Goal: Task Accomplishment & Management: Manage account settings

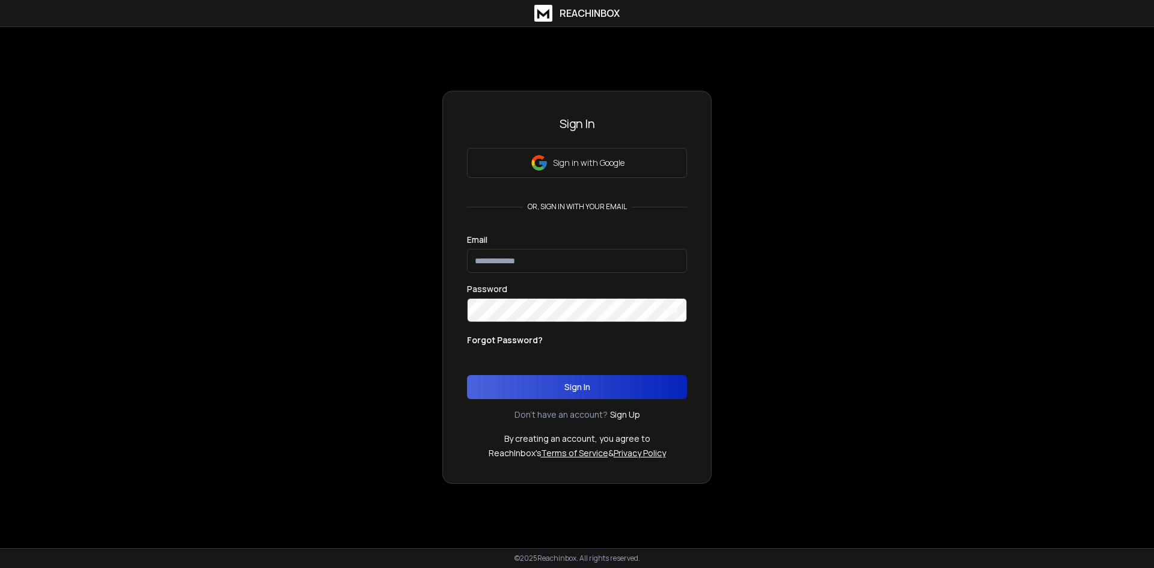
click at [544, 279] on form "Email Password Forgot Password? Sign In Sign Up" at bounding box center [577, 317] width 220 height 163
click at [536, 258] on input "email" at bounding box center [577, 261] width 220 height 24
paste input "**********"
click at [496, 260] on input "**********" at bounding box center [577, 261] width 220 height 24
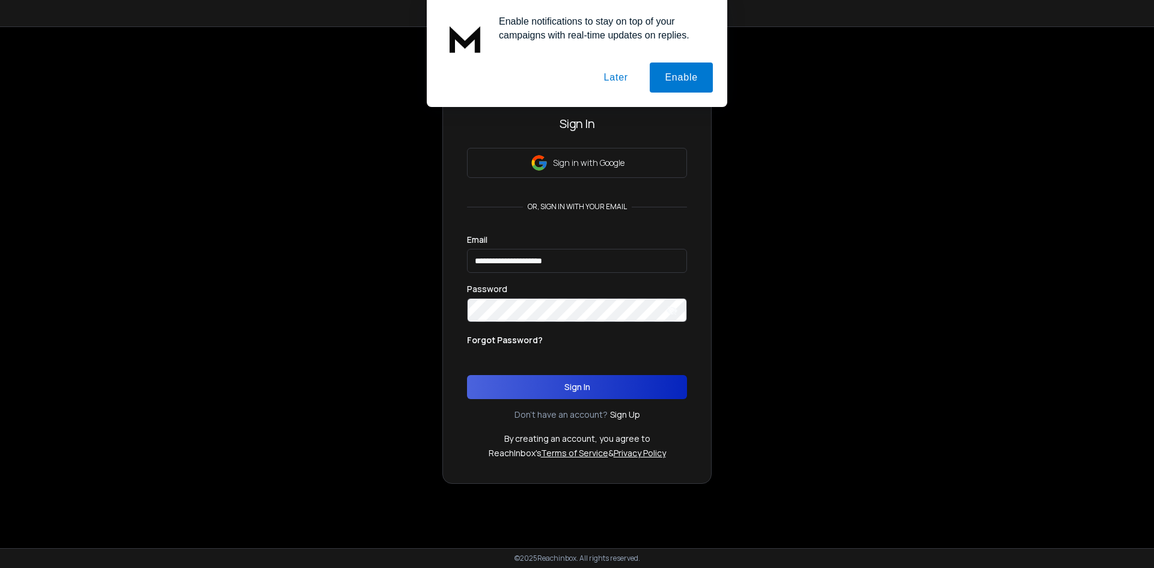
type input "**********"
click at [521, 383] on button "Sign In" at bounding box center [577, 387] width 220 height 24
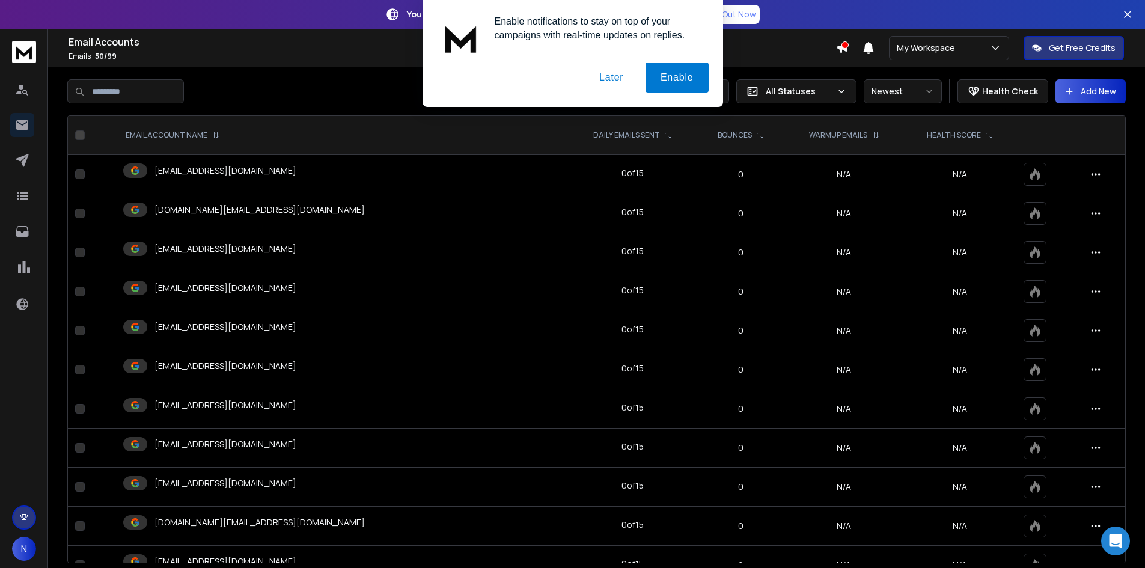
click at [617, 79] on button "Later" at bounding box center [611, 78] width 54 height 30
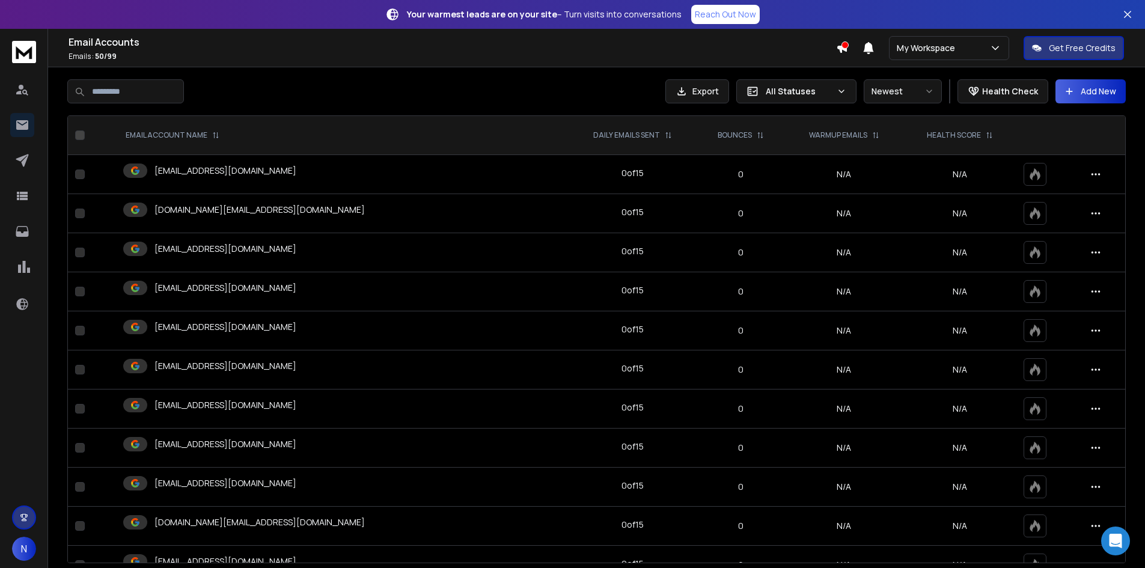
click at [1092, 91] on button "Add New" at bounding box center [1090, 91] width 70 height 24
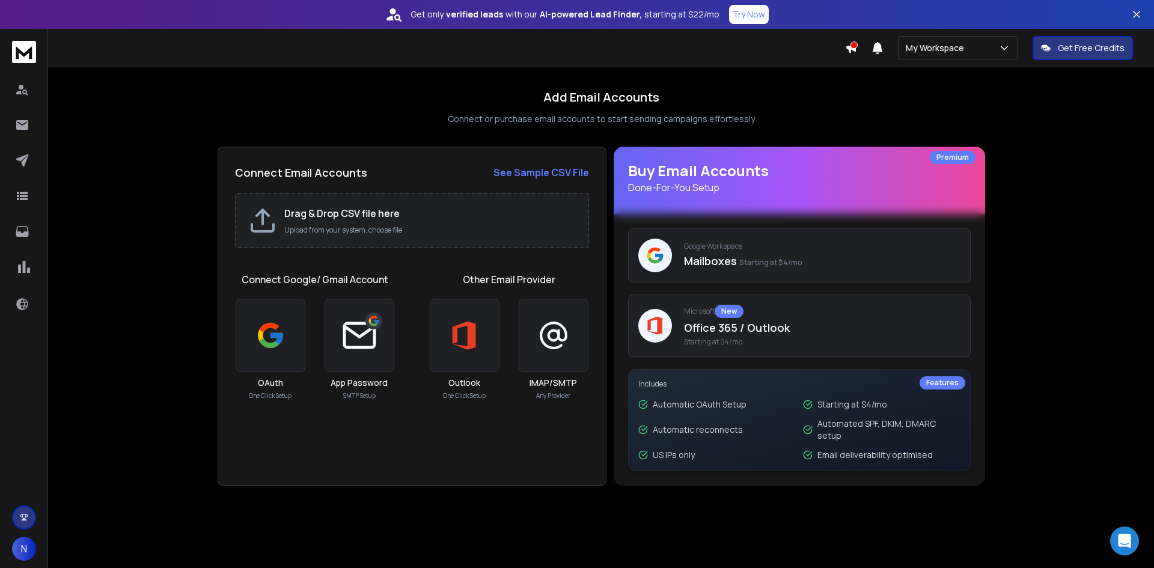
click at [260, 350] on icon at bounding box center [270, 335] width 30 height 36
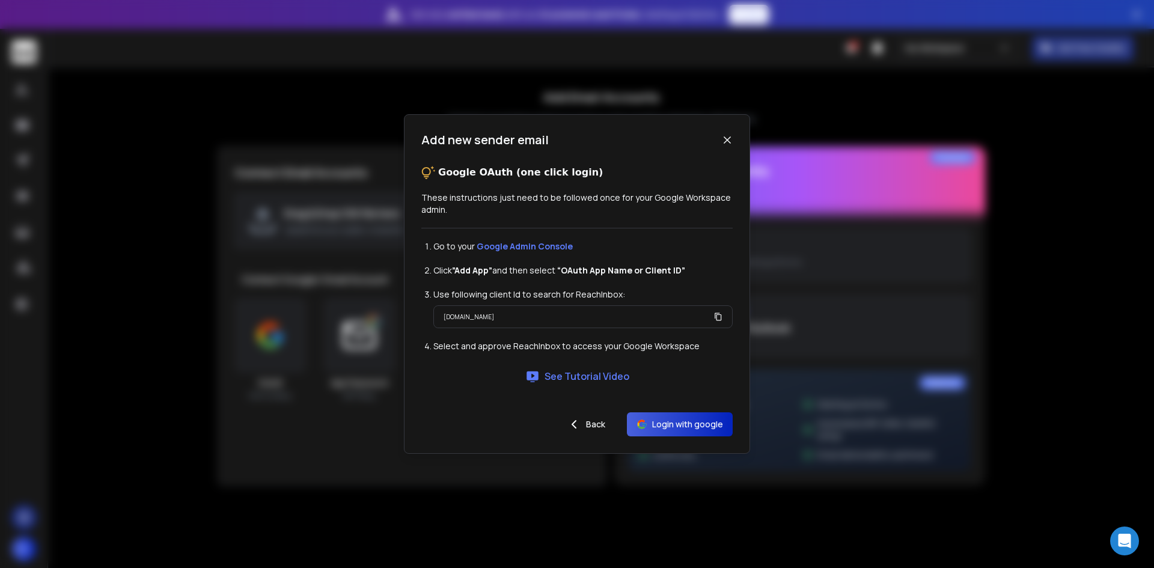
click at [713, 424] on button "Login with google" at bounding box center [680, 424] width 106 height 24
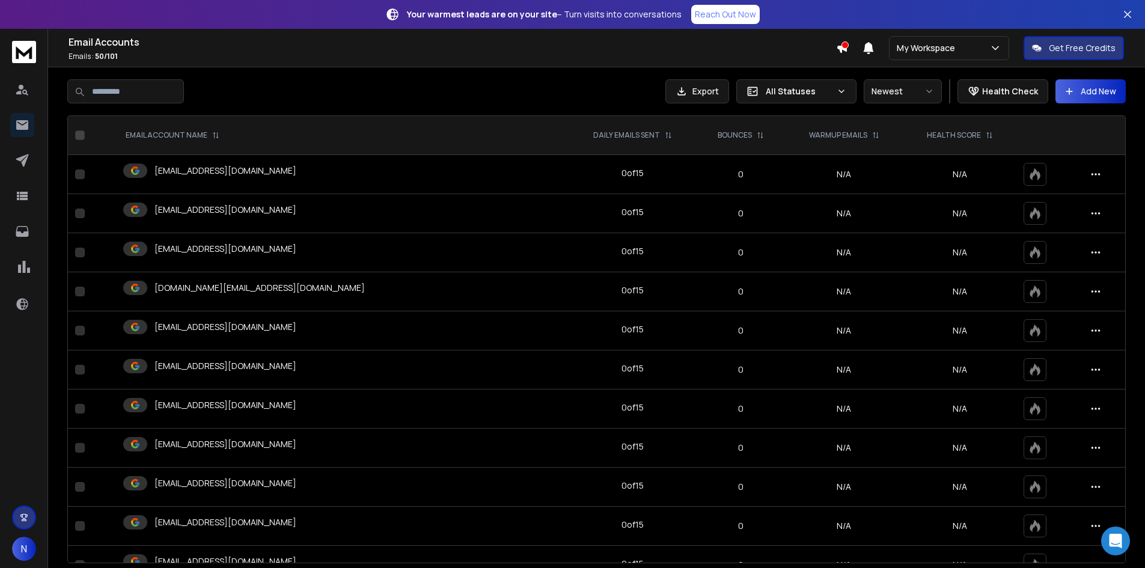
click at [1083, 91] on button "Add New" at bounding box center [1090, 91] width 70 height 24
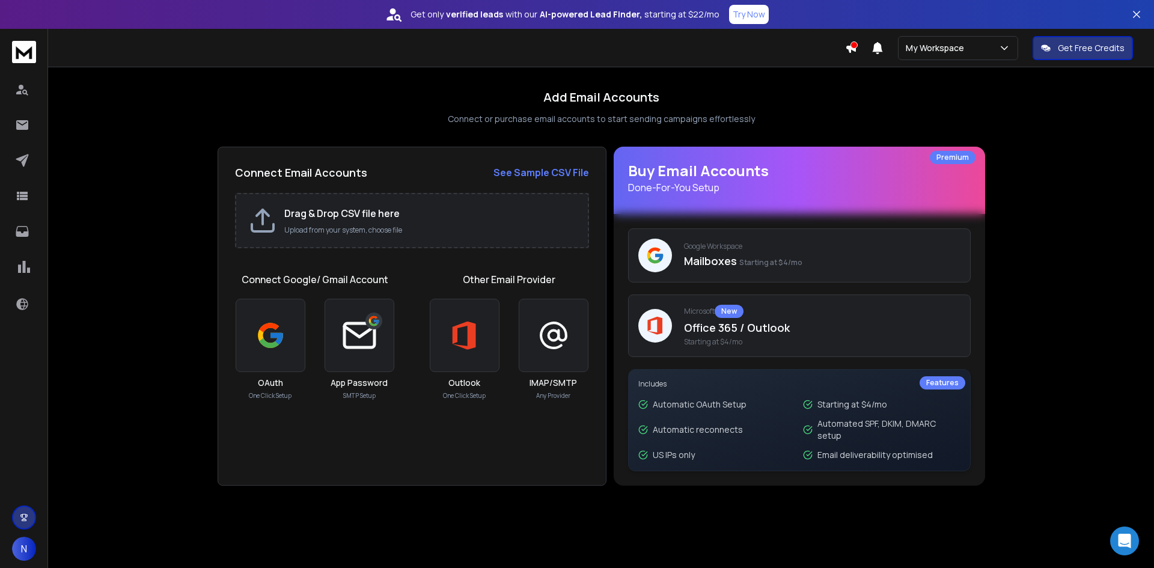
click at [278, 347] on icon at bounding box center [269, 343] width 20 height 10
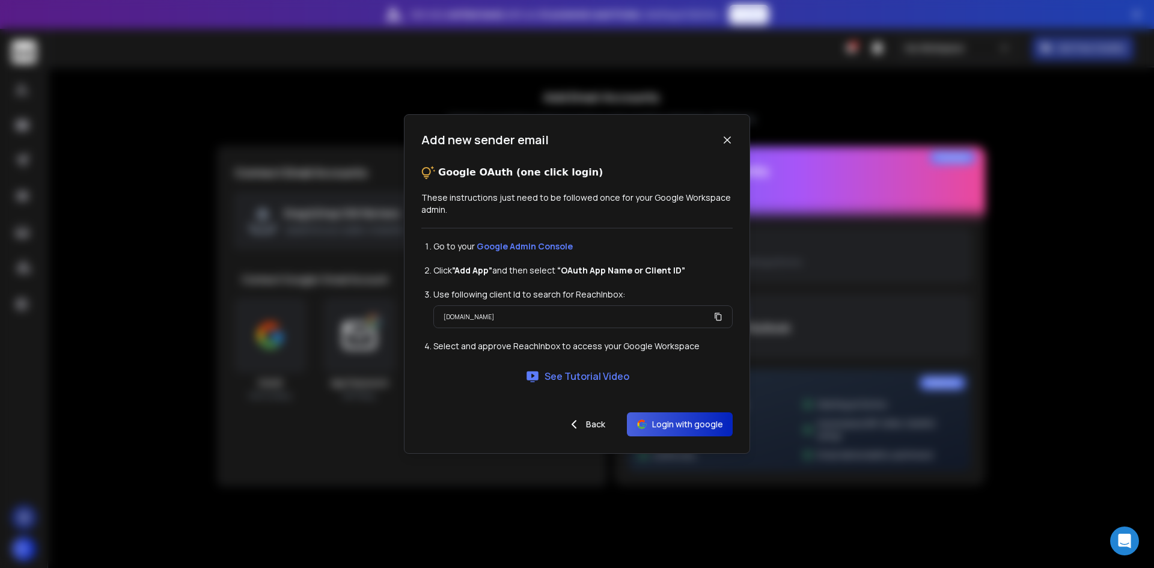
click at [677, 426] on button "Login with google" at bounding box center [680, 424] width 106 height 24
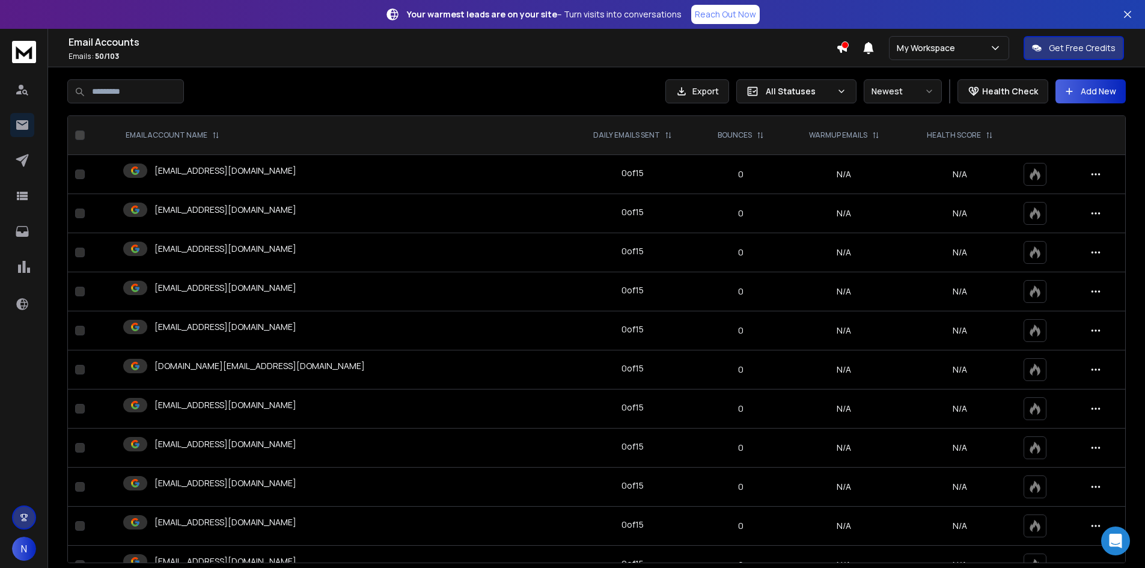
click at [1089, 91] on button "Add New" at bounding box center [1090, 91] width 70 height 24
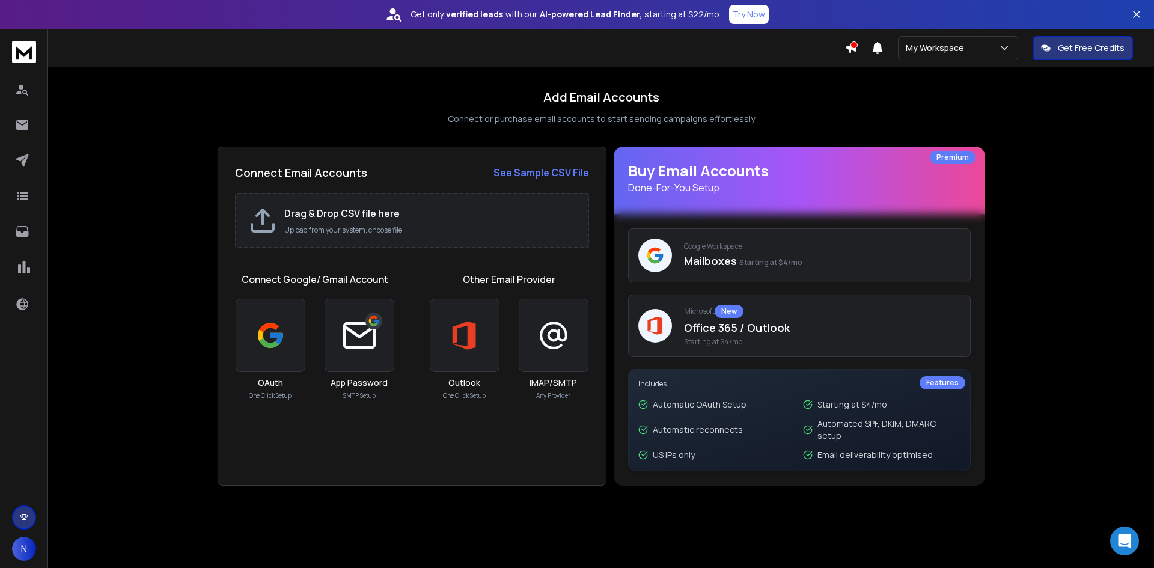
click at [237, 340] on div "Connect Email Accounts See Sample CSV File Drag & Drop CSV file here Upload fro…" at bounding box center [412, 316] width 389 height 339
click at [279, 330] on icon at bounding box center [270, 335] width 30 height 36
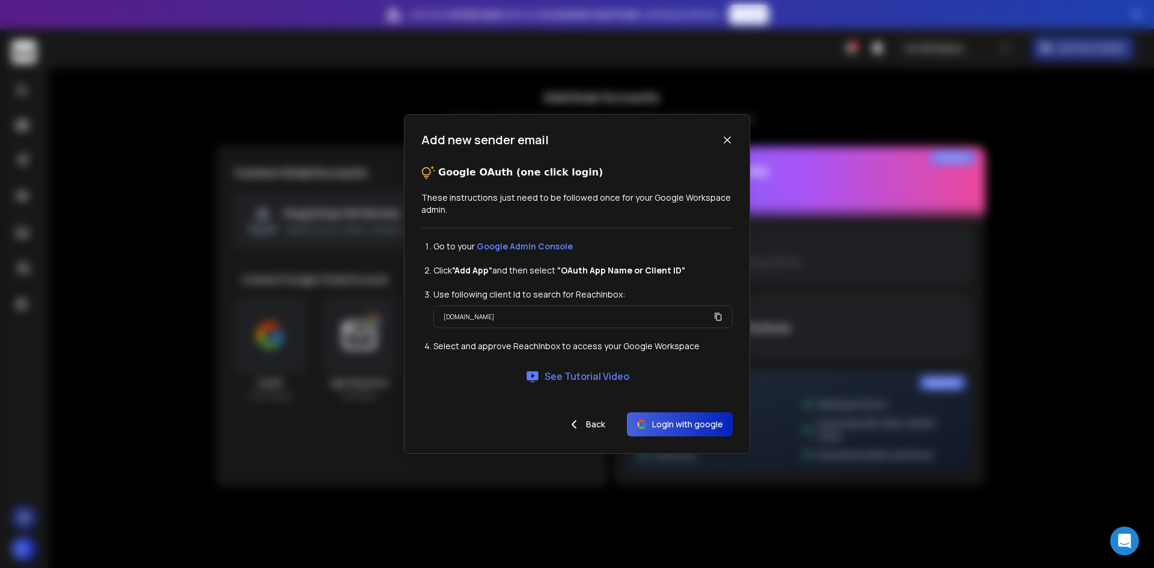
click at [654, 427] on button "Login with google" at bounding box center [680, 424] width 106 height 24
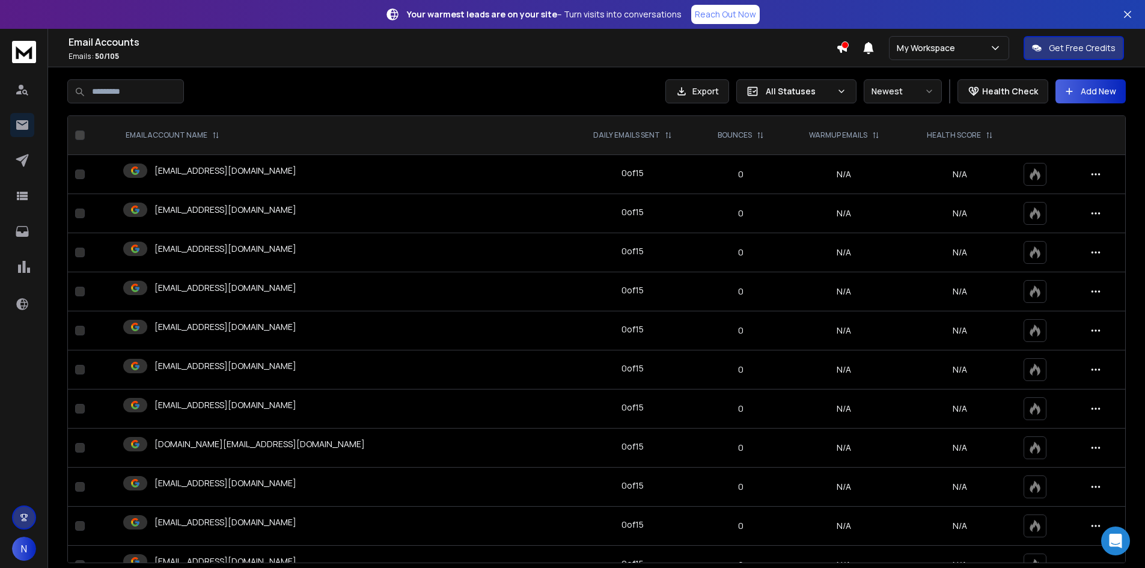
click at [1075, 96] on button "Add New" at bounding box center [1090, 91] width 70 height 24
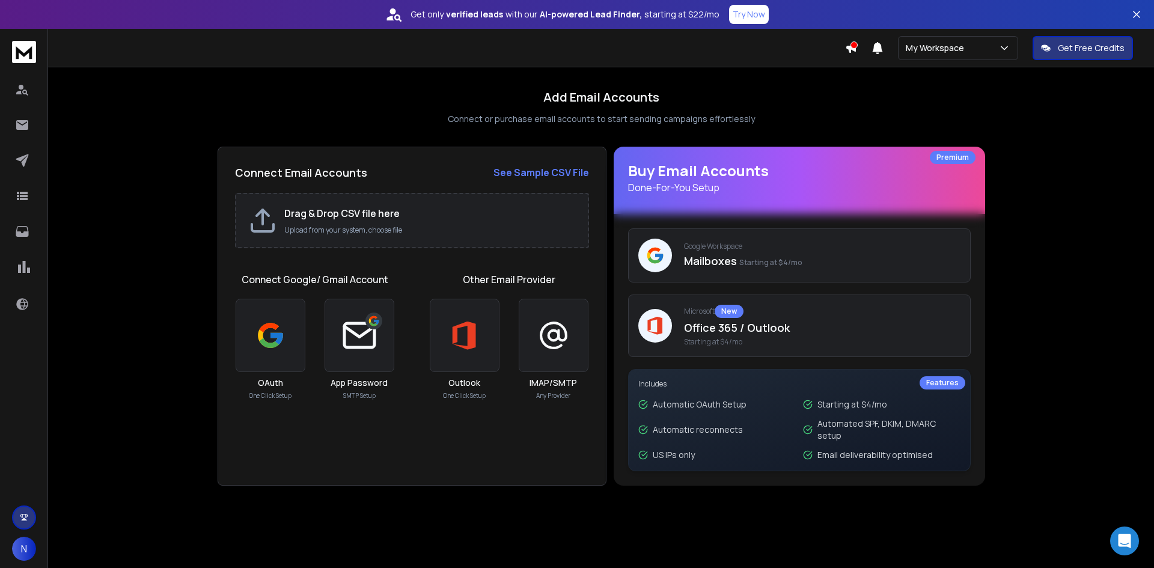
click at [255, 337] on div at bounding box center [271, 335] width 70 height 73
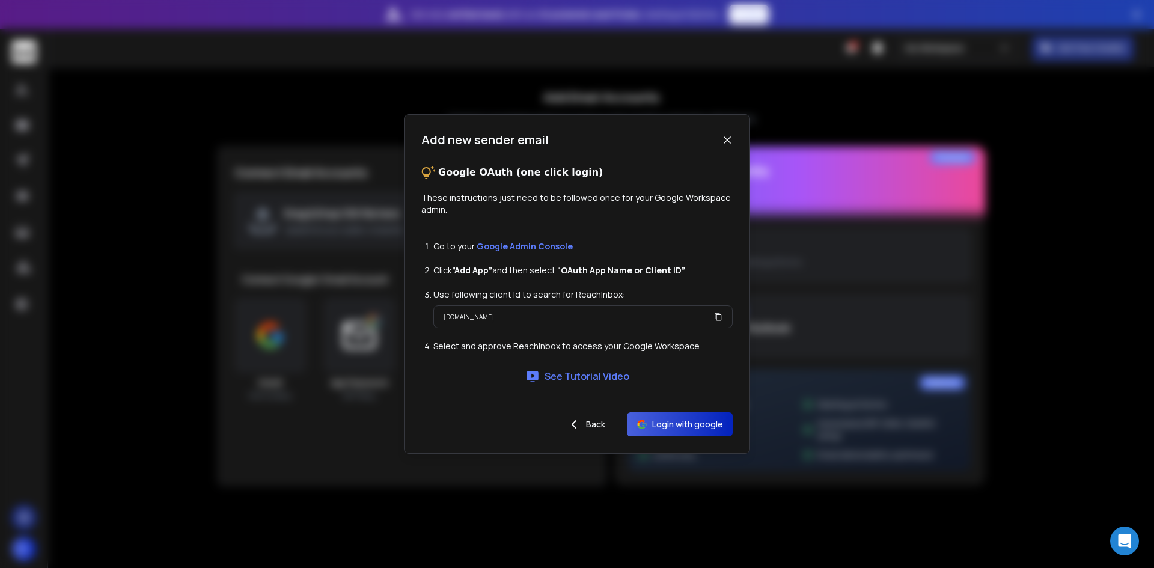
click at [647, 422] on icon at bounding box center [641, 424] width 11 height 11
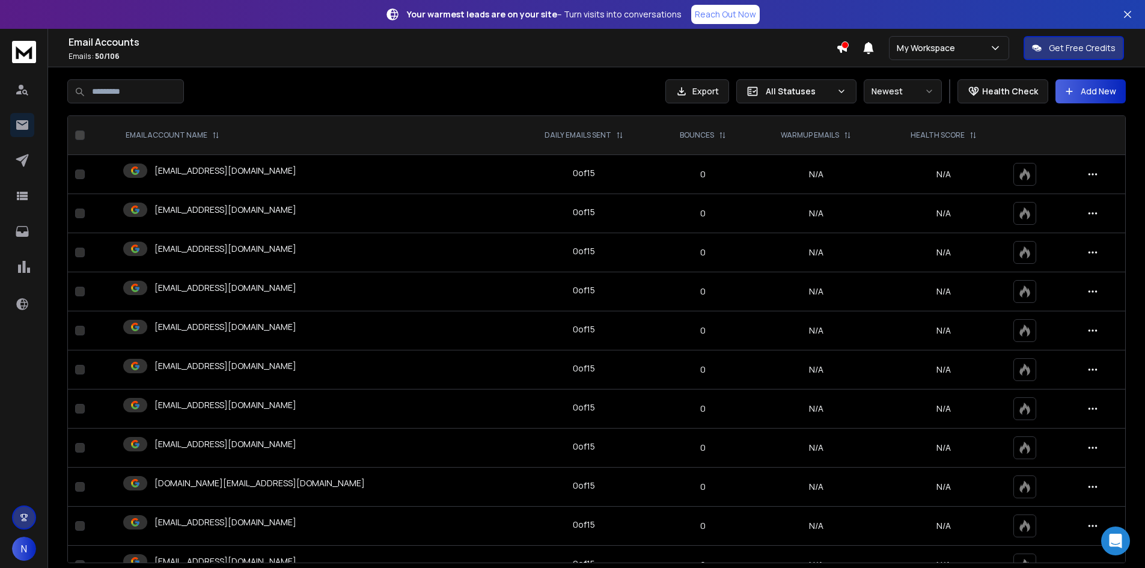
click at [1095, 91] on button "Add New" at bounding box center [1090, 91] width 70 height 24
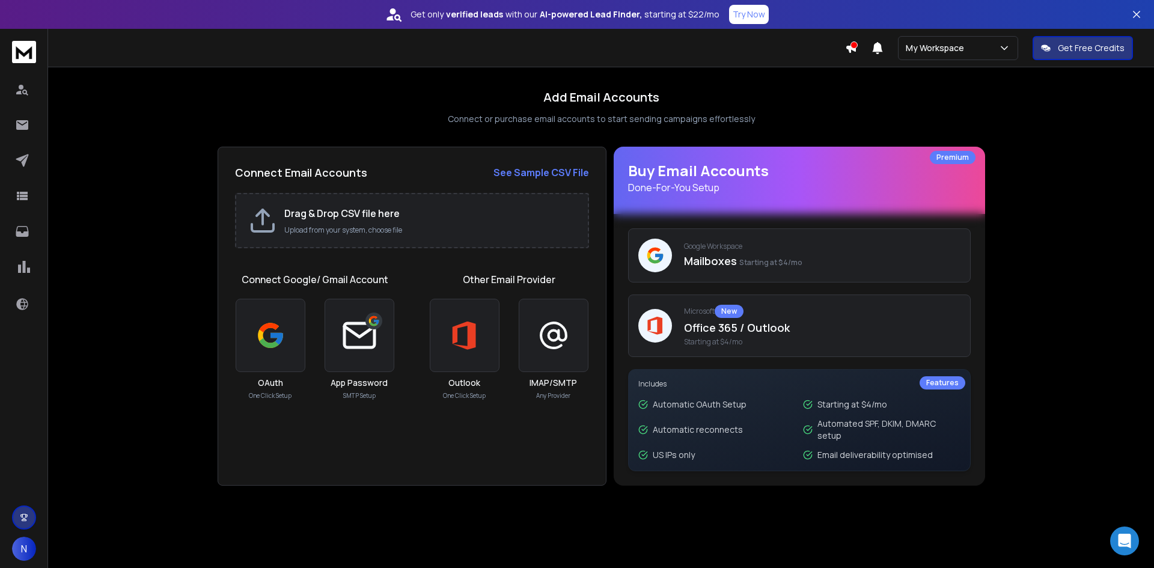
click at [259, 351] on icon at bounding box center [270, 335] width 30 height 36
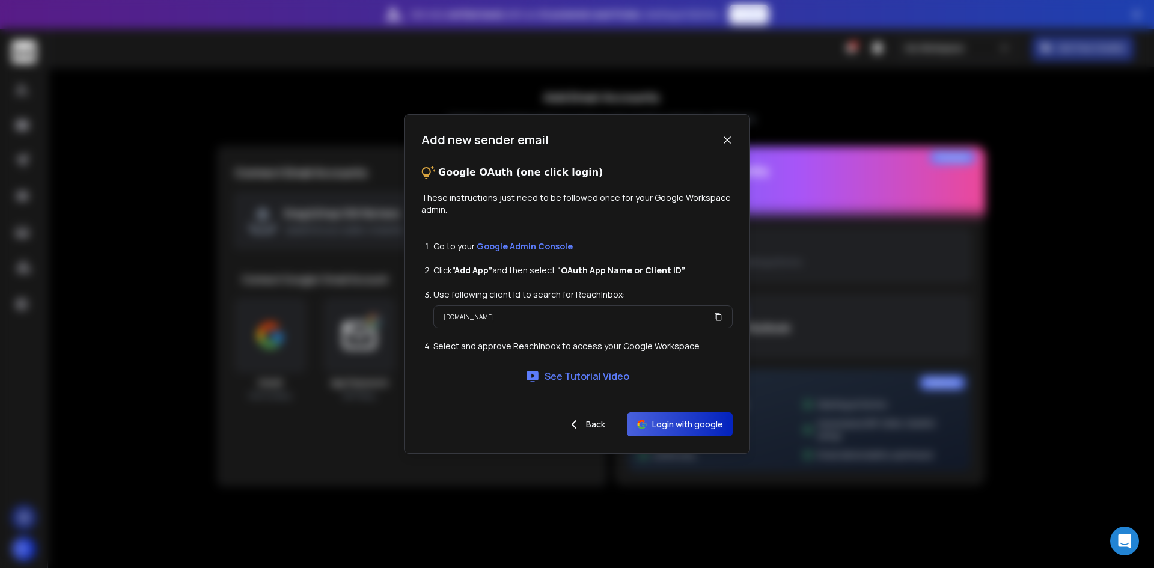
click at [664, 421] on button "Login with google" at bounding box center [680, 424] width 106 height 24
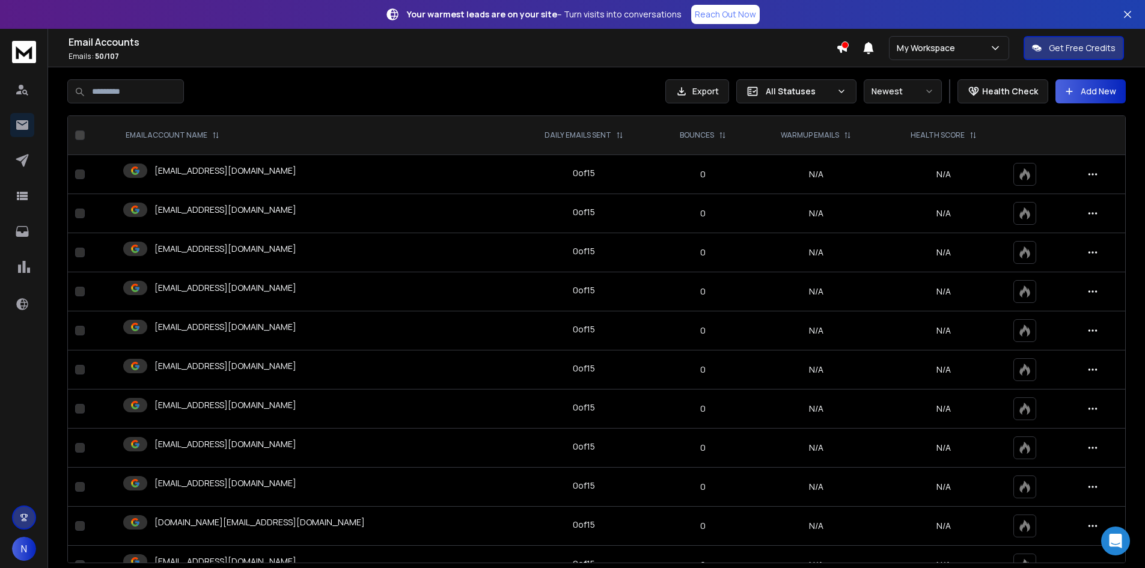
click at [1091, 97] on button "Add New" at bounding box center [1090, 91] width 70 height 24
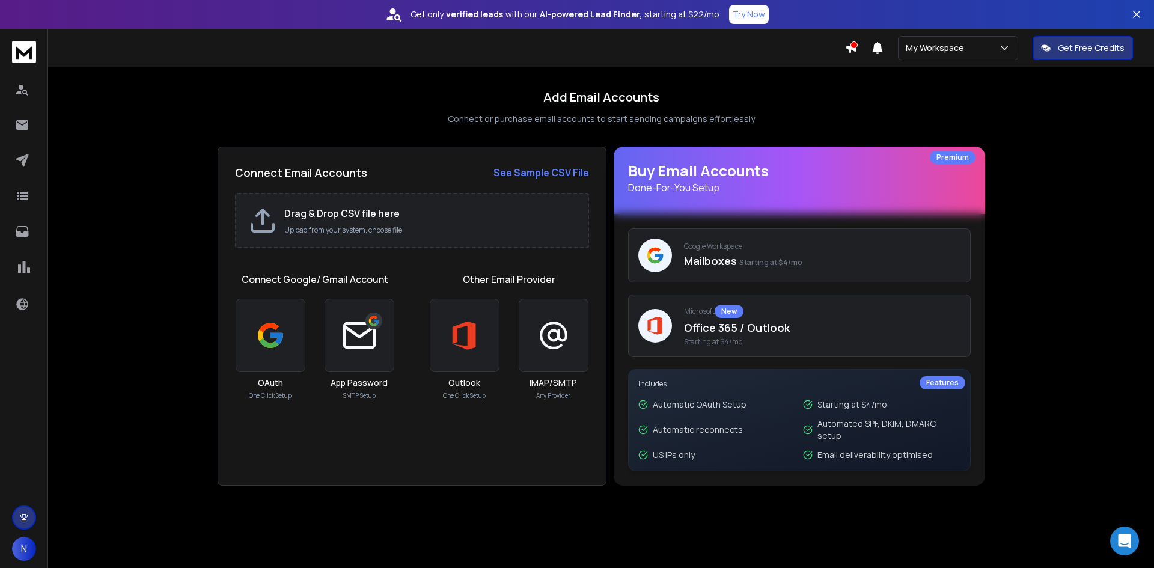
click at [305, 331] on div at bounding box center [271, 335] width 70 height 73
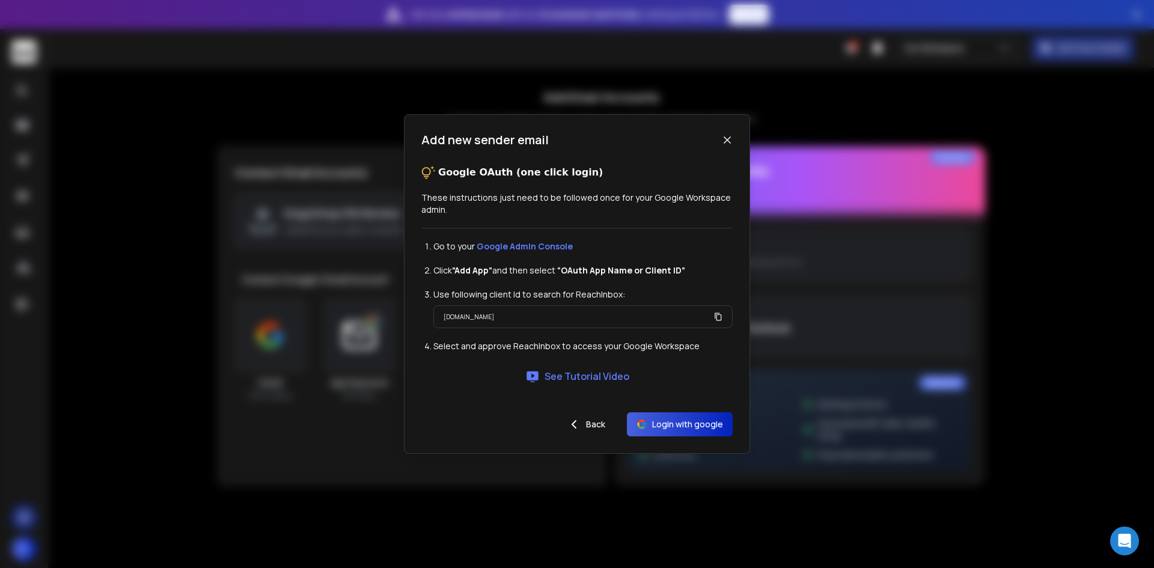
click at [695, 421] on button "Login with google" at bounding box center [680, 424] width 106 height 24
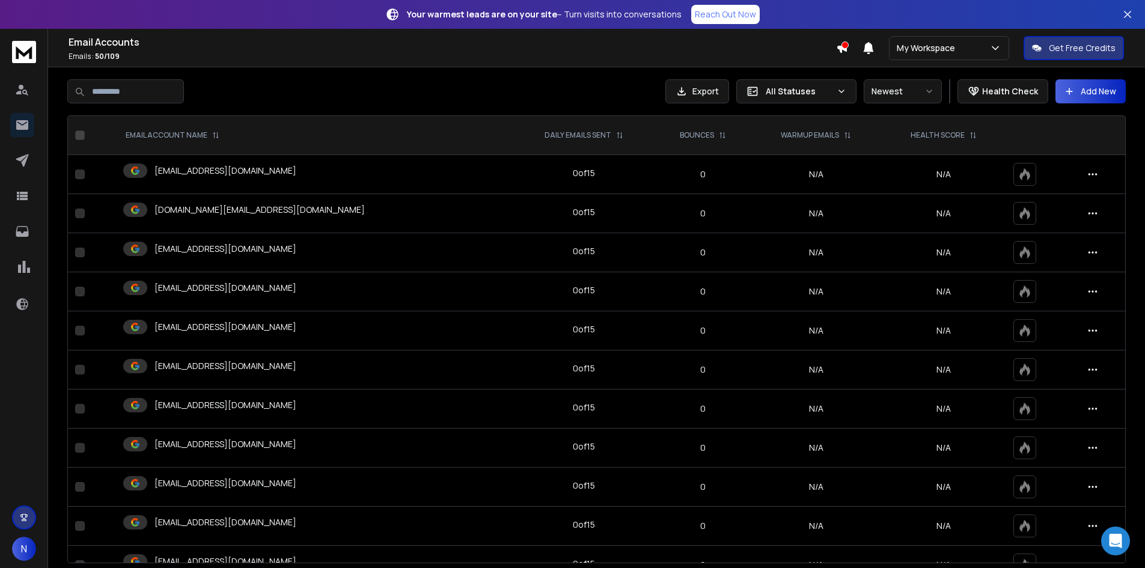
click at [1078, 84] on button "Add New" at bounding box center [1090, 91] width 70 height 24
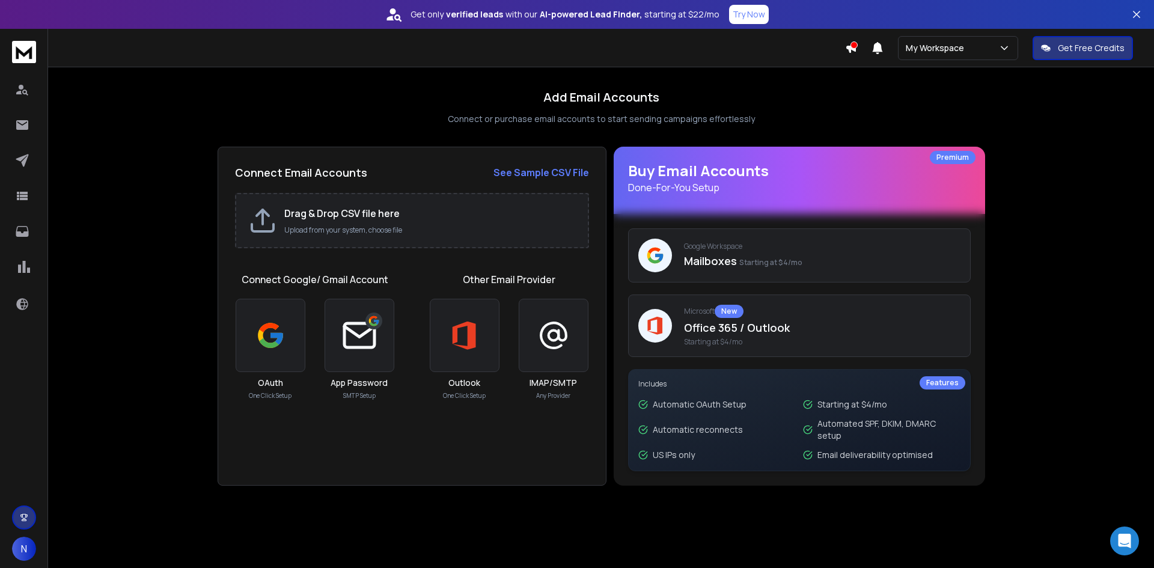
click at [261, 342] on icon at bounding box center [270, 335] width 30 height 36
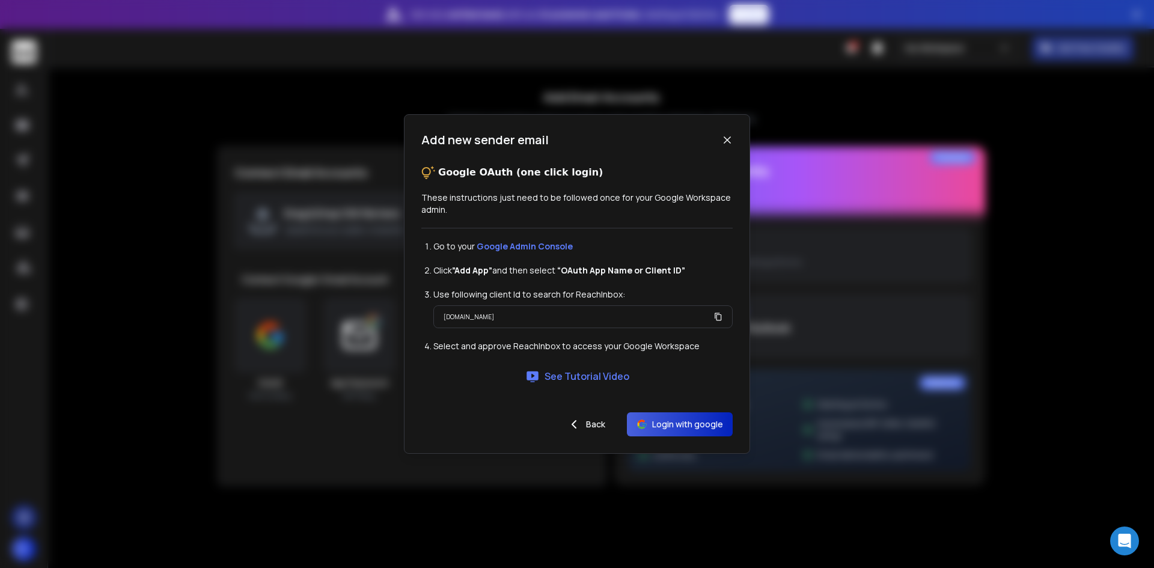
click at [701, 429] on button "Login with google" at bounding box center [680, 424] width 106 height 24
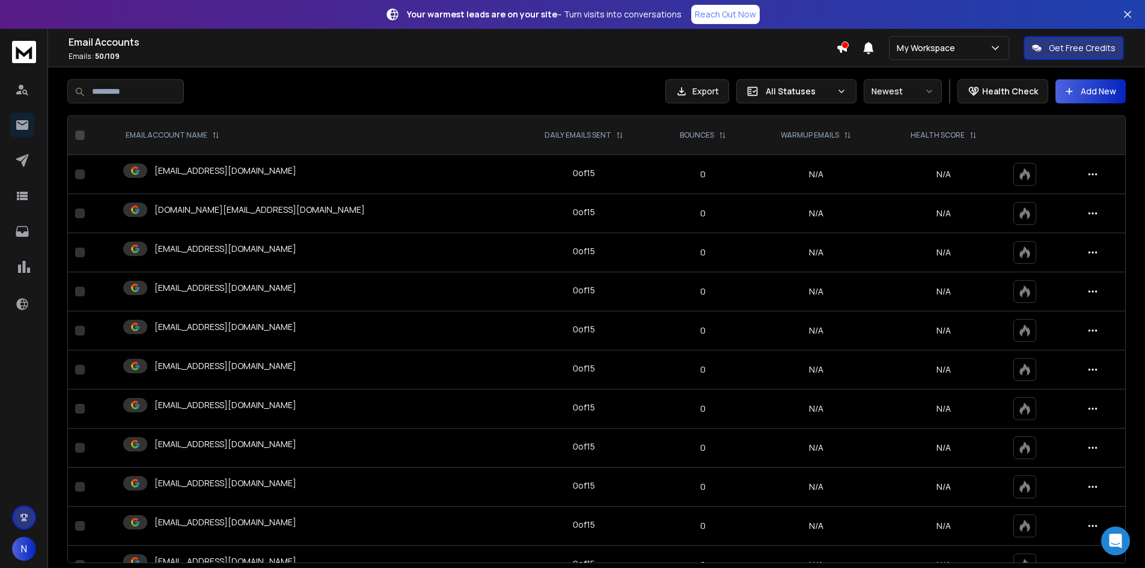
click at [1073, 87] on icon at bounding box center [1069, 91] width 8 height 8
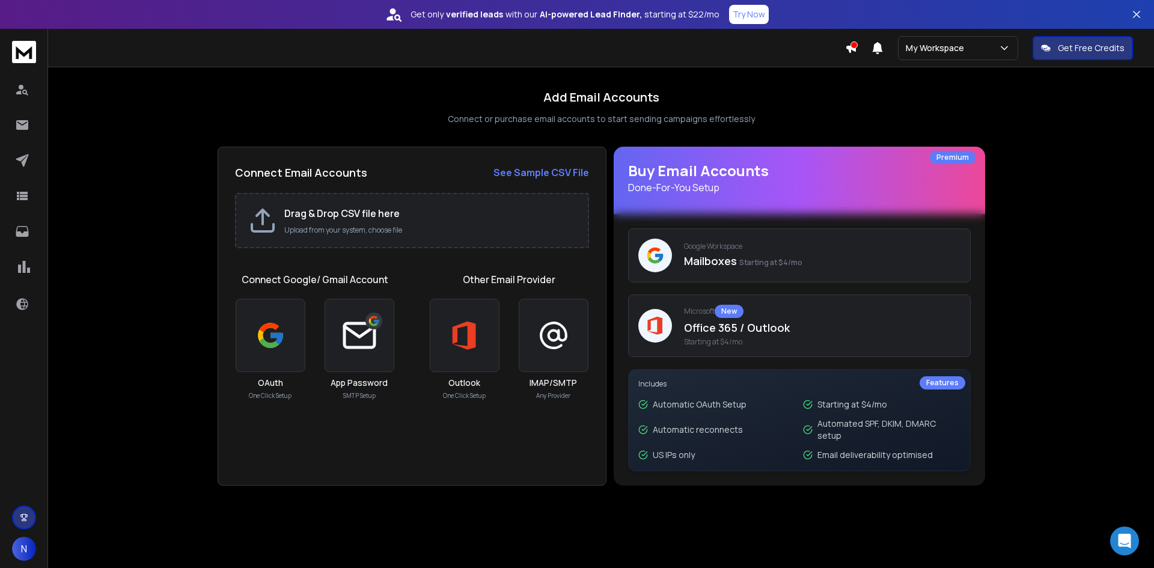
click at [270, 331] on icon at bounding box center [270, 335] width 30 height 36
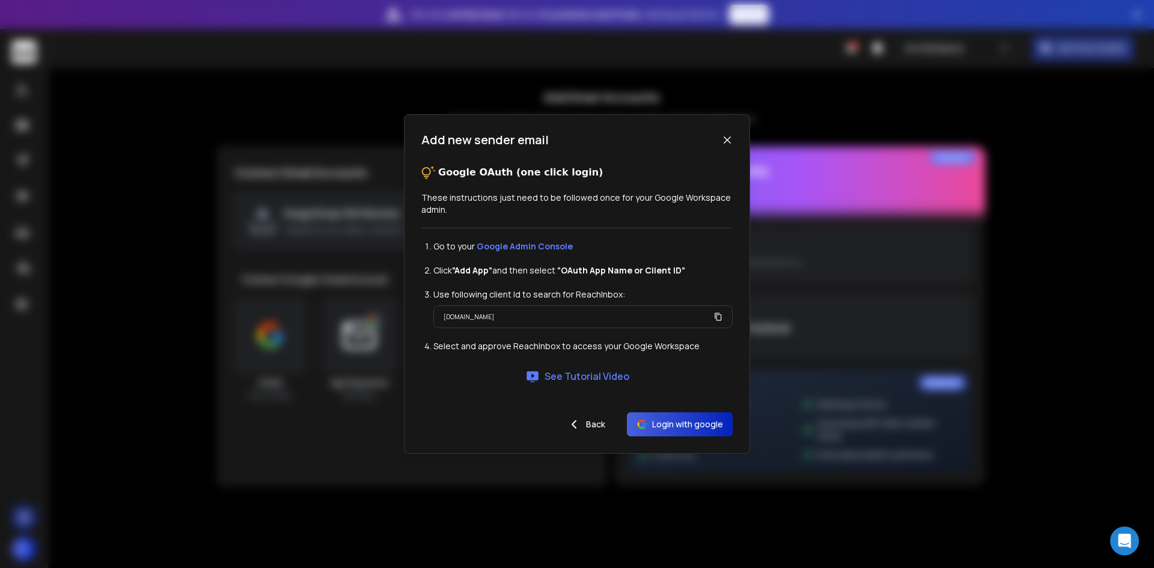
click at [677, 424] on button "Login with google" at bounding box center [680, 424] width 106 height 24
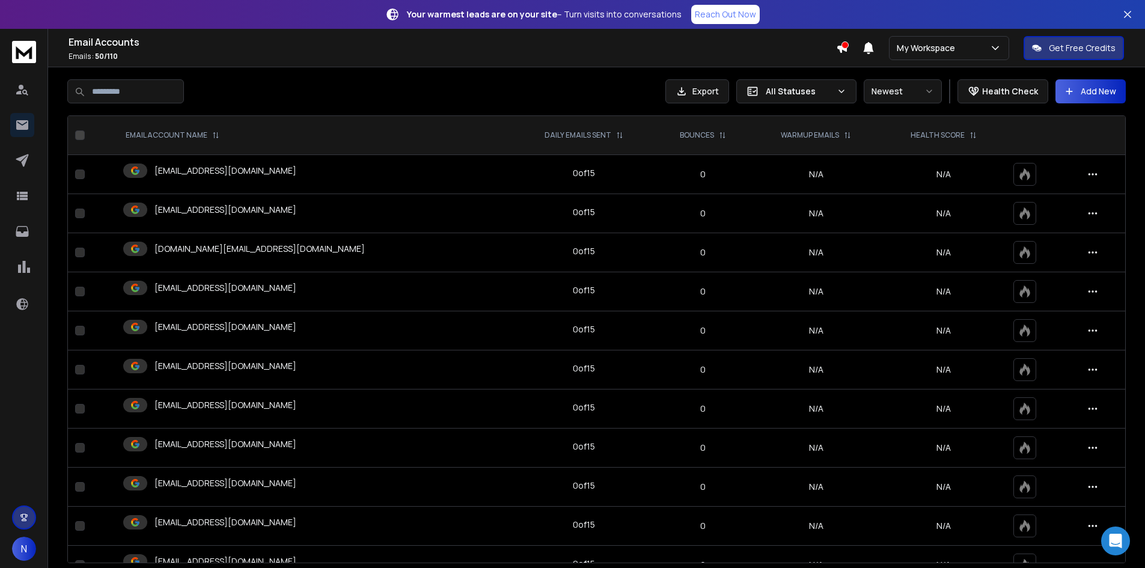
click at [1078, 87] on button "Add New" at bounding box center [1090, 91] width 70 height 24
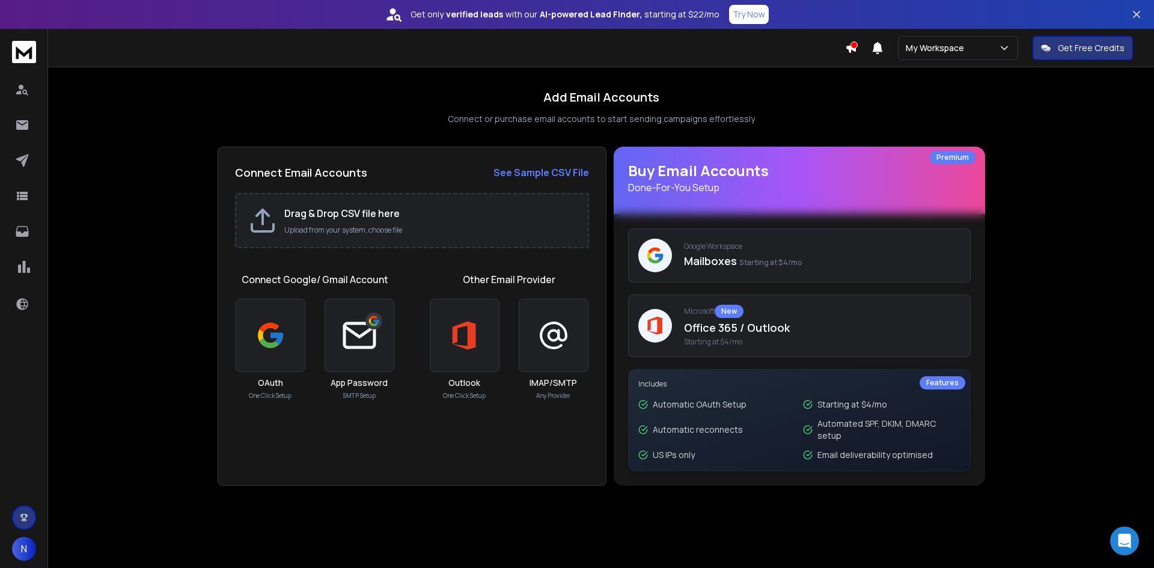
click at [254, 321] on div at bounding box center [271, 335] width 70 height 73
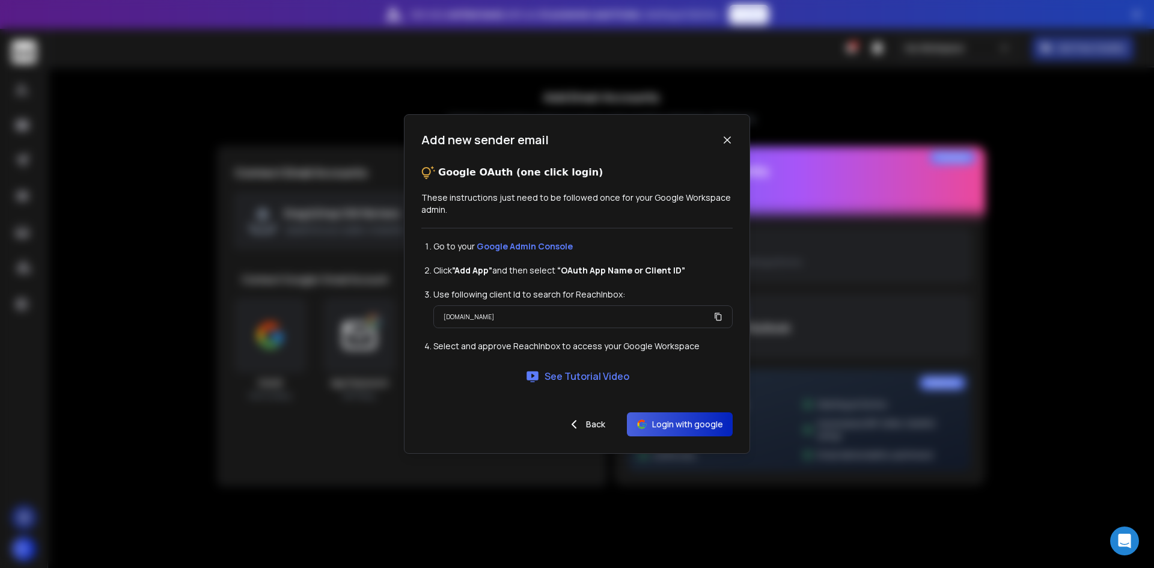
click at [656, 424] on button "Login with google" at bounding box center [680, 424] width 106 height 24
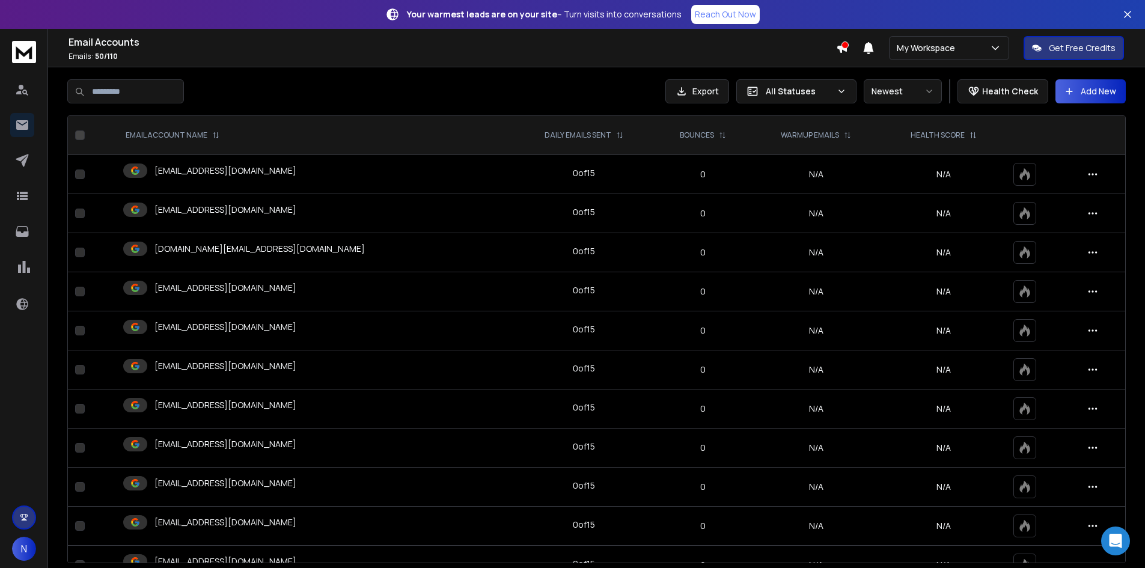
click at [1073, 92] on icon at bounding box center [1069, 91] width 8 height 8
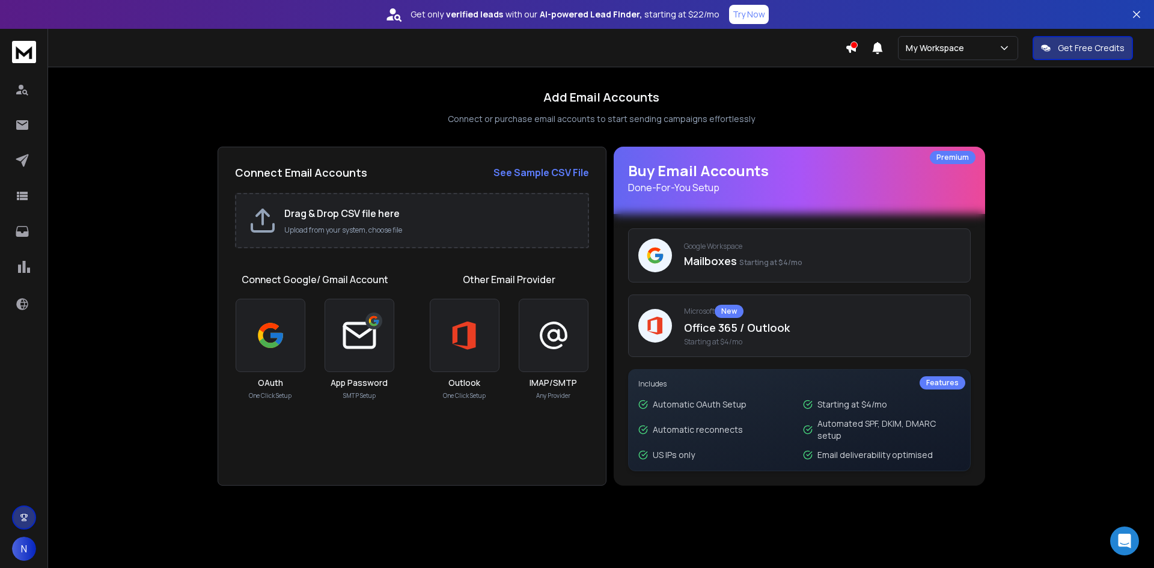
click at [281, 331] on icon at bounding box center [270, 335] width 30 height 36
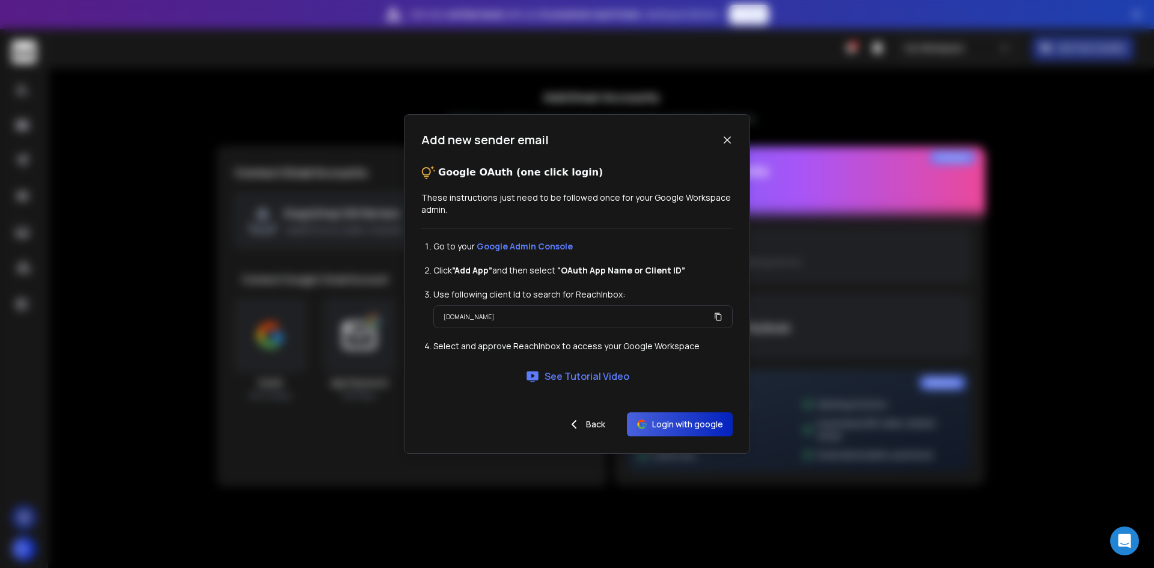
click at [646, 419] on icon at bounding box center [641, 424] width 11 height 11
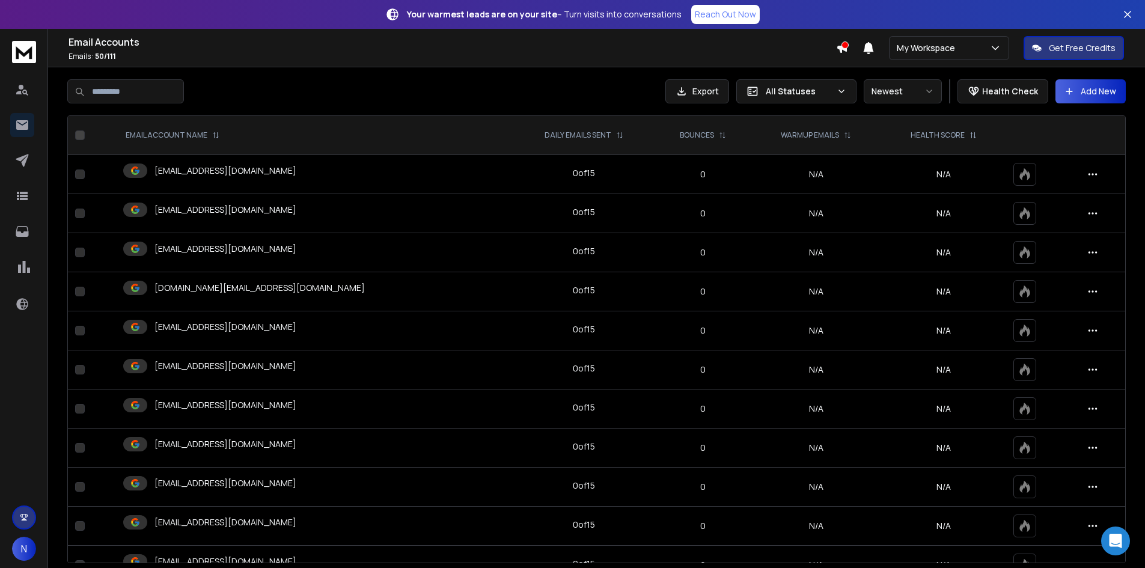
click at [1072, 102] on button "Add New" at bounding box center [1090, 91] width 70 height 24
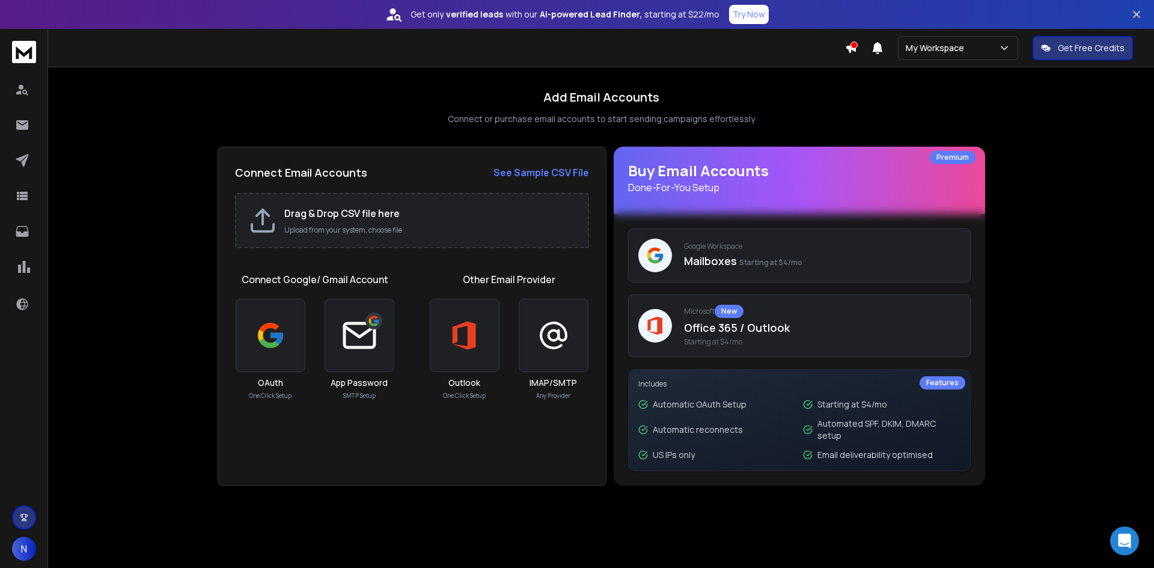
click at [261, 327] on icon at bounding box center [270, 335] width 30 height 36
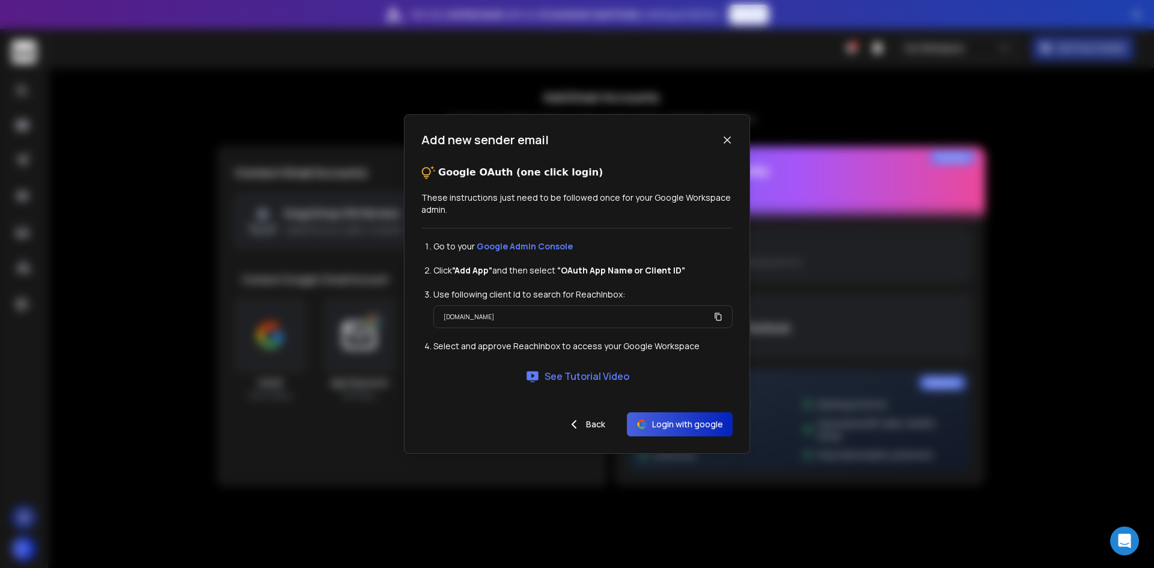
click at [697, 424] on button "Login with google" at bounding box center [680, 424] width 106 height 24
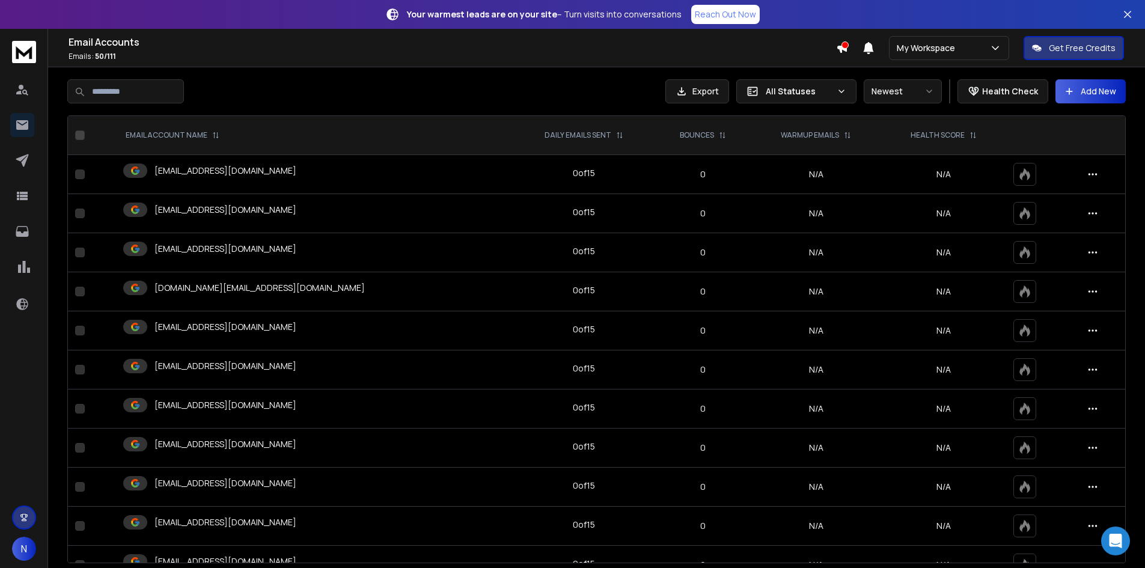
click at [1068, 87] on button "Add New" at bounding box center [1090, 91] width 70 height 24
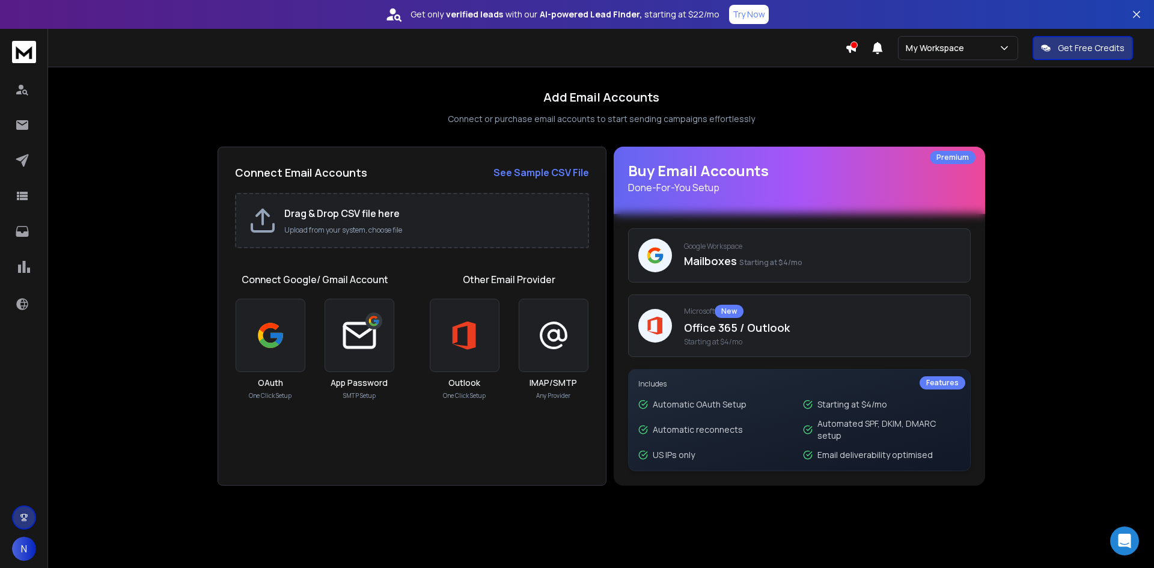
click at [261, 328] on icon at bounding box center [270, 335] width 30 height 36
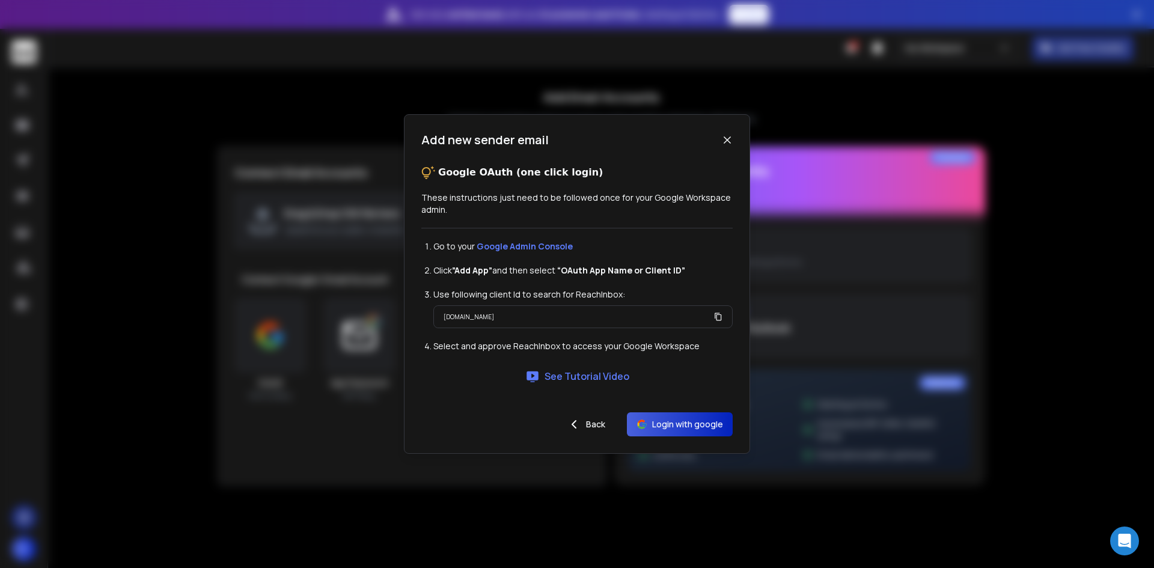
click at [674, 424] on button "Login with google" at bounding box center [680, 424] width 106 height 24
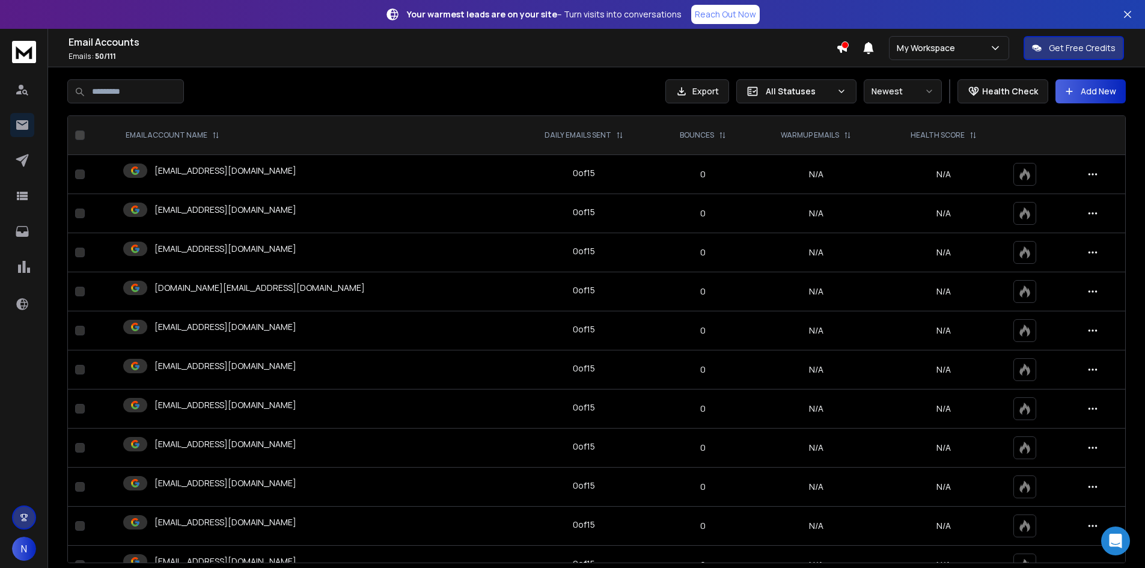
click at [1073, 90] on icon at bounding box center [1069, 91] width 8 height 8
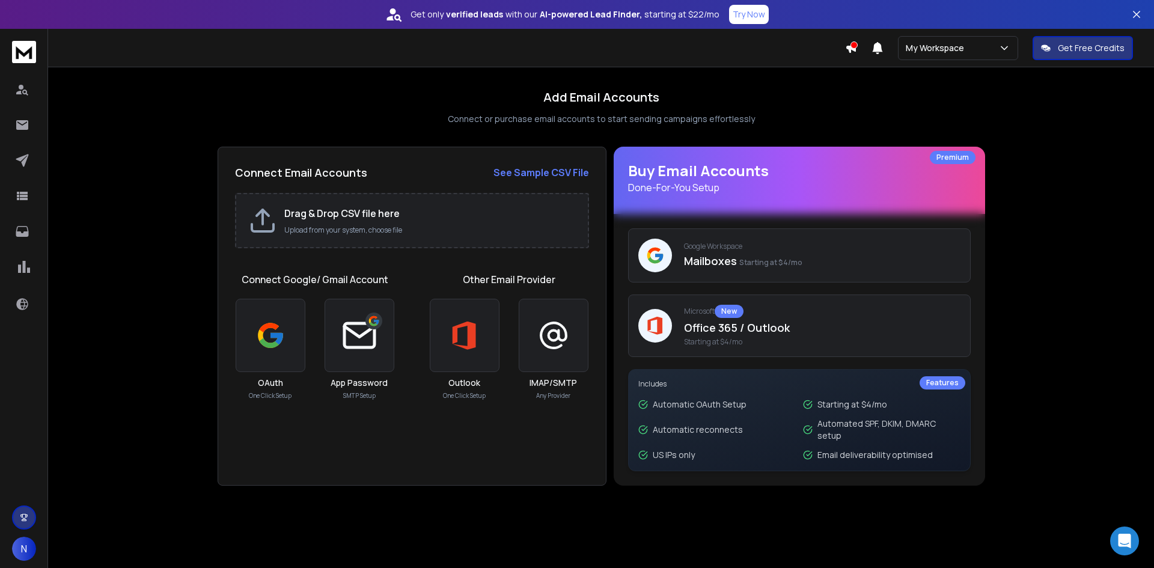
click at [277, 338] on icon at bounding box center [270, 335] width 30 height 36
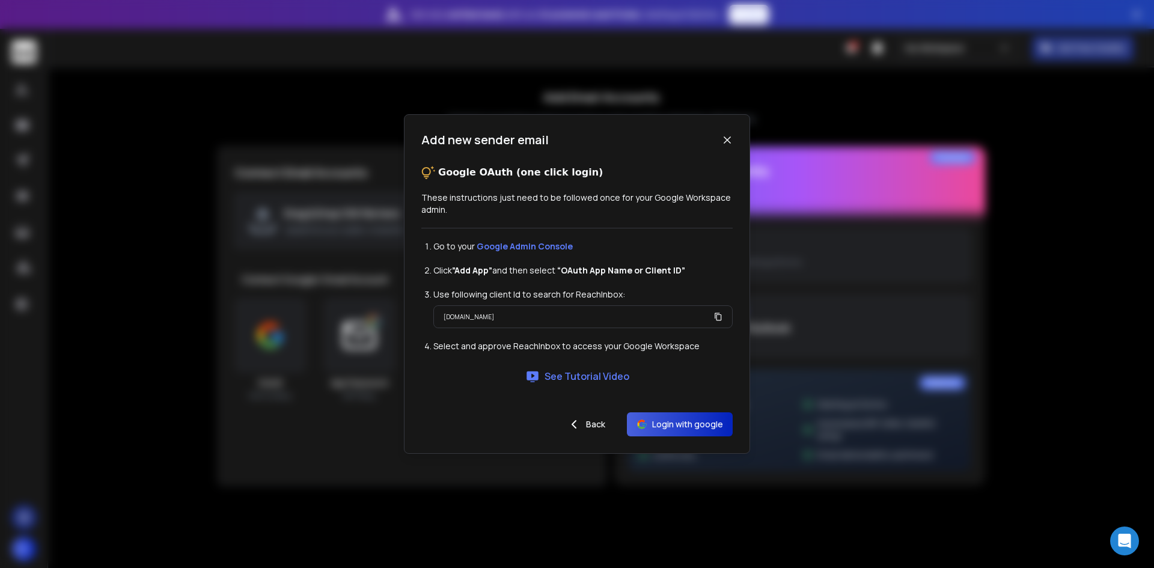
click at [685, 425] on button "Login with google" at bounding box center [680, 424] width 106 height 24
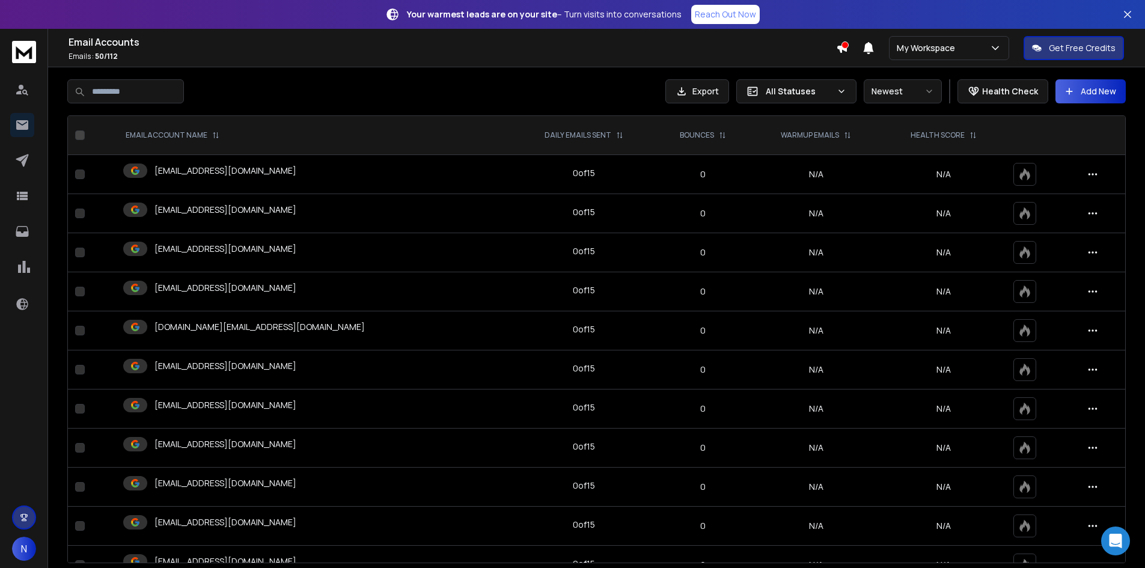
click at [1070, 88] on icon at bounding box center [1069, 91] width 8 height 8
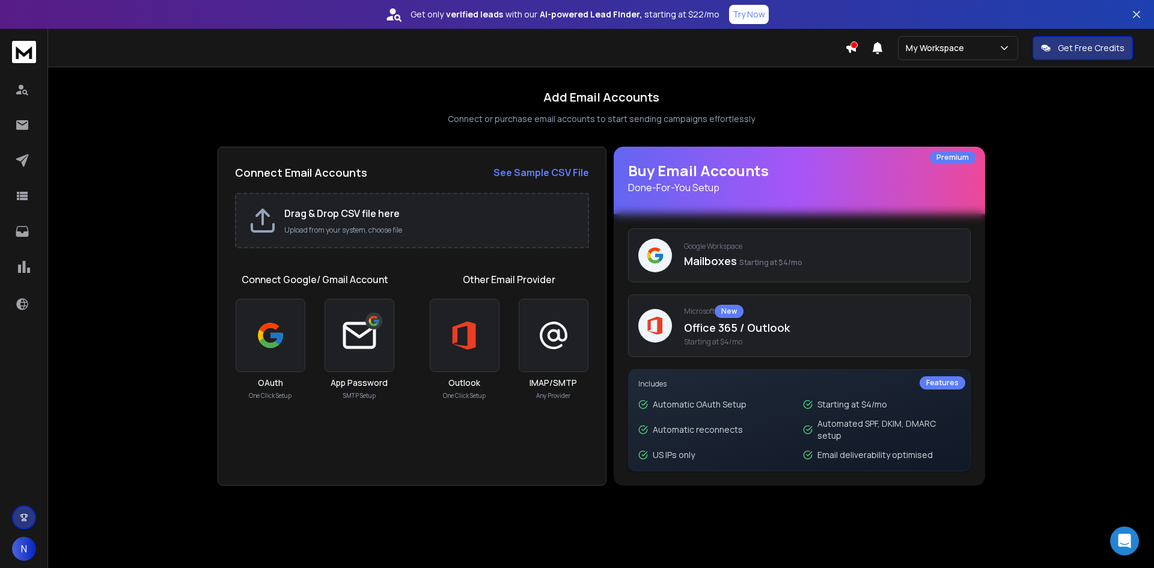
click at [299, 331] on div at bounding box center [271, 335] width 70 height 73
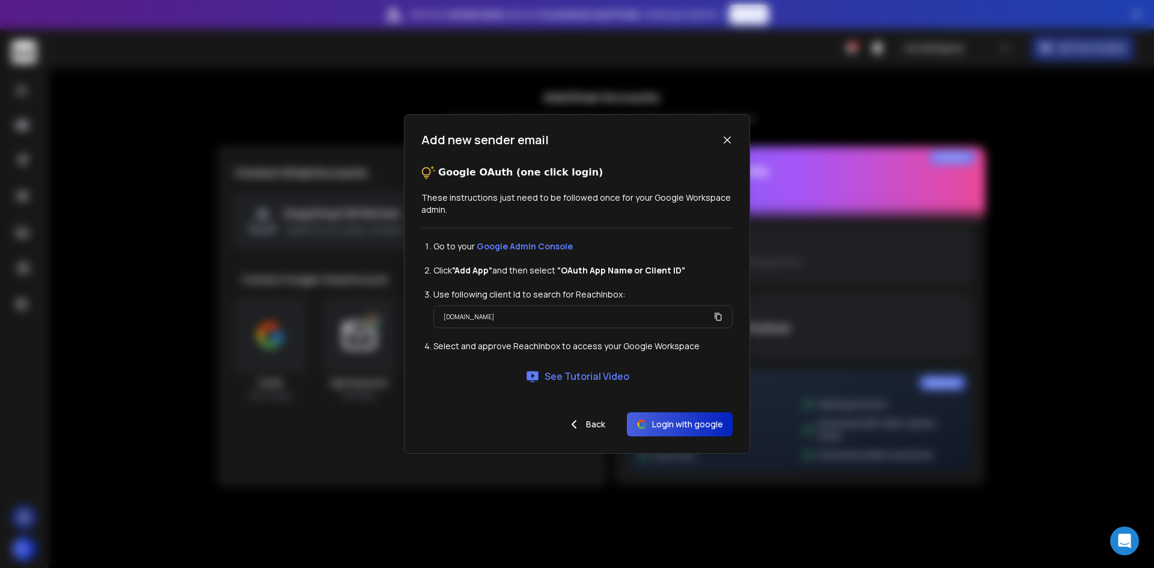
click at [667, 426] on button "Login with google" at bounding box center [680, 424] width 106 height 24
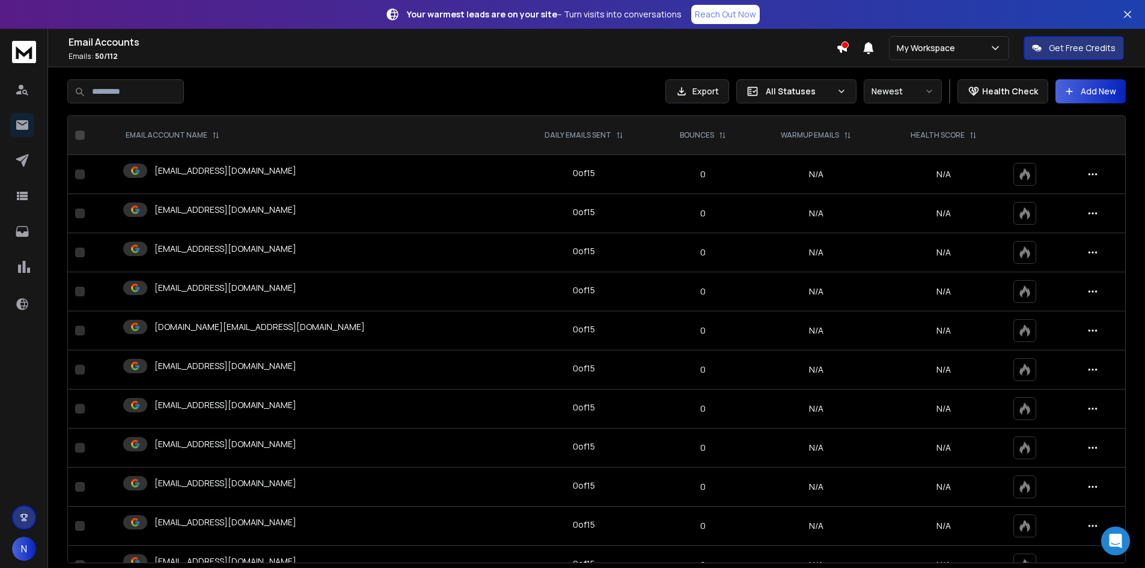
click at [1075, 91] on button "Add New" at bounding box center [1090, 91] width 70 height 24
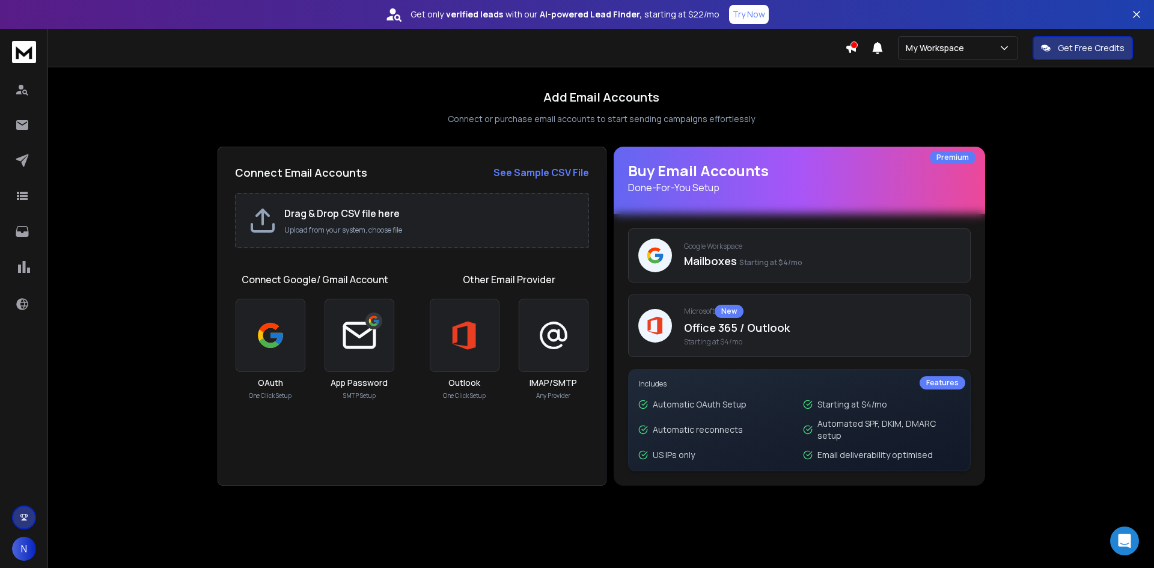
click at [277, 344] on icon at bounding box center [269, 343] width 20 height 10
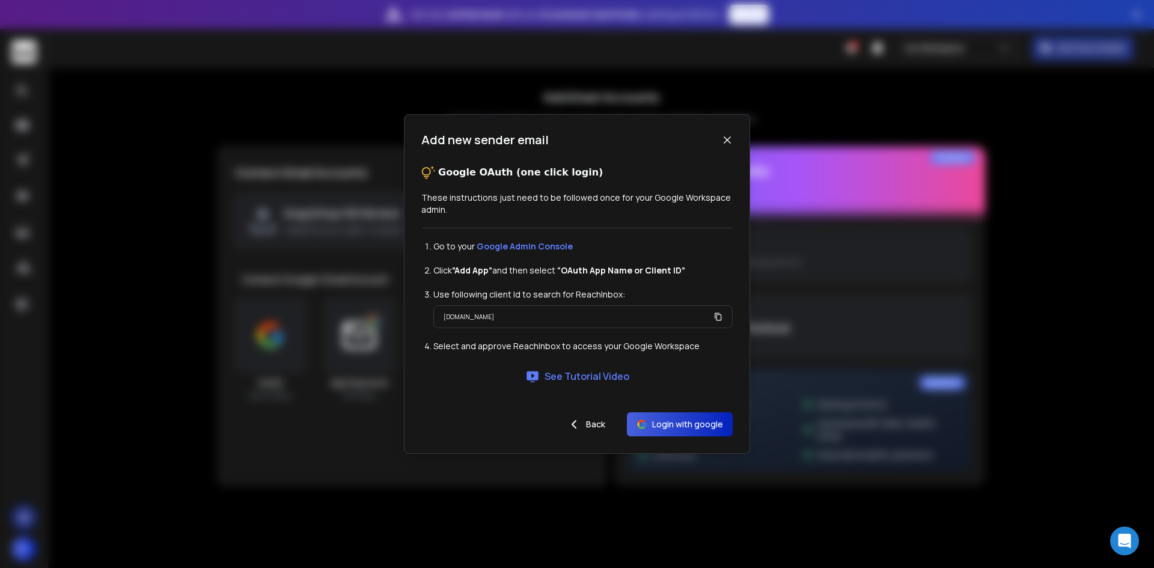
click at [674, 417] on button "Login with google" at bounding box center [680, 424] width 106 height 24
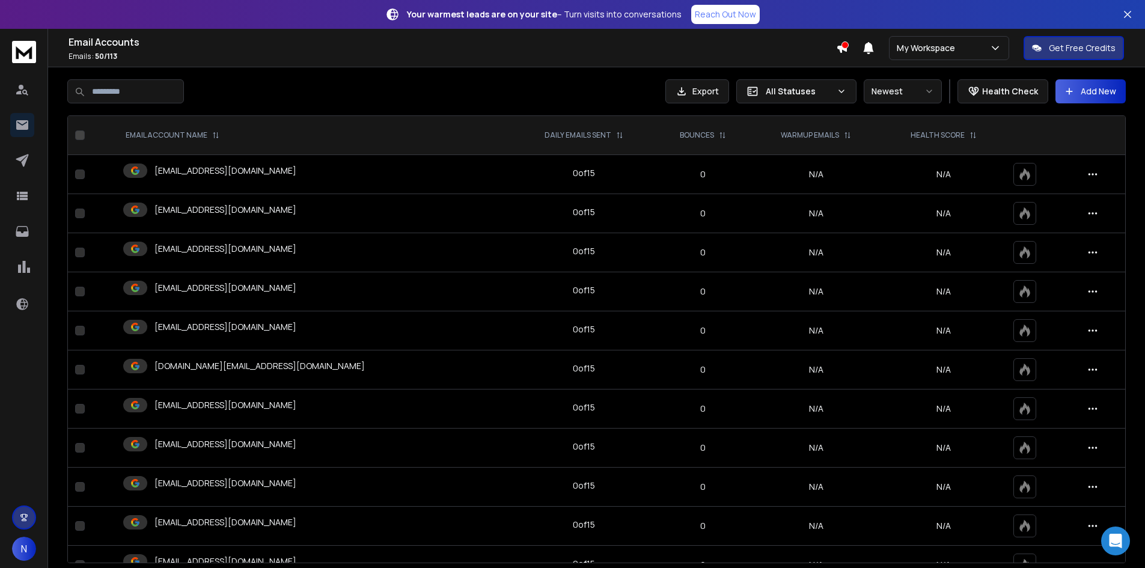
click at [1080, 82] on button "Add New" at bounding box center [1090, 91] width 70 height 24
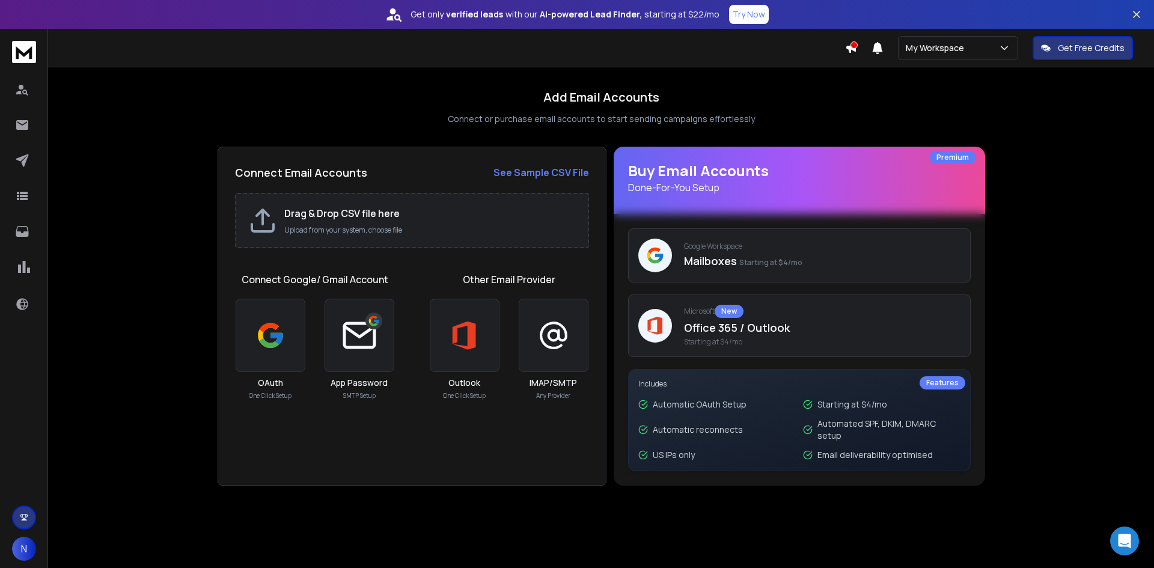
click at [276, 347] on icon at bounding box center [269, 343] width 20 height 10
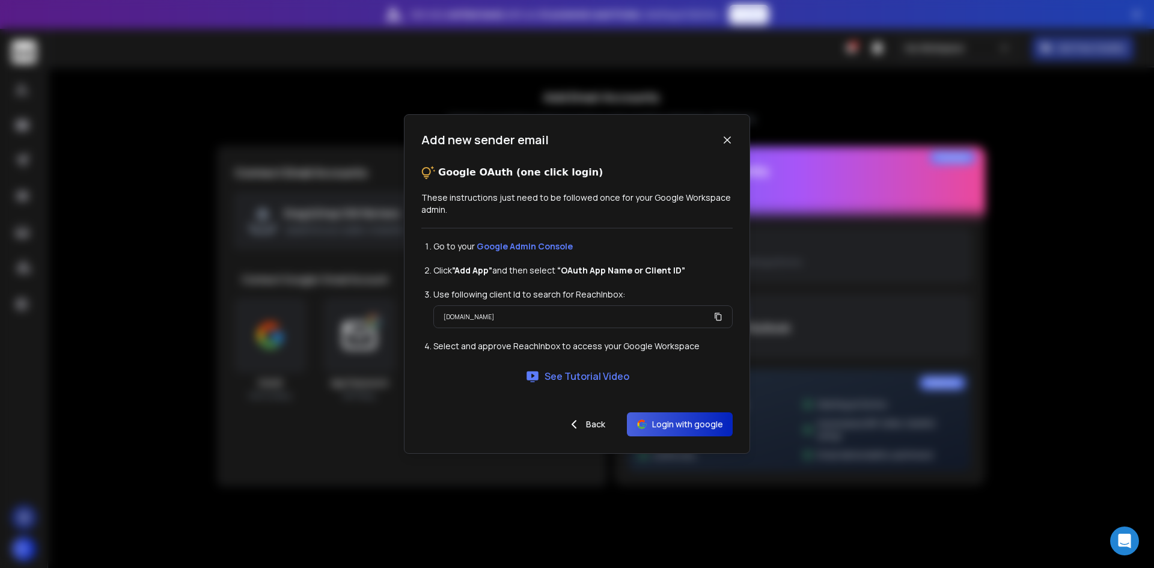
click at [664, 420] on button "Login with google" at bounding box center [680, 424] width 106 height 24
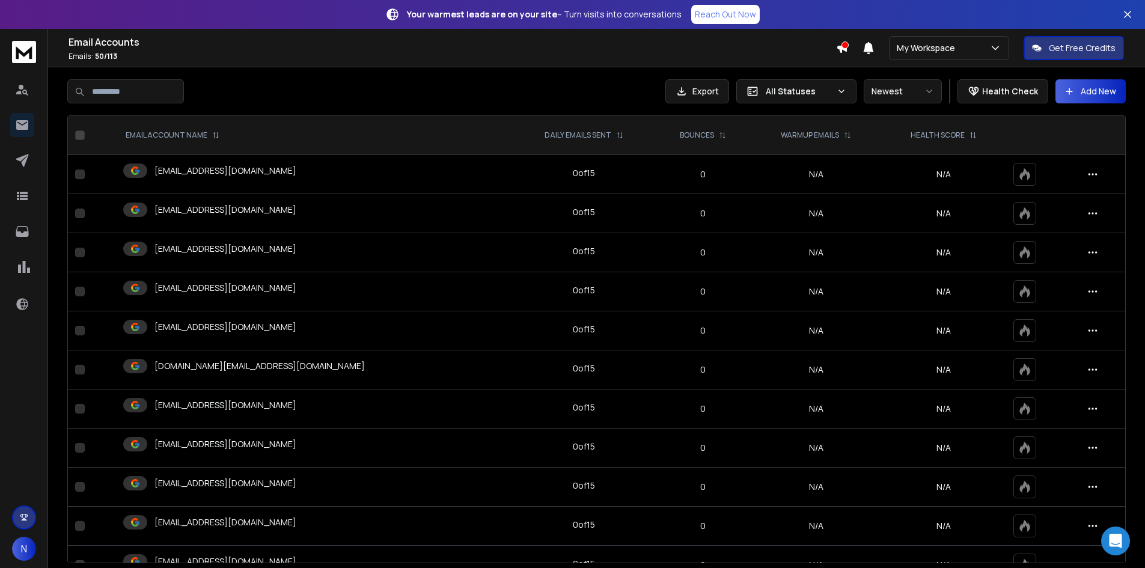
click at [1074, 87] on button "Add New" at bounding box center [1090, 91] width 70 height 24
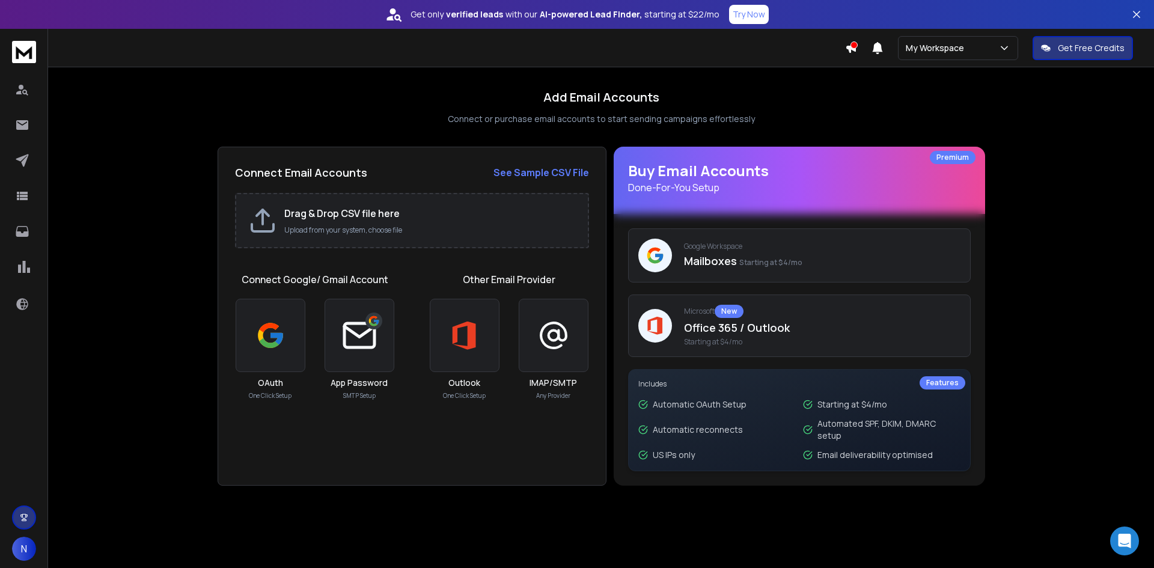
click at [269, 345] on icon at bounding box center [269, 343] width 20 height 10
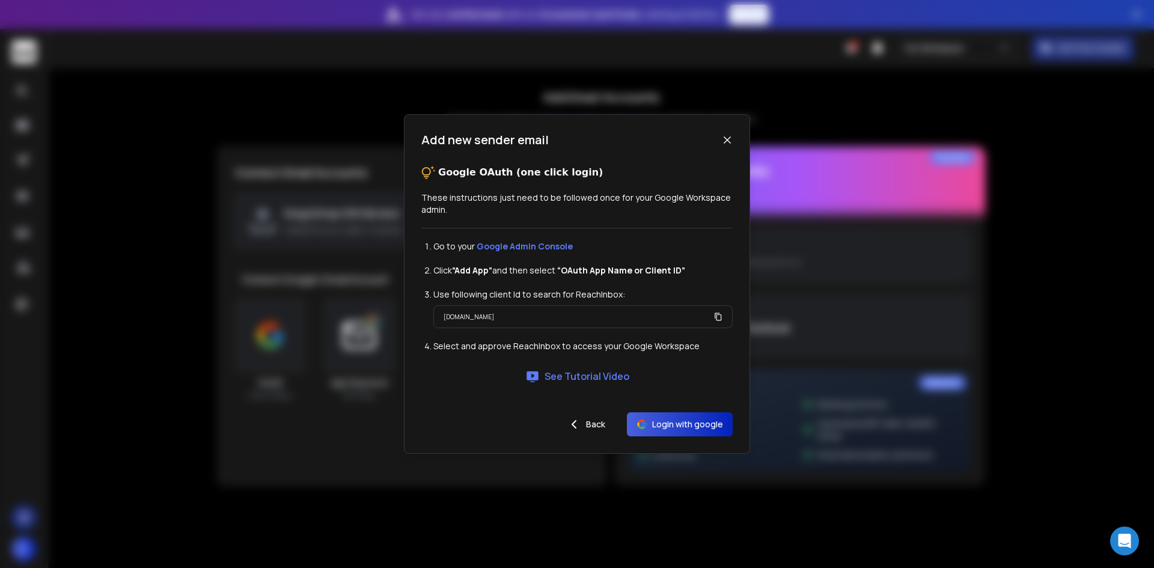
click at [676, 424] on button "Login with google" at bounding box center [680, 424] width 106 height 24
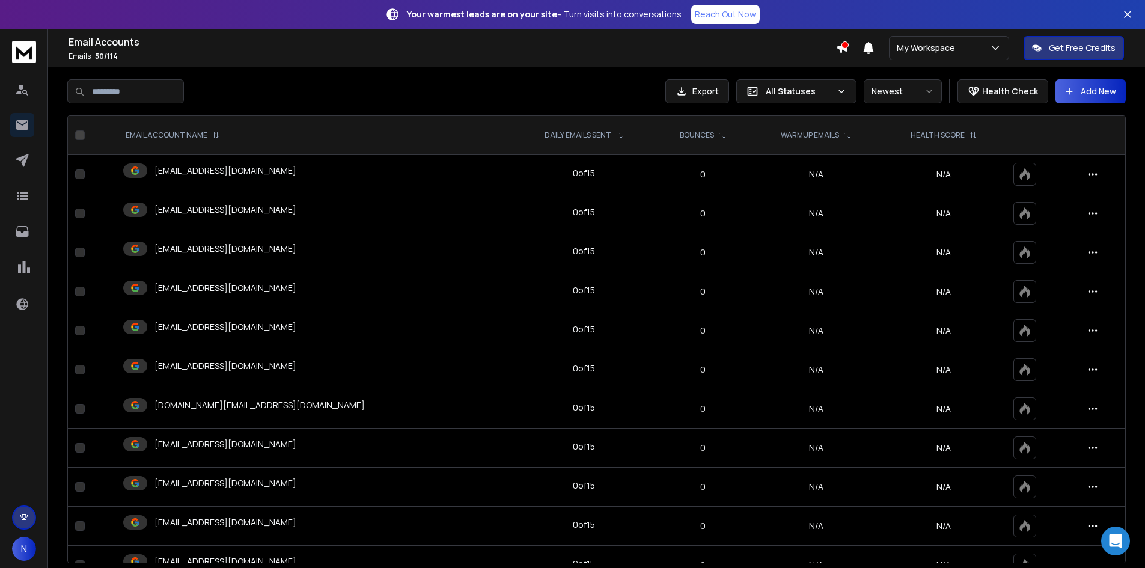
click at [1077, 99] on button "Add New" at bounding box center [1090, 91] width 70 height 24
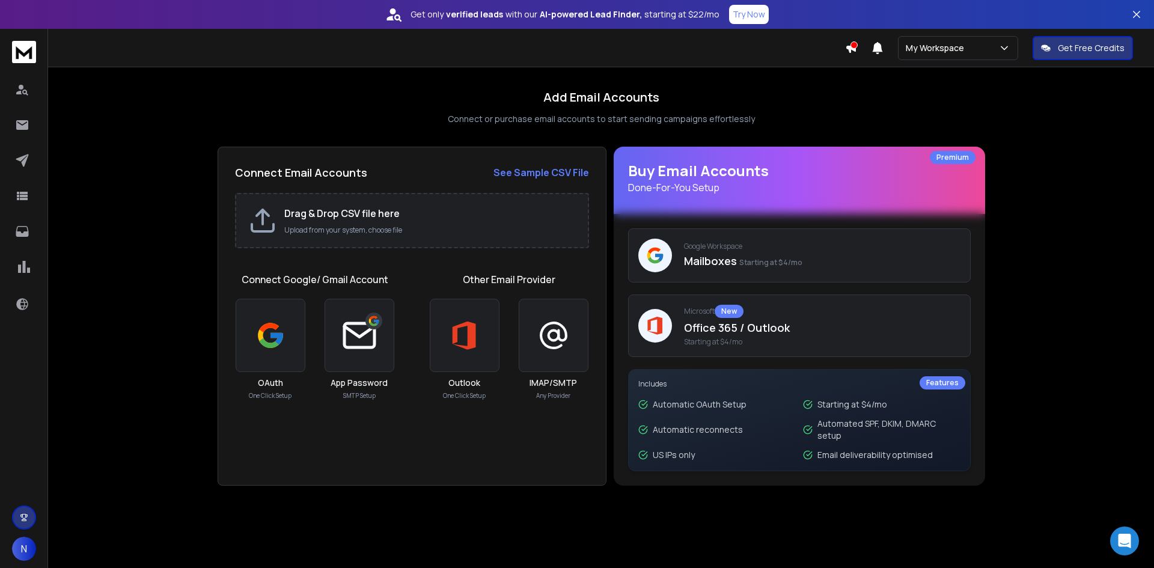
click at [265, 343] on icon at bounding box center [269, 343] width 20 height 10
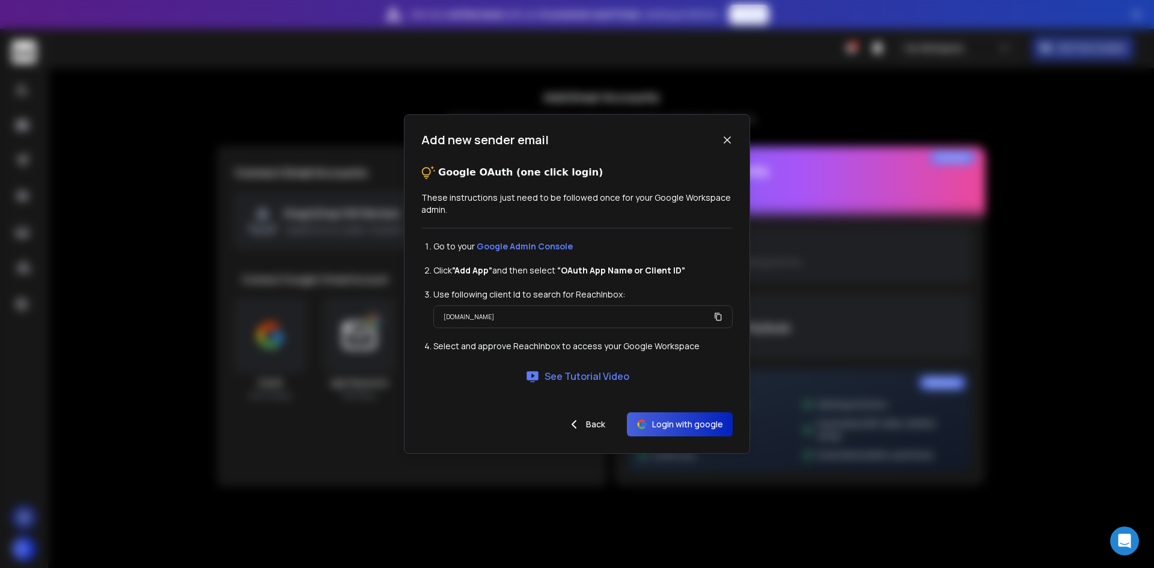
click at [688, 421] on button "Login with google" at bounding box center [680, 424] width 106 height 24
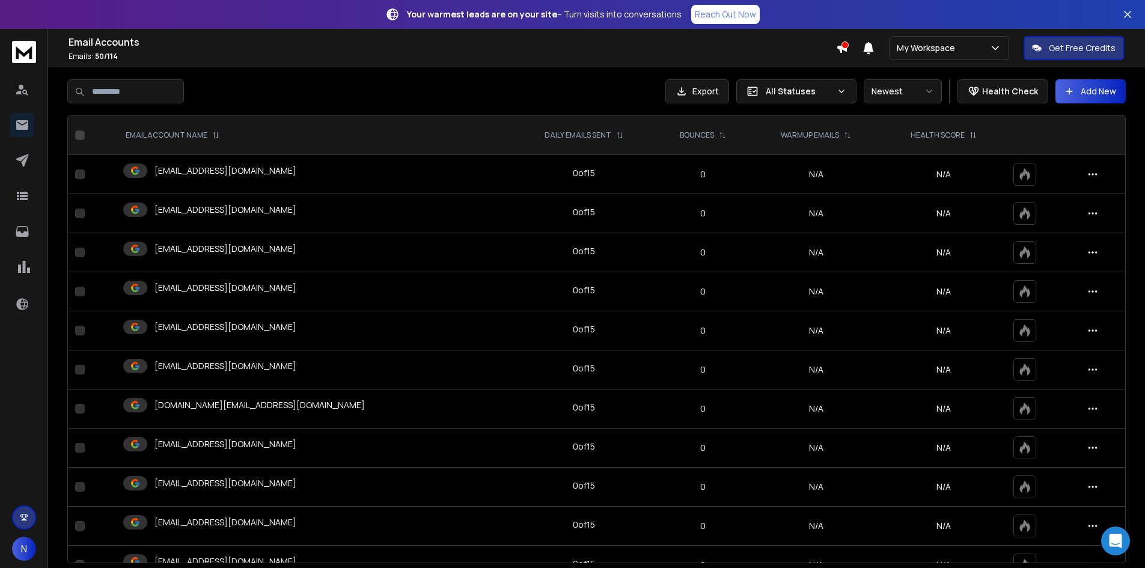
click at [1096, 91] on button "Add New" at bounding box center [1090, 91] width 70 height 24
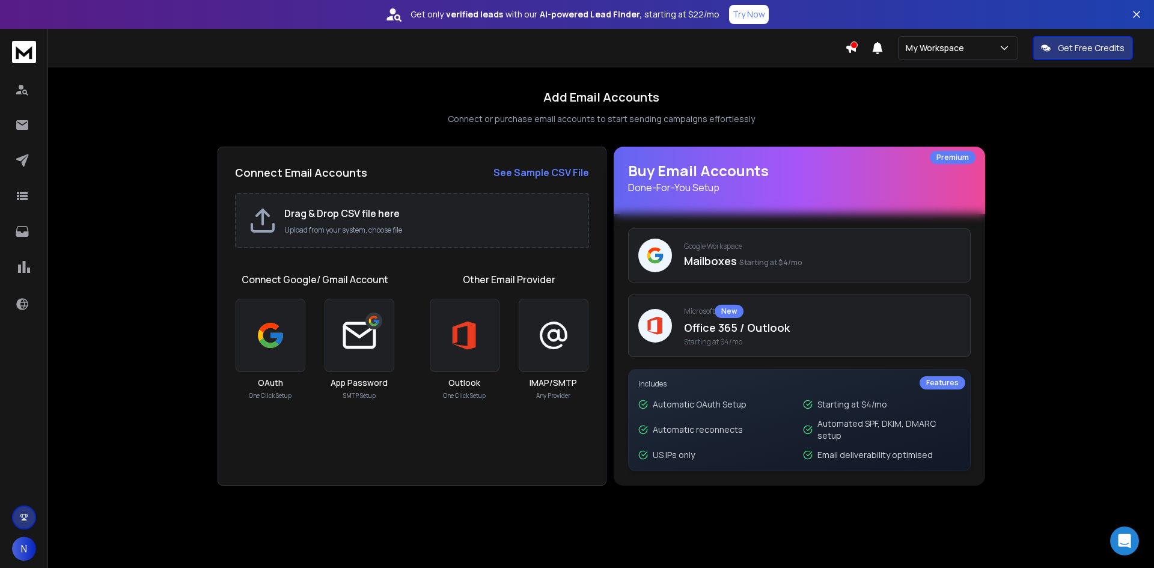
click at [272, 352] on icon at bounding box center [270, 335] width 30 height 36
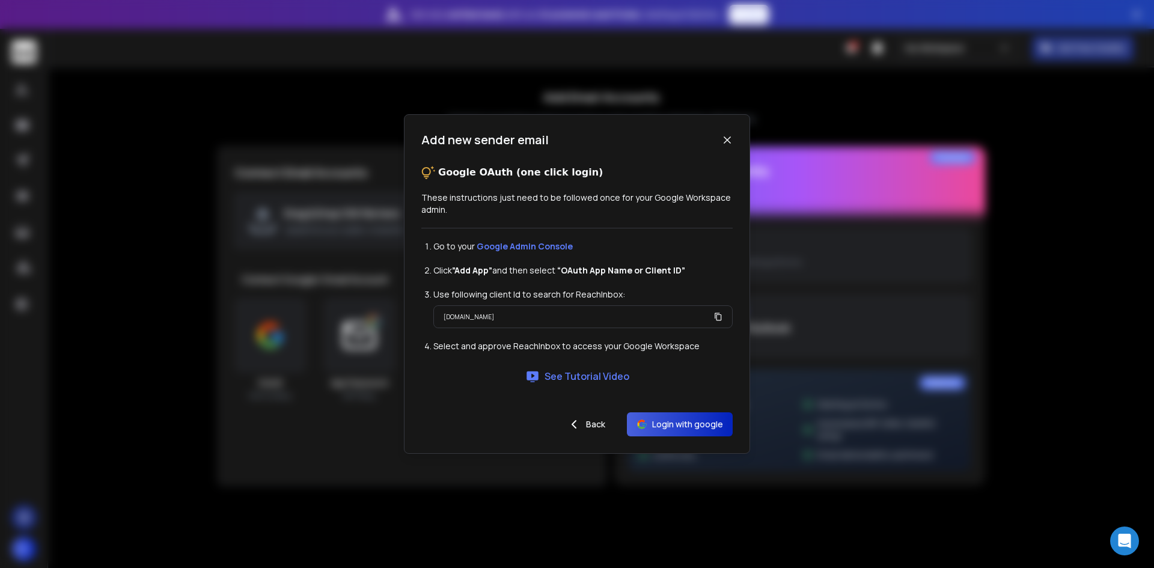
click at [665, 423] on button "Login with google" at bounding box center [680, 424] width 106 height 24
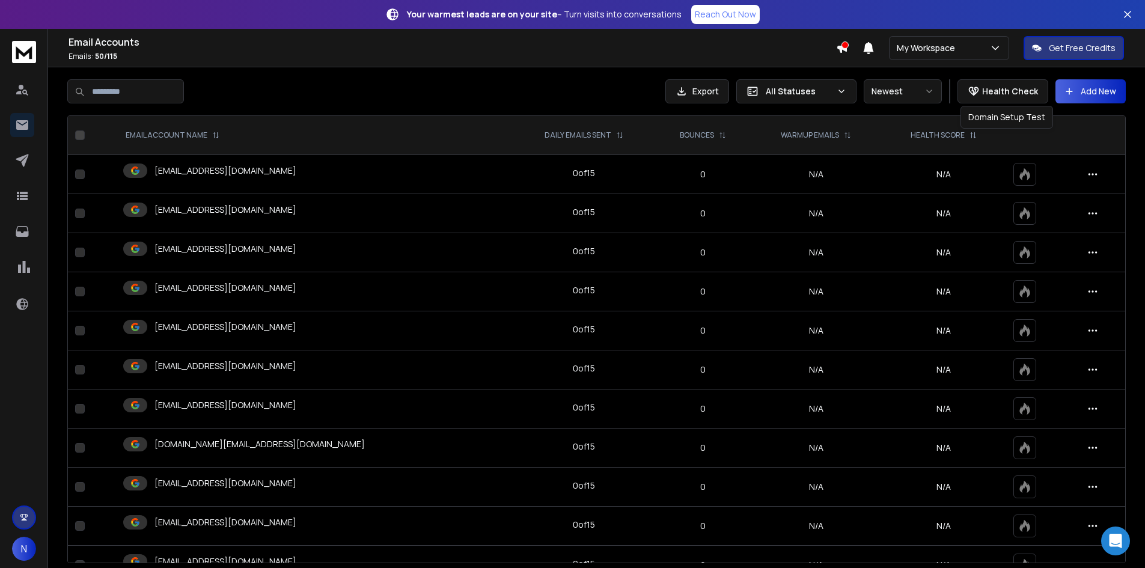
click at [1075, 82] on button "Add New" at bounding box center [1090, 91] width 70 height 24
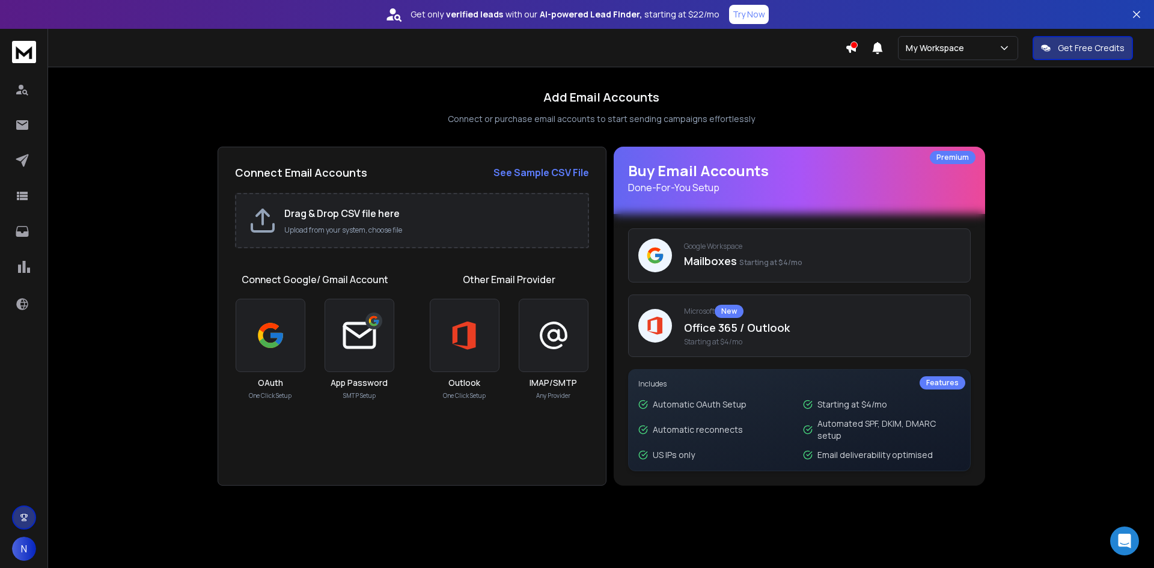
click at [257, 325] on div at bounding box center [271, 335] width 70 height 73
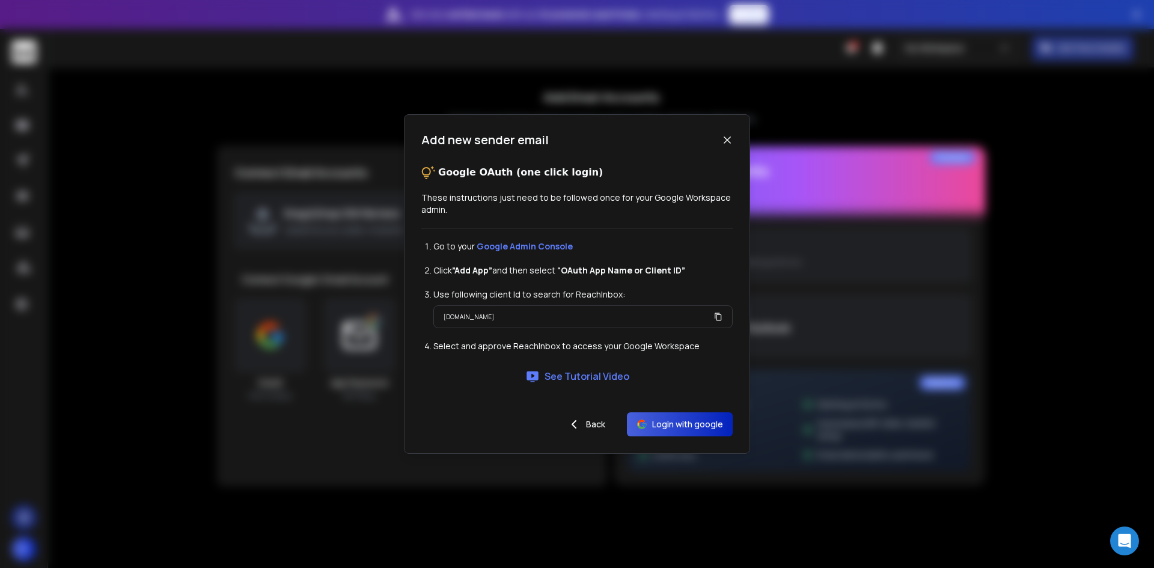
click at [664, 421] on button "Login with google" at bounding box center [680, 424] width 106 height 24
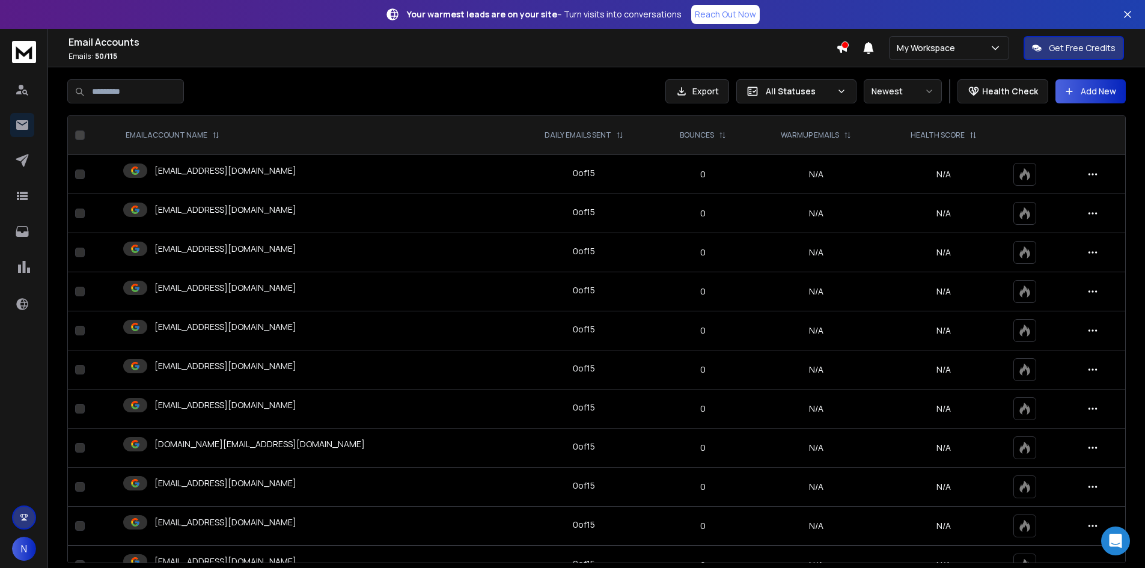
click at [1071, 96] on button "Add New" at bounding box center [1090, 91] width 70 height 24
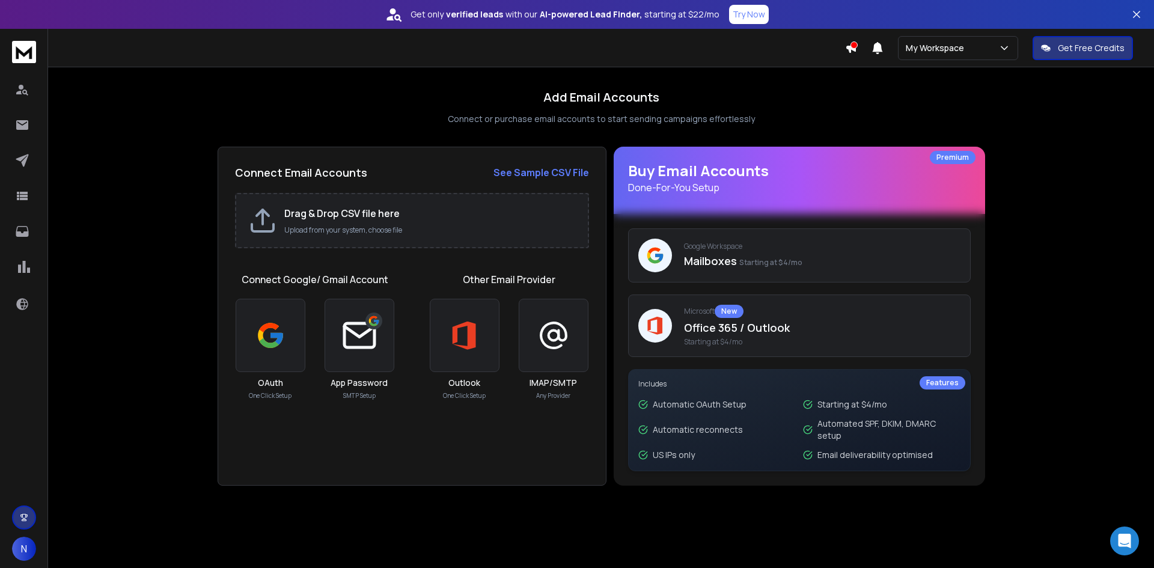
click at [273, 341] on icon at bounding box center [270, 335] width 30 height 36
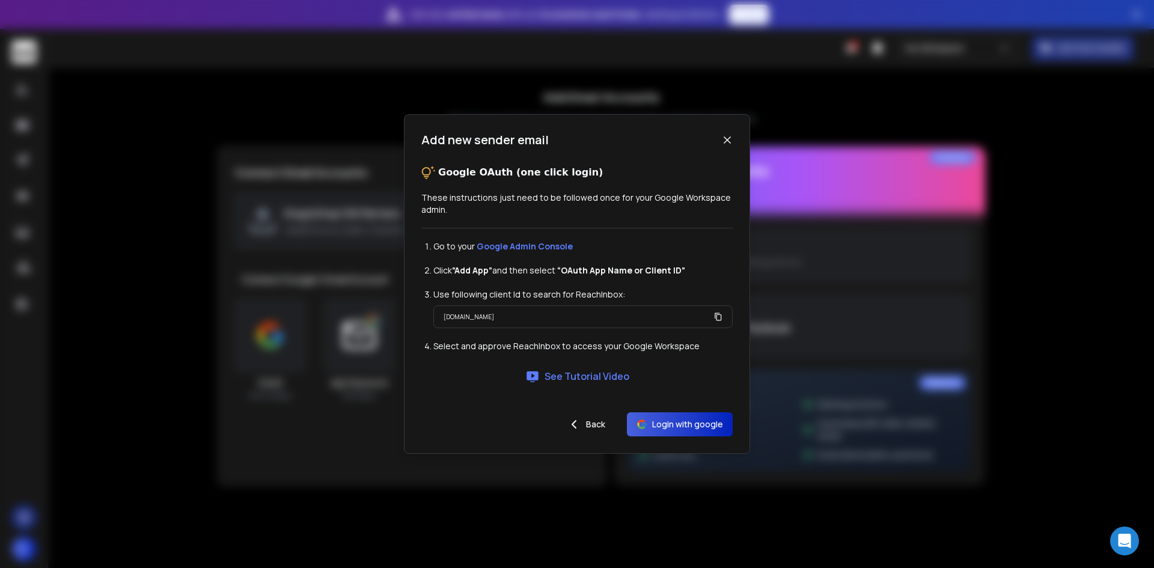
click at [664, 424] on button "Login with google" at bounding box center [680, 424] width 106 height 24
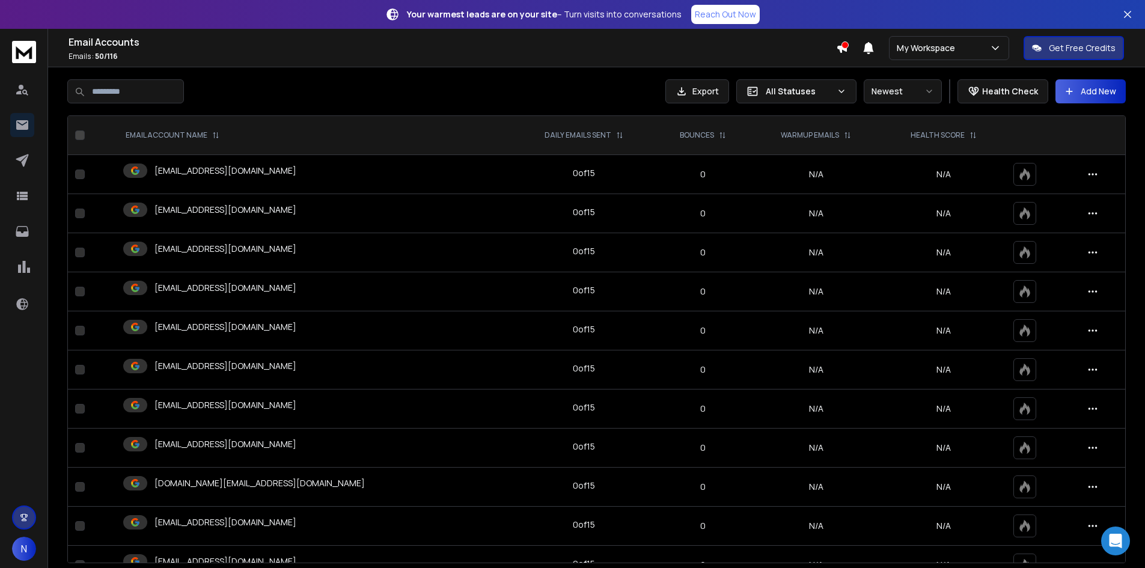
click at [1076, 89] on button "Add New" at bounding box center [1090, 91] width 70 height 24
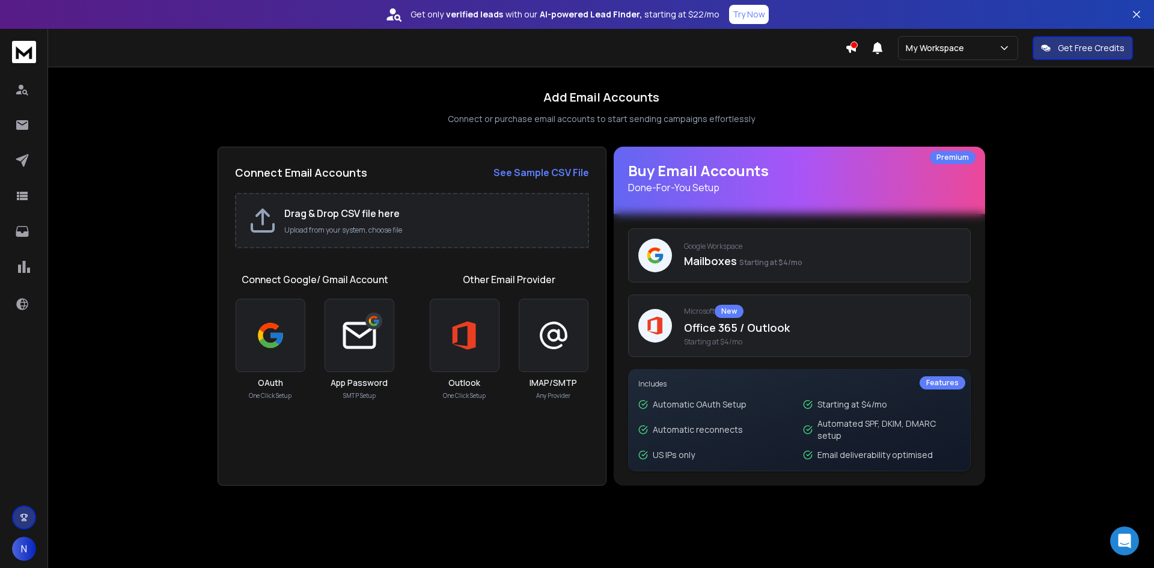
click at [274, 333] on icon at bounding box center [270, 335] width 30 height 36
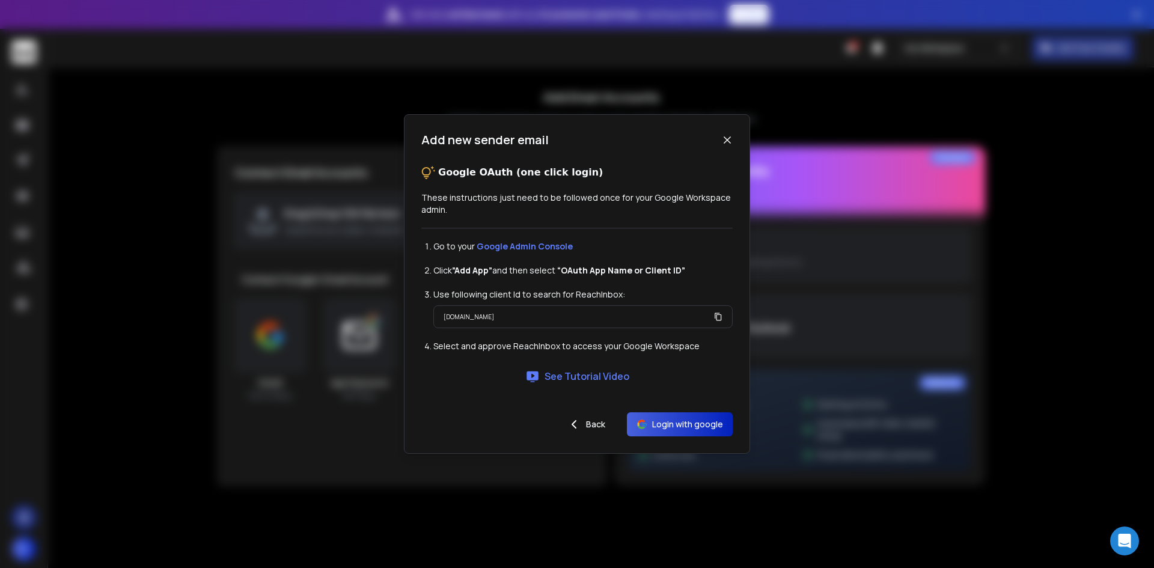
click at [674, 418] on button "Login with google" at bounding box center [680, 424] width 106 height 24
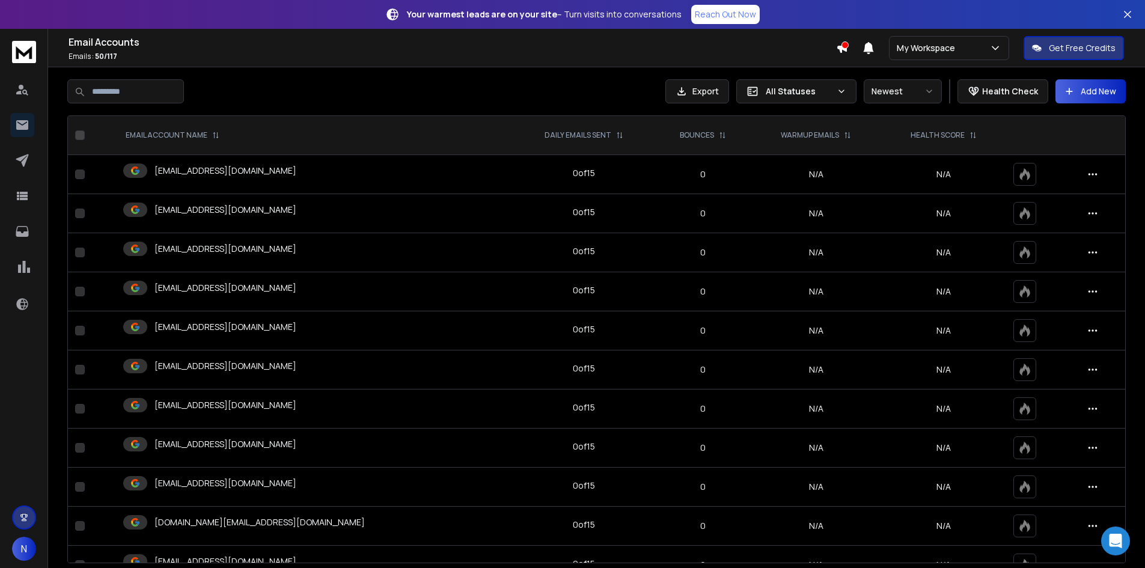
click at [1085, 89] on button "Add New" at bounding box center [1090, 91] width 70 height 24
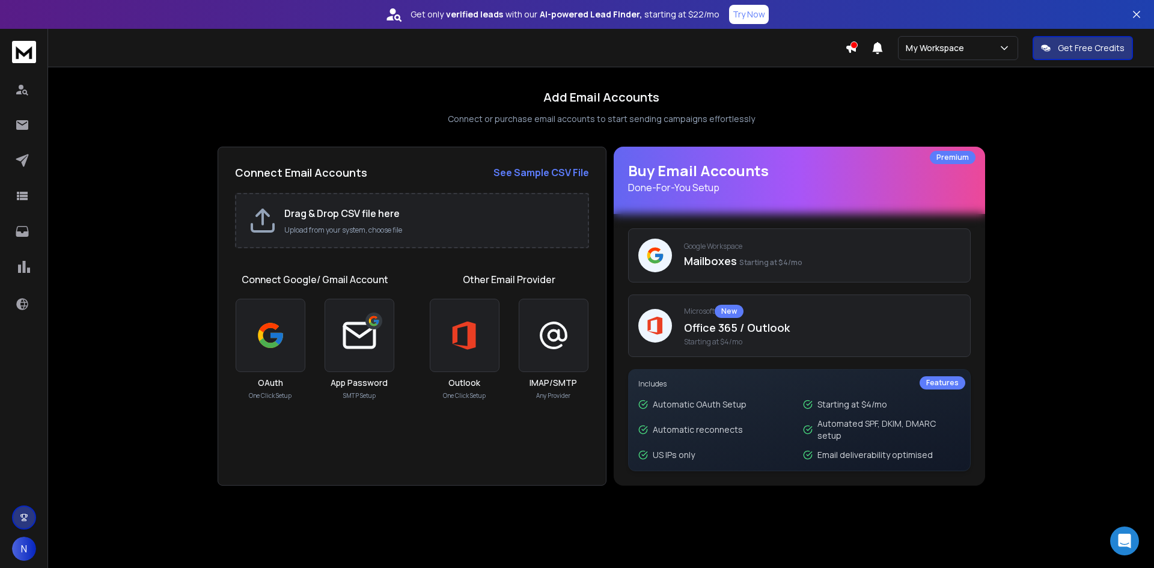
click at [263, 340] on icon at bounding box center [270, 335] width 25 height 25
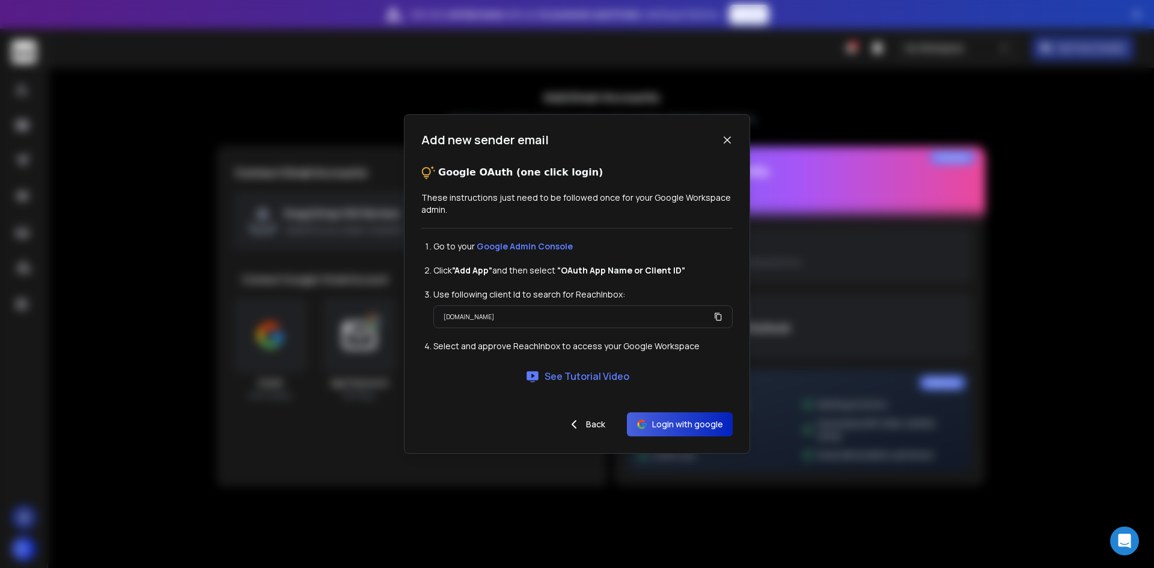
click at [673, 427] on button "Login with google" at bounding box center [680, 424] width 106 height 24
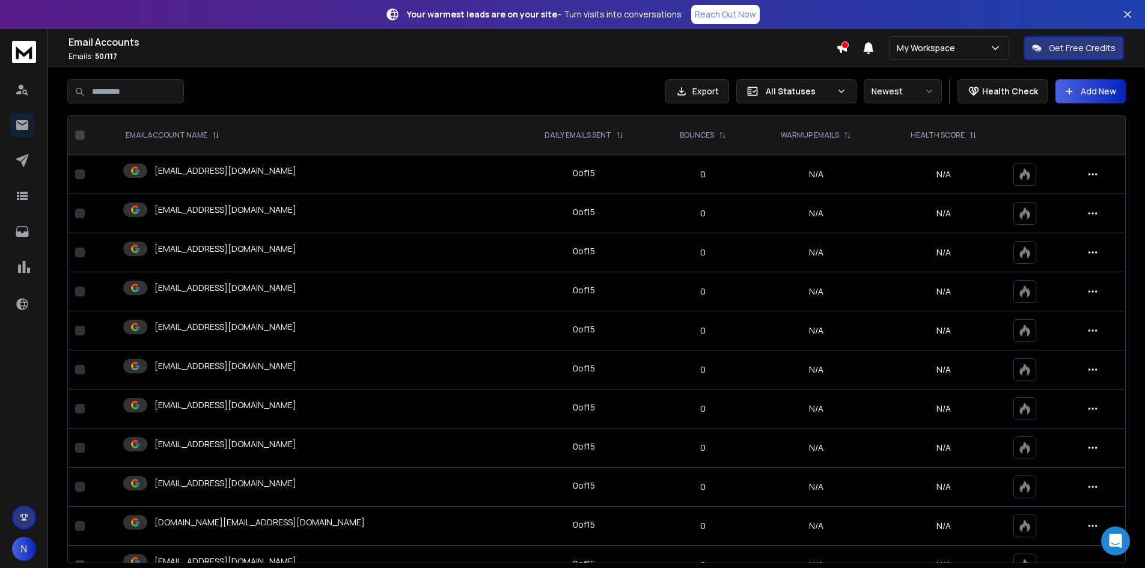
click at [1080, 101] on button "Add New" at bounding box center [1090, 91] width 70 height 24
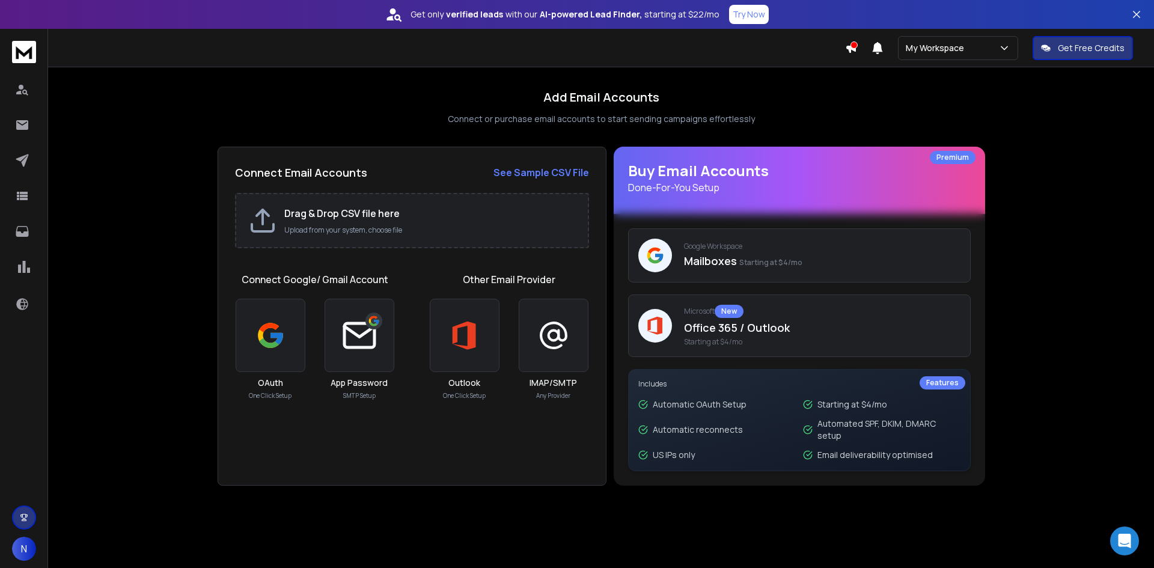
click at [266, 339] on icon at bounding box center [269, 343] width 20 height 10
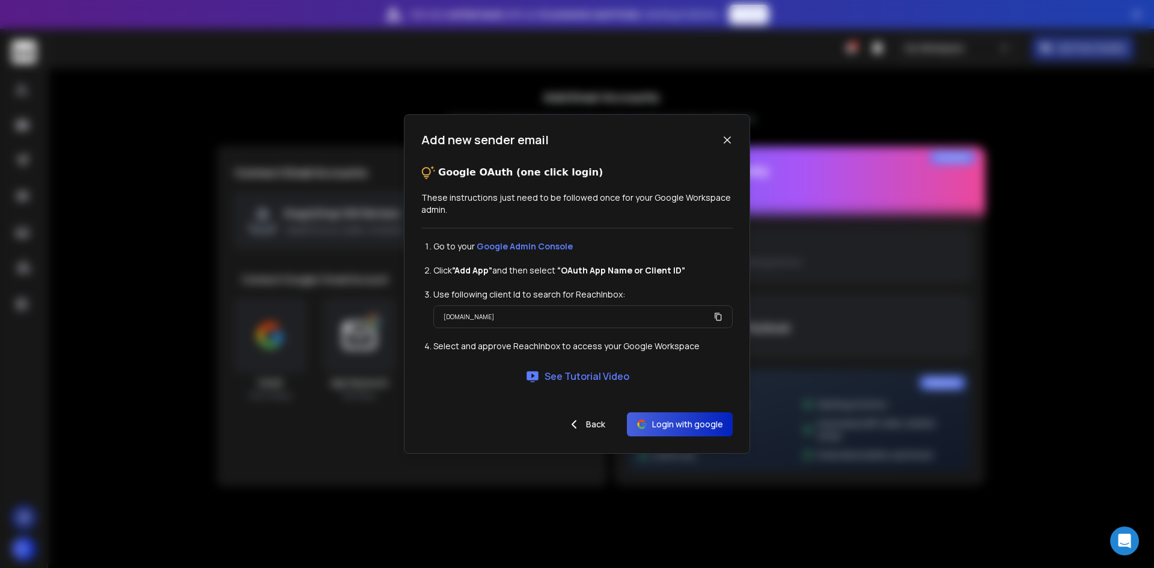
click at [675, 424] on button "Login with google" at bounding box center [680, 424] width 106 height 24
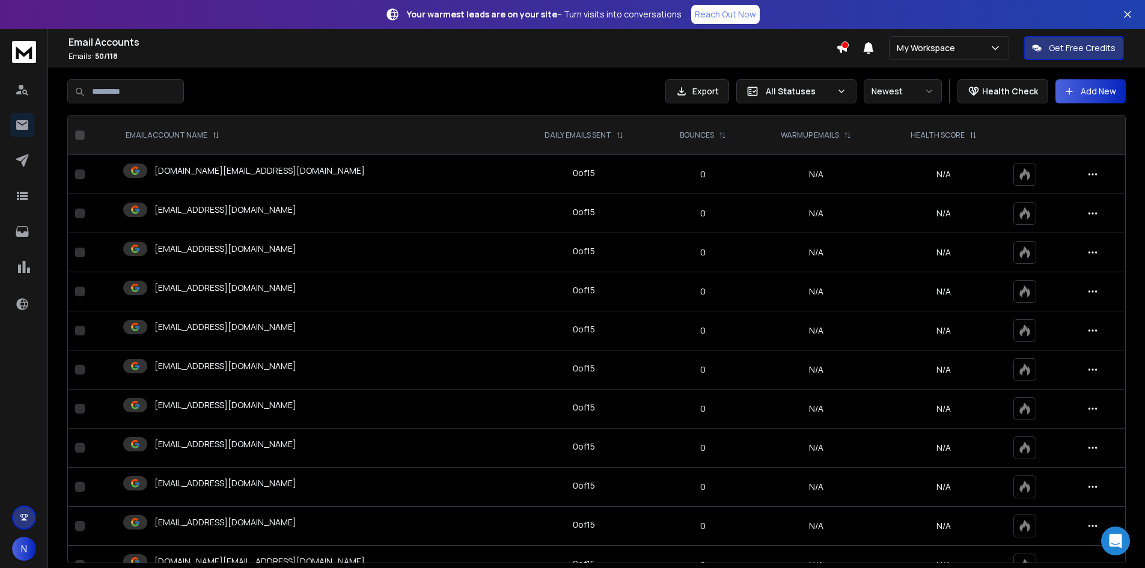
click at [1079, 92] on button "Add New" at bounding box center [1090, 91] width 70 height 24
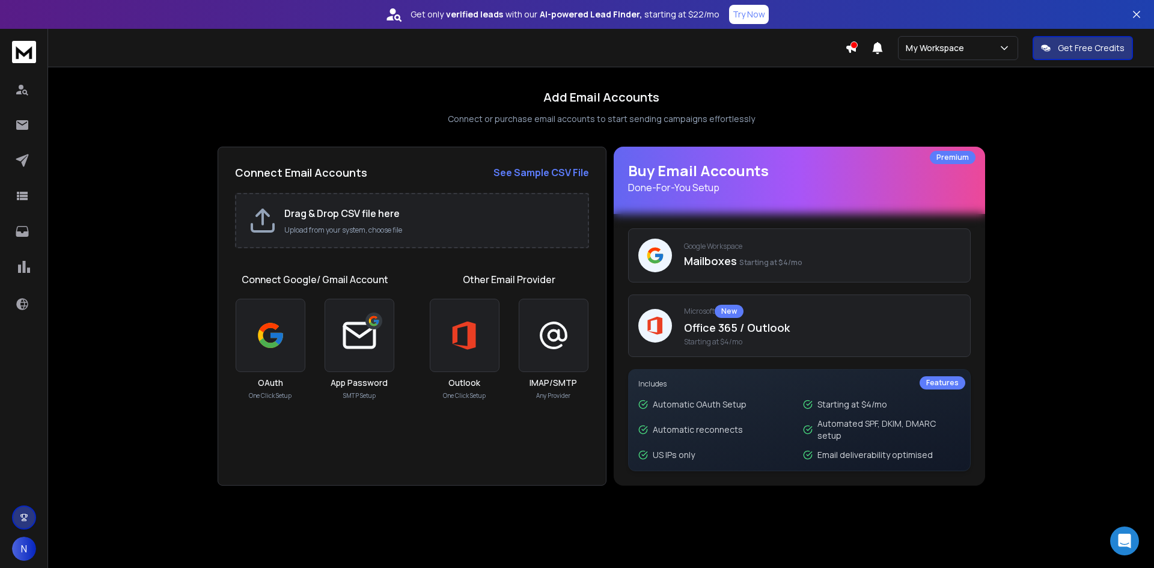
click at [270, 335] on icon at bounding box center [270, 335] width 30 height 36
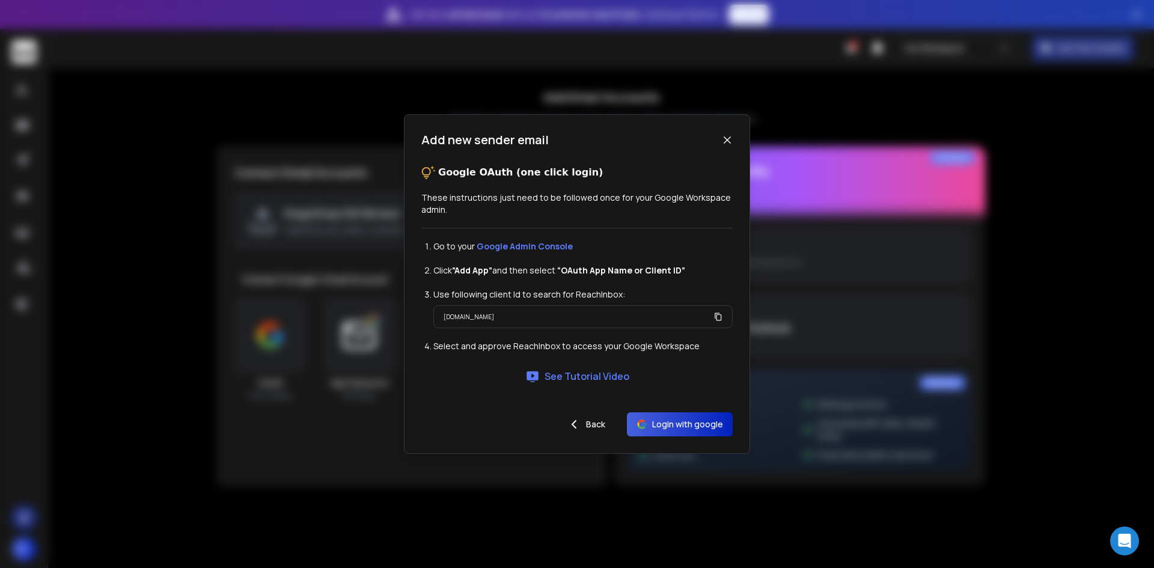
click at [667, 425] on button "Login with google" at bounding box center [680, 424] width 106 height 24
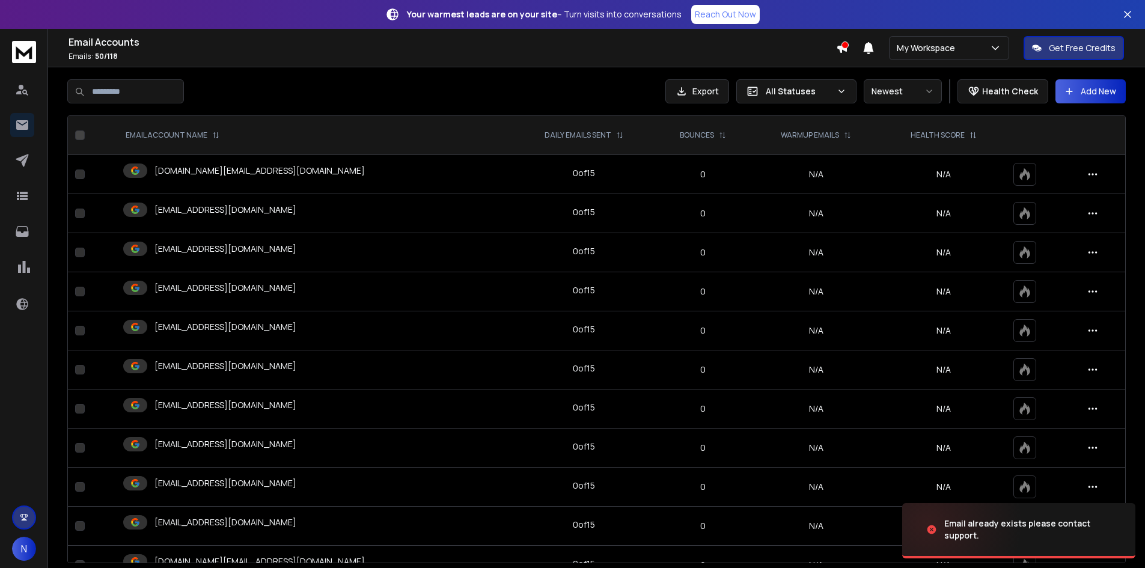
click at [1083, 94] on button "Add New" at bounding box center [1090, 91] width 70 height 24
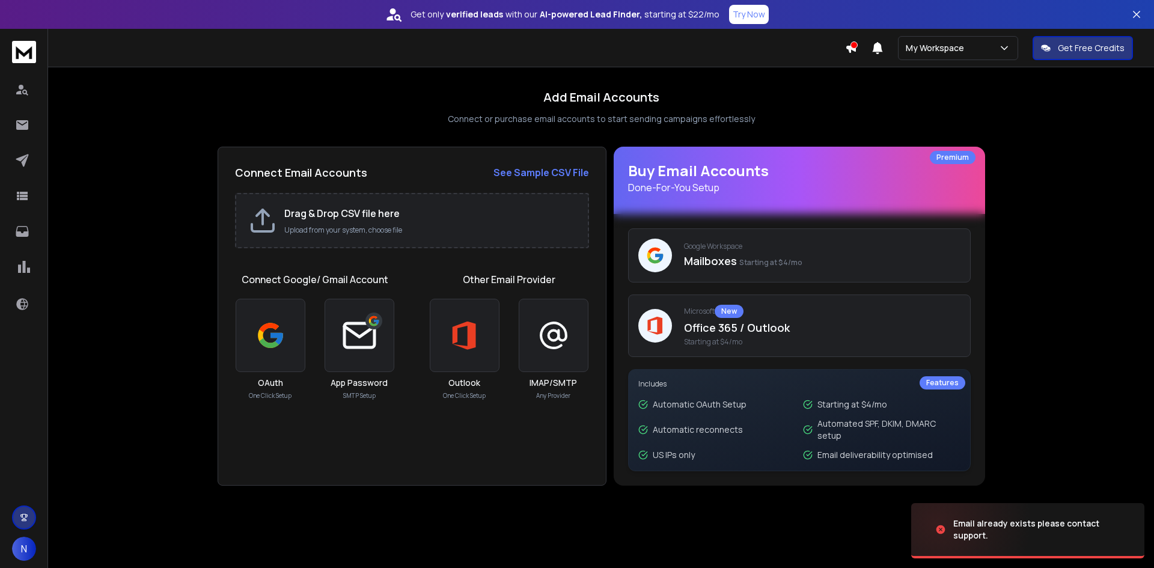
click at [261, 343] on icon at bounding box center [270, 335] width 30 height 36
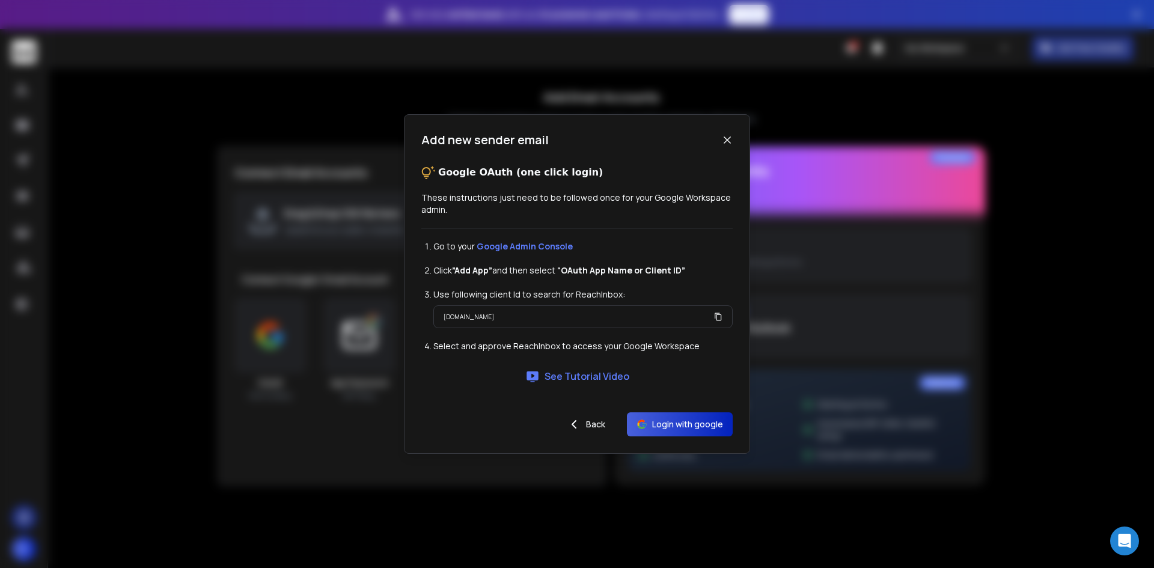
click at [671, 415] on button "Login with google" at bounding box center [680, 424] width 106 height 24
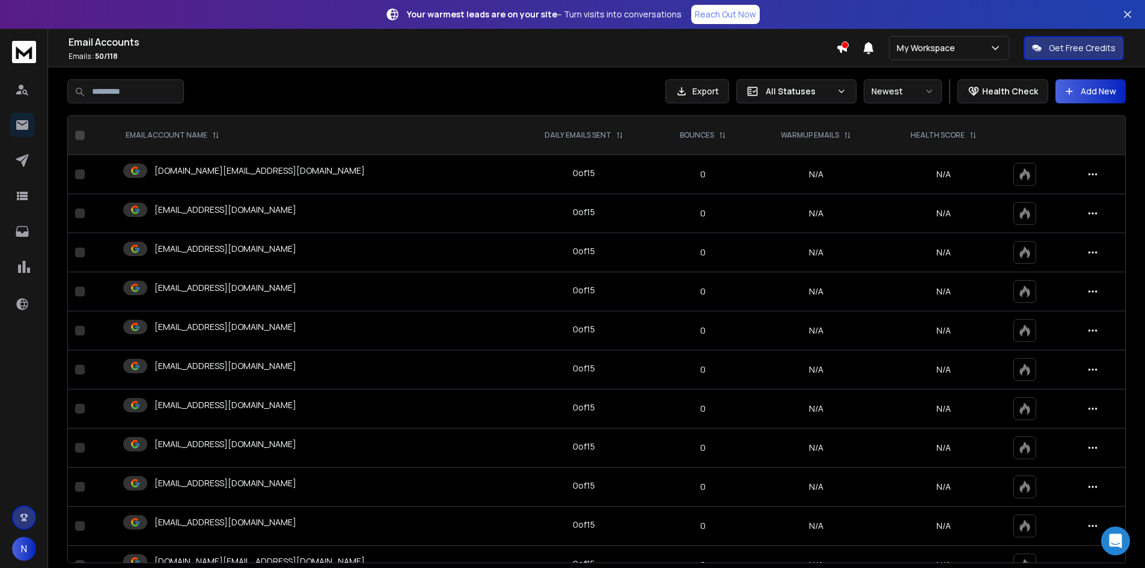
click at [1105, 96] on button "Add New" at bounding box center [1090, 91] width 70 height 24
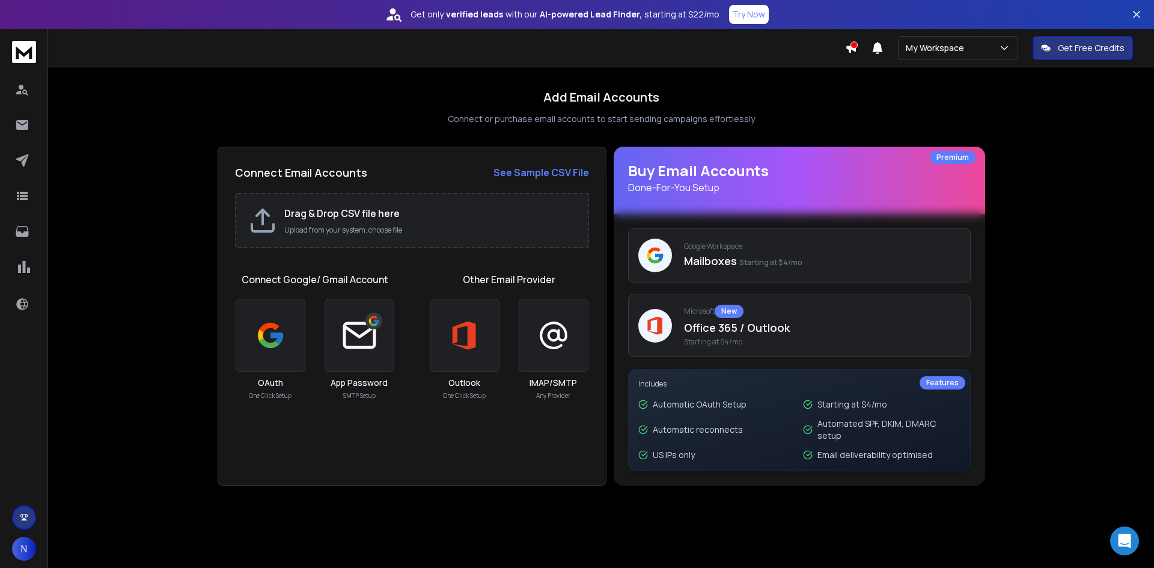
click at [262, 349] on icon at bounding box center [270, 335] width 30 height 36
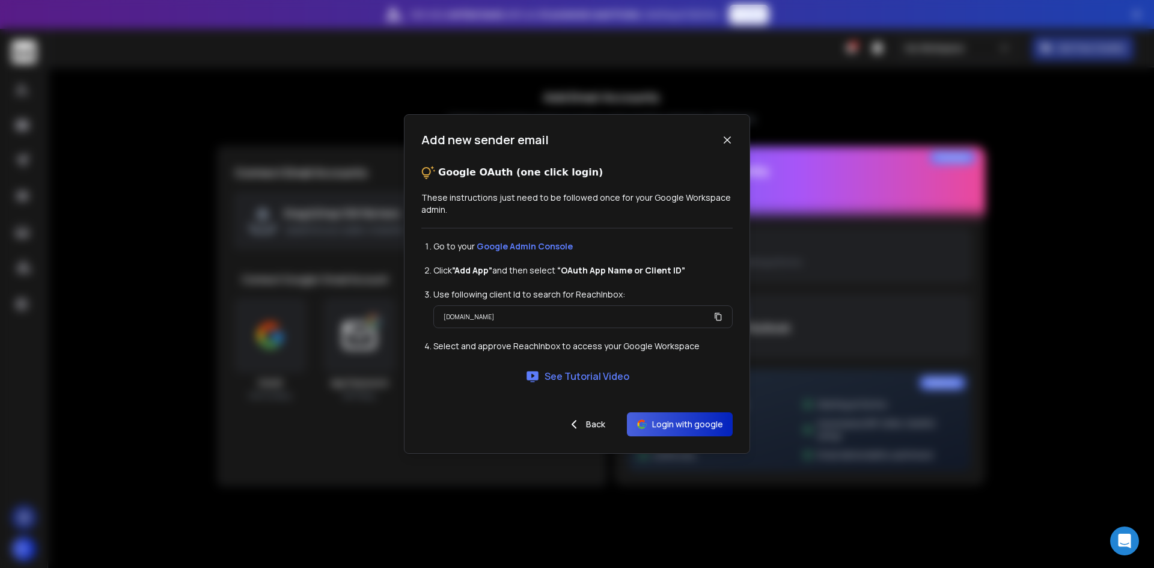
click at [700, 431] on button "Login with google" at bounding box center [680, 424] width 106 height 24
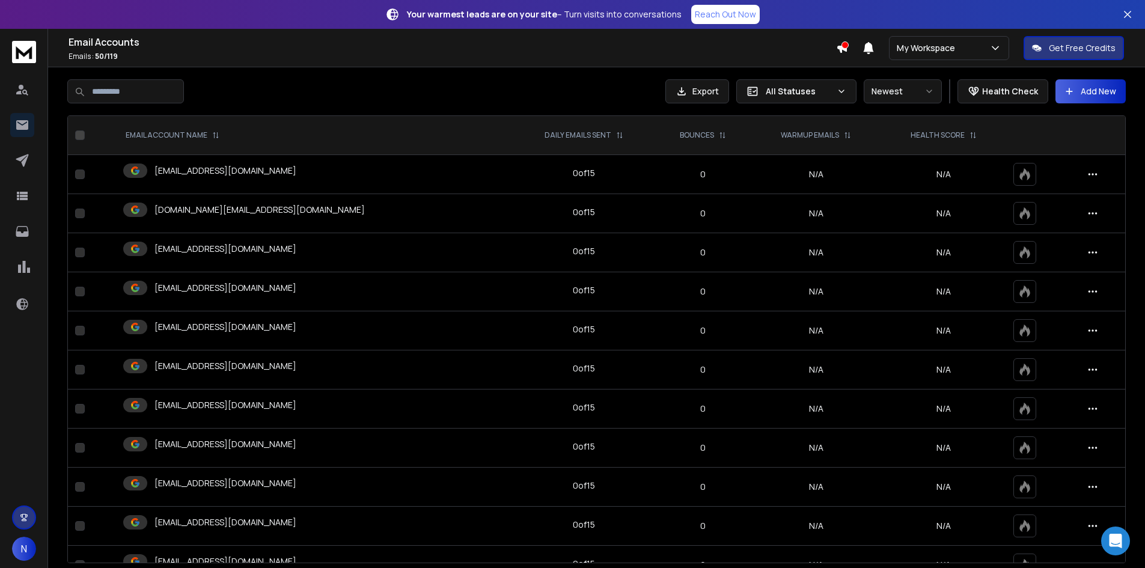
click at [1067, 93] on icon at bounding box center [1069, 91] width 8 height 8
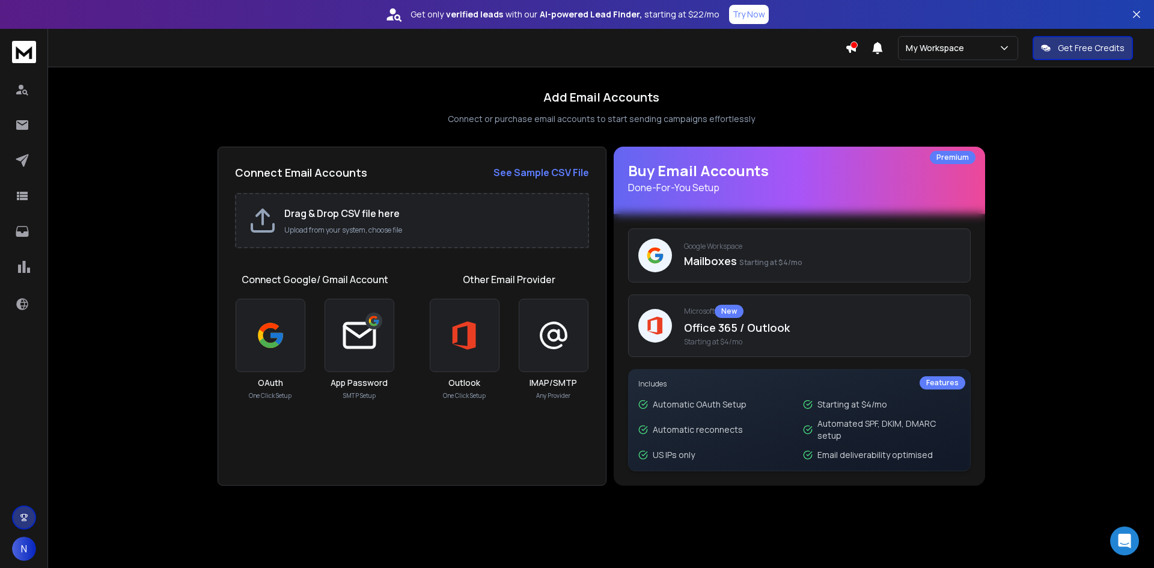
click at [252, 352] on div at bounding box center [271, 335] width 70 height 73
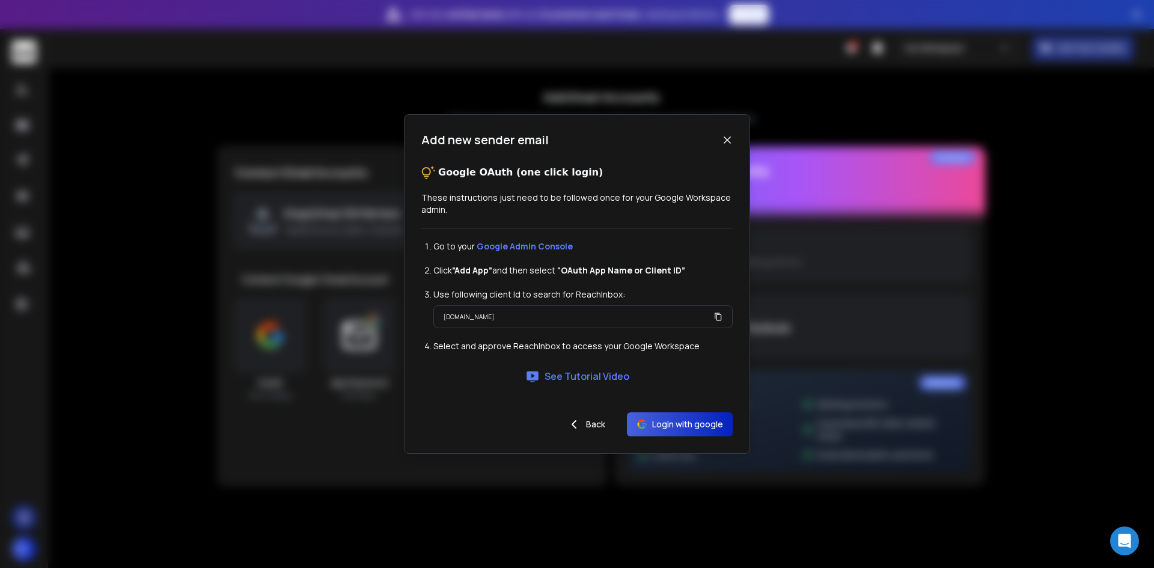
click at [668, 431] on button "Login with google" at bounding box center [680, 424] width 106 height 24
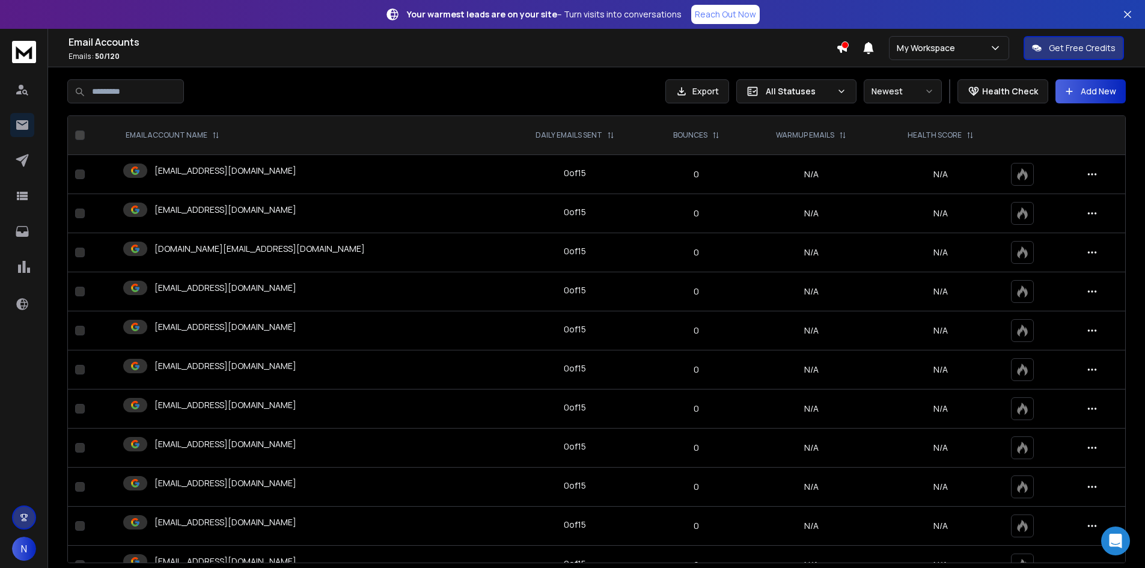
click at [1079, 92] on button "Add New" at bounding box center [1090, 91] width 70 height 24
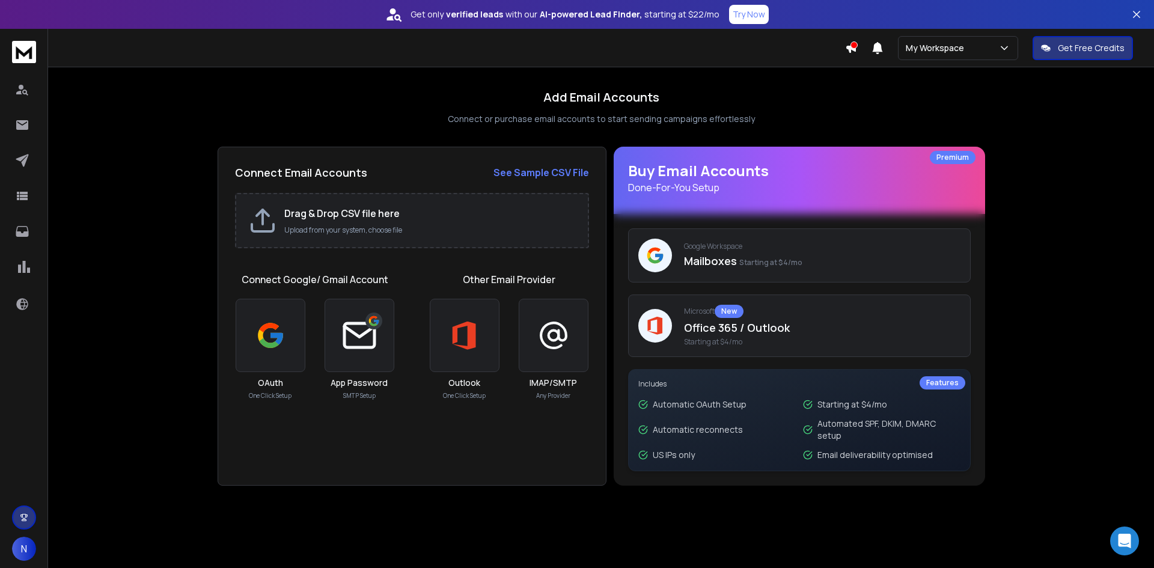
click at [240, 350] on div at bounding box center [271, 335] width 70 height 73
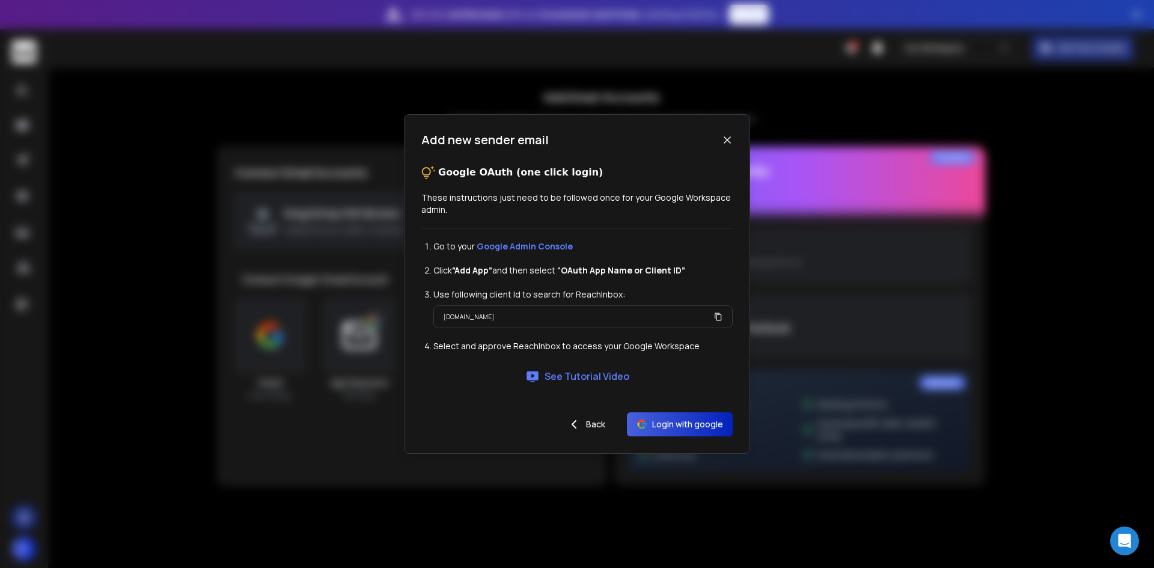
click at [653, 420] on button "Login with google" at bounding box center [680, 424] width 106 height 24
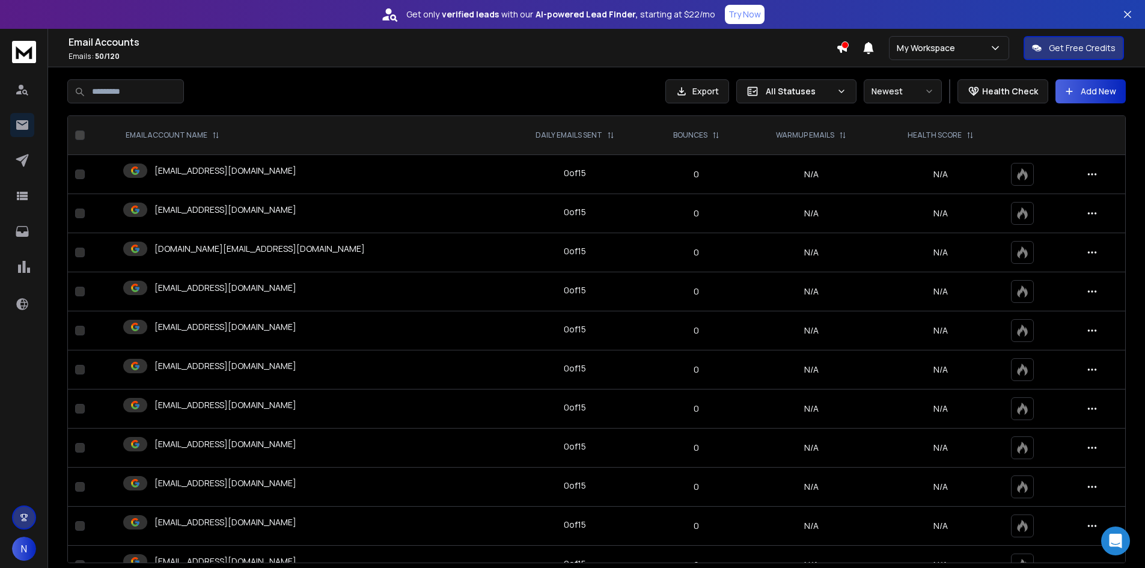
click at [1123, 14] on icon at bounding box center [1127, 14] width 11 height 11
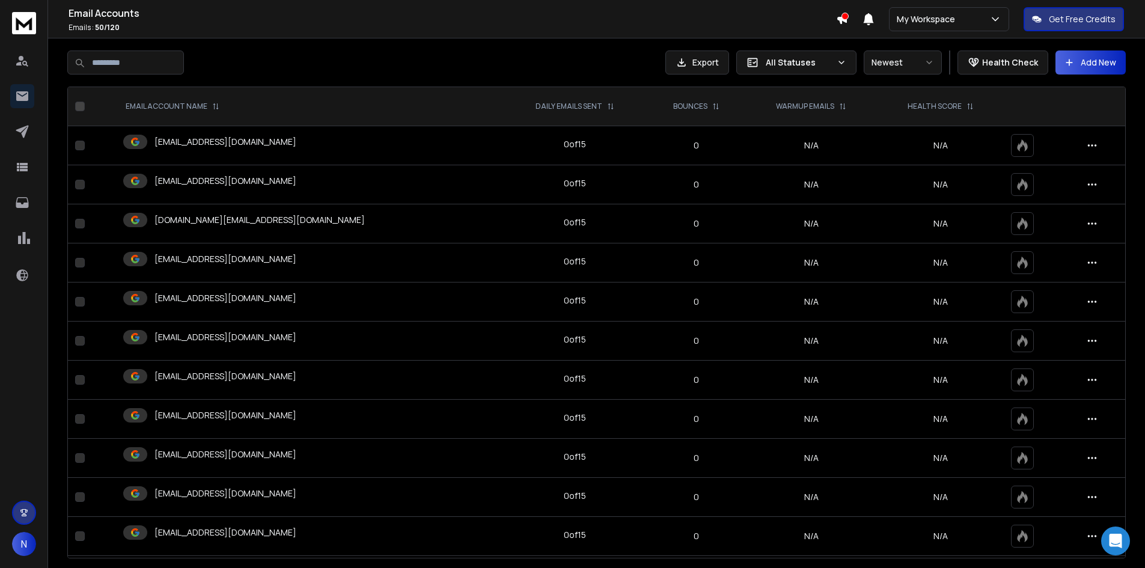
click at [1076, 70] on button "Add New" at bounding box center [1090, 62] width 70 height 24
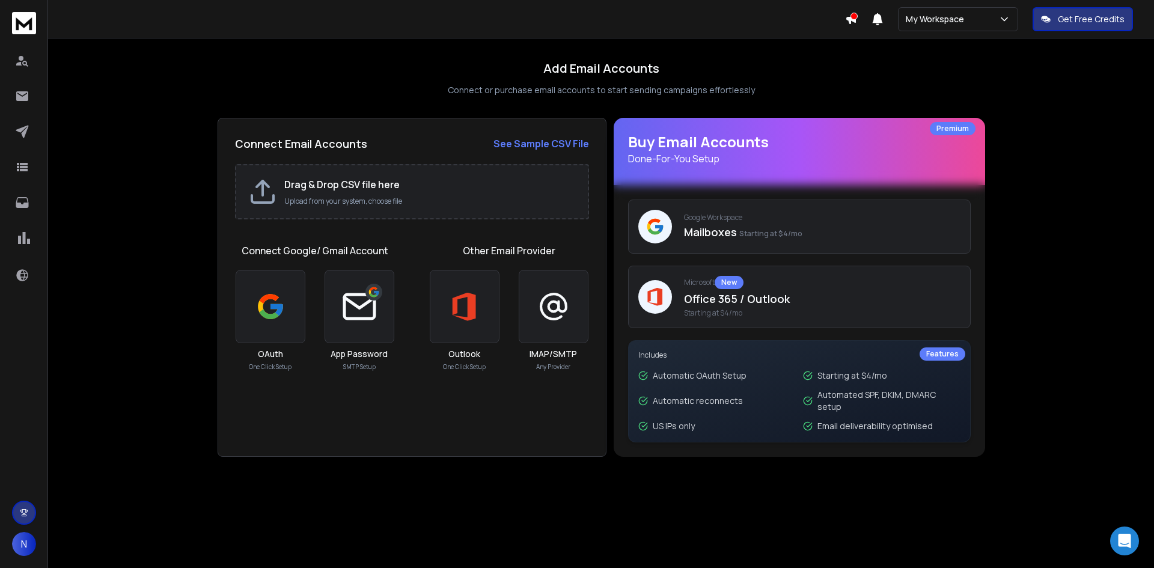
click at [302, 303] on div at bounding box center [271, 306] width 70 height 73
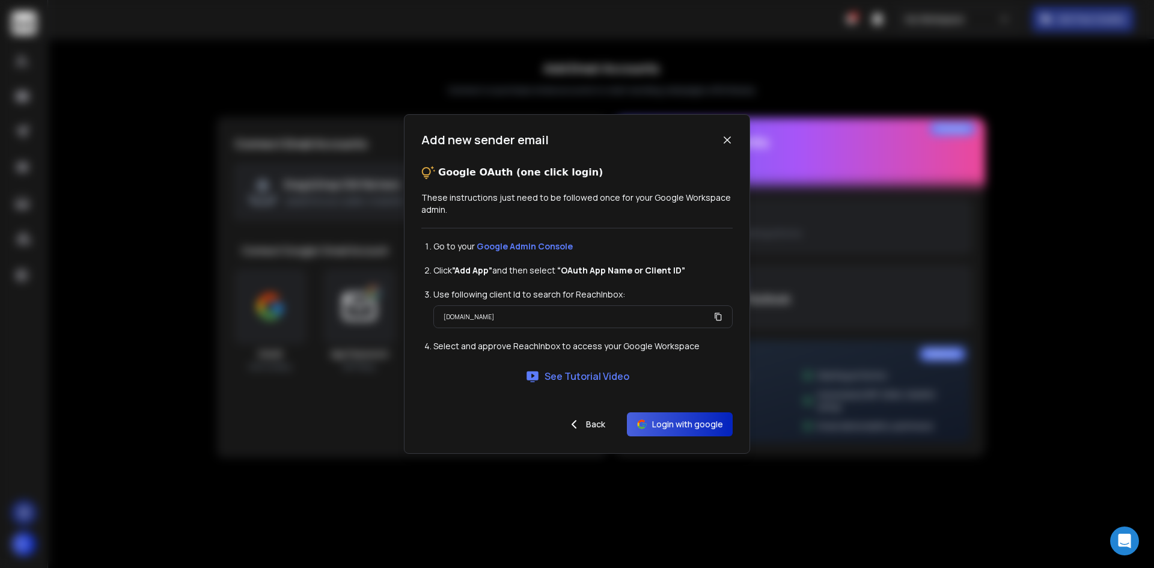
click at [678, 417] on button "Login with google" at bounding box center [680, 424] width 106 height 24
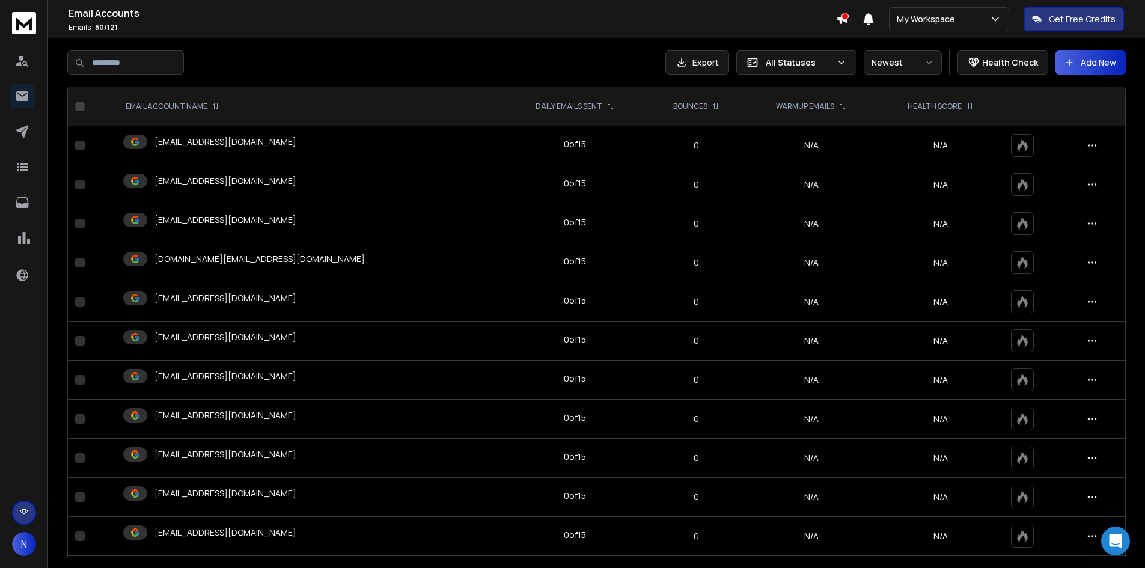
click at [1093, 58] on button "Add New" at bounding box center [1090, 62] width 70 height 24
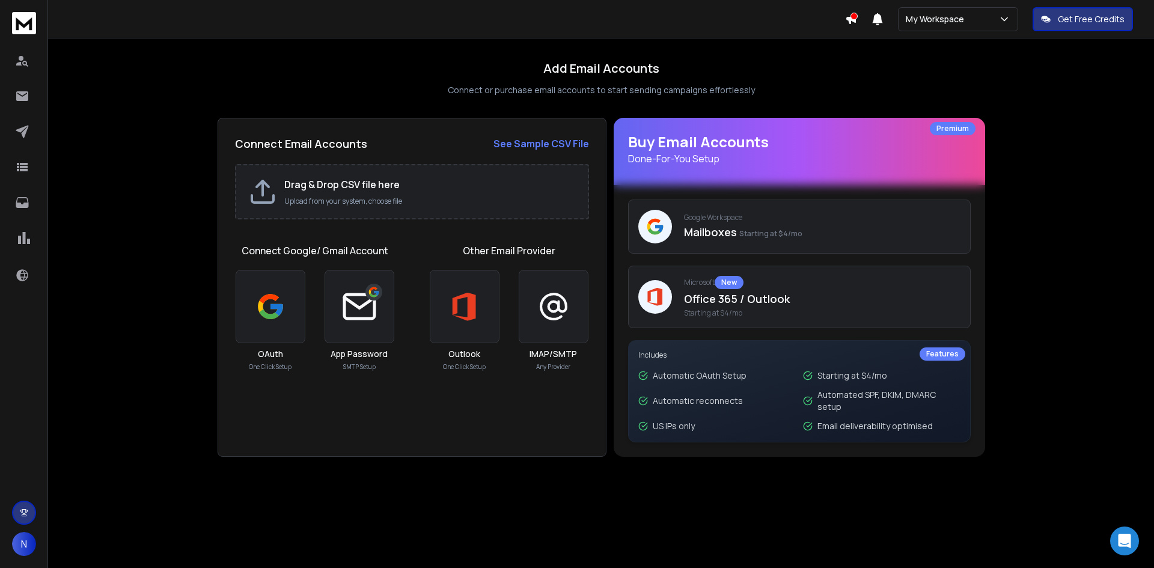
click at [276, 324] on icon at bounding box center [270, 306] width 30 height 36
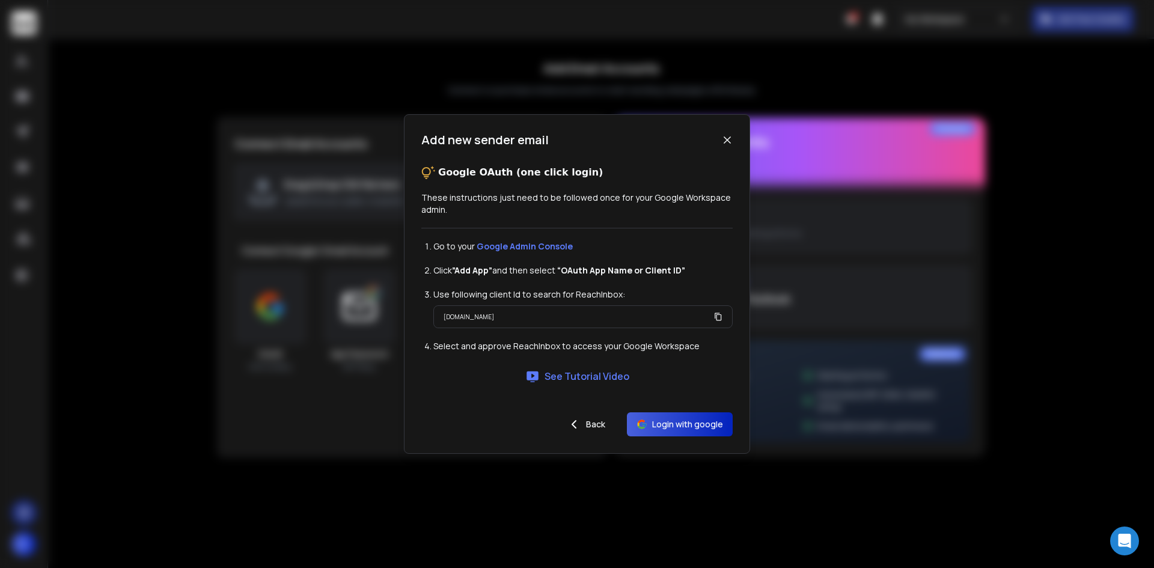
click at [705, 435] on button "Login with google" at bounding box center [680, 424] width 106 height 24
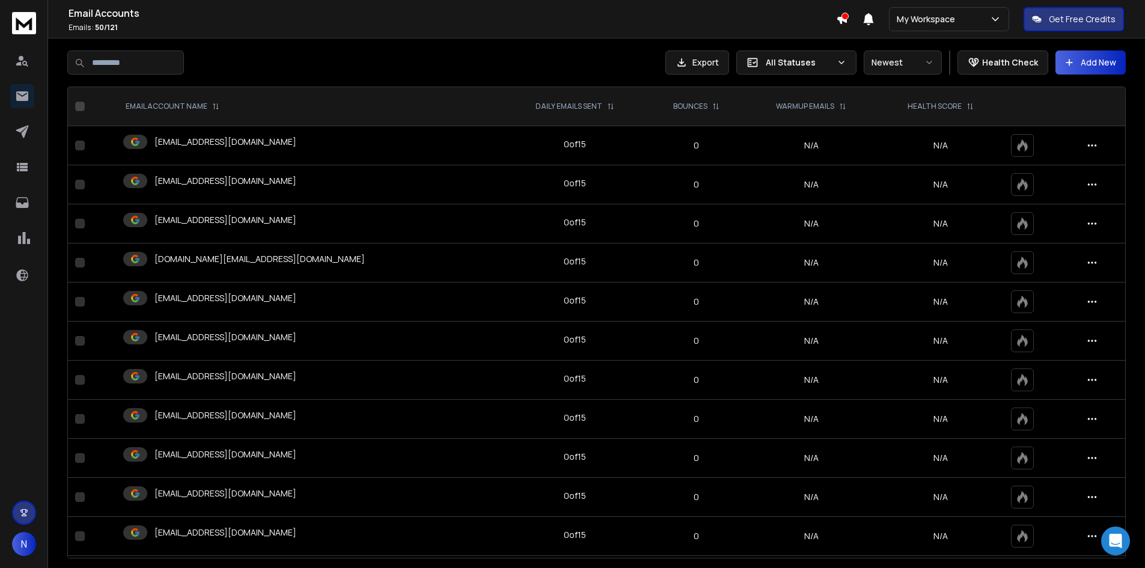
click at [1079, 56] on button "Add New" at bounding box center [1090, 62] width 70 height 24
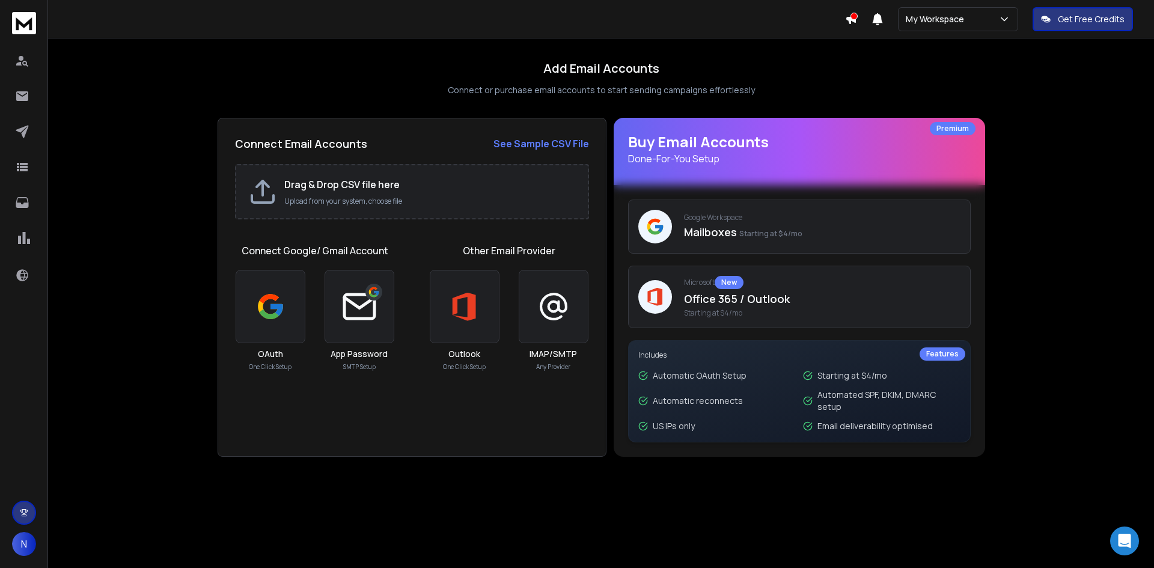
click at [270, 312] on icon at bounding box center [270, 306] width 30 height 36
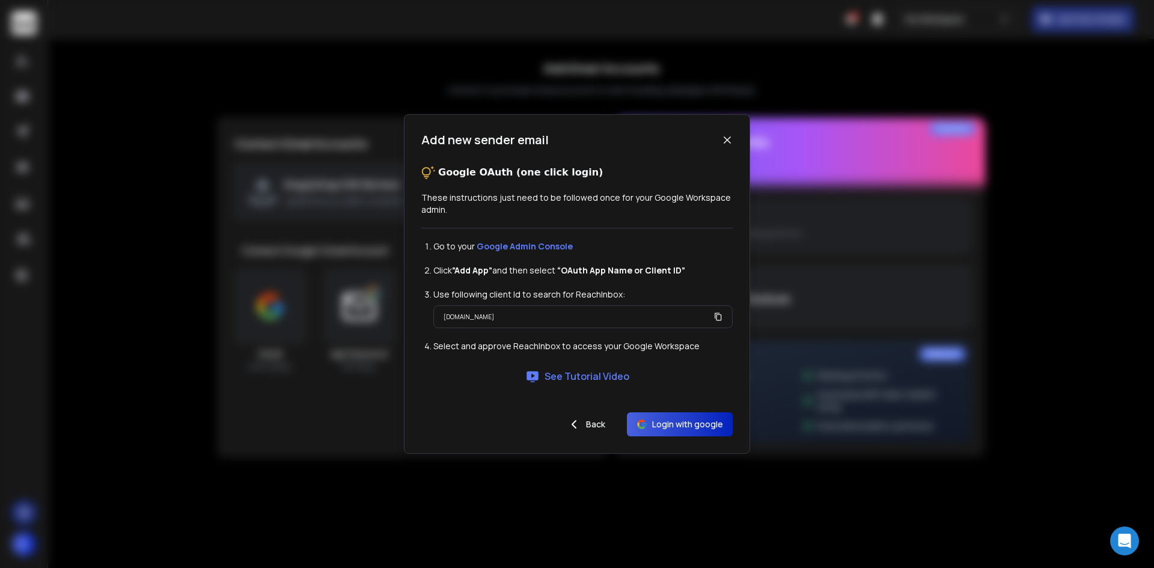
click at [706, 424] on button "Login with google" at bounding box center [680, 424] width 106 height 24
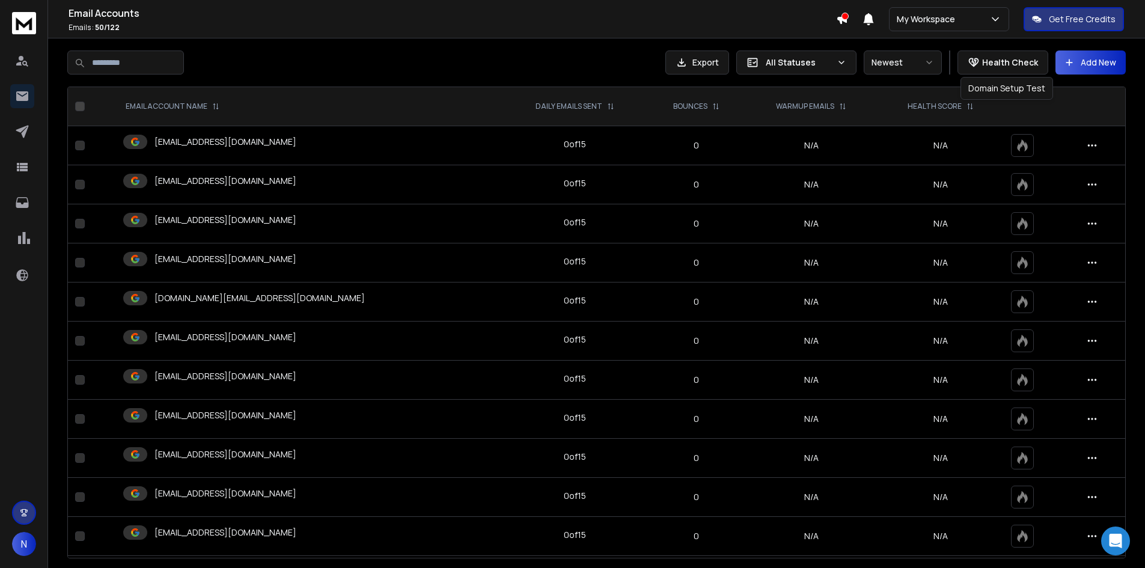
click at [1073, 60] on icon at bounding box center [1069, 62] width 8 height 8
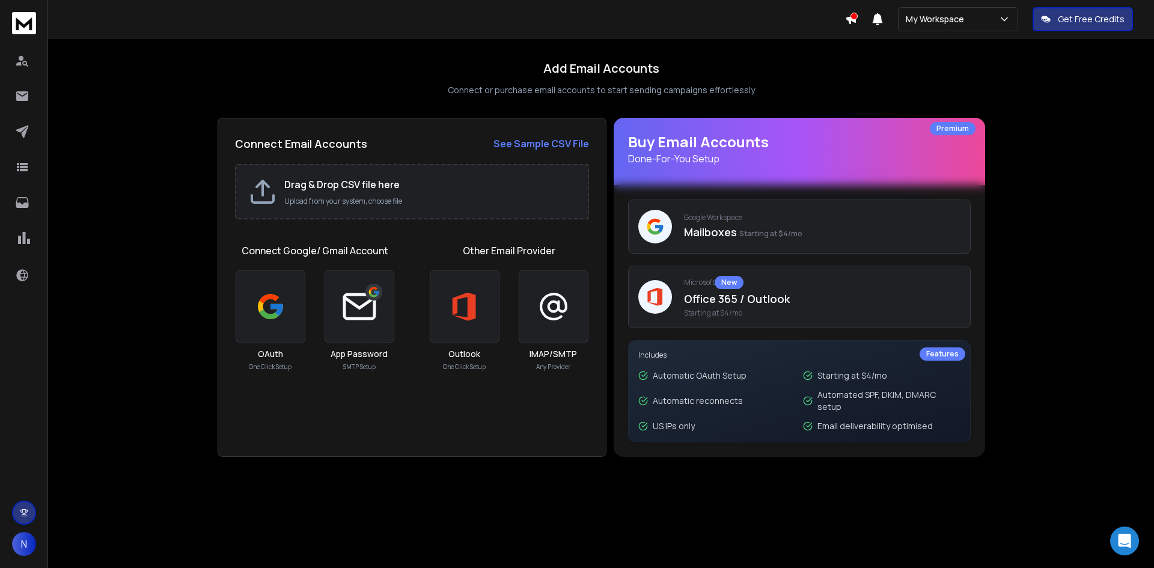
click at [272, 301] on icon at bounding box center [270, 306] width 30 height 36
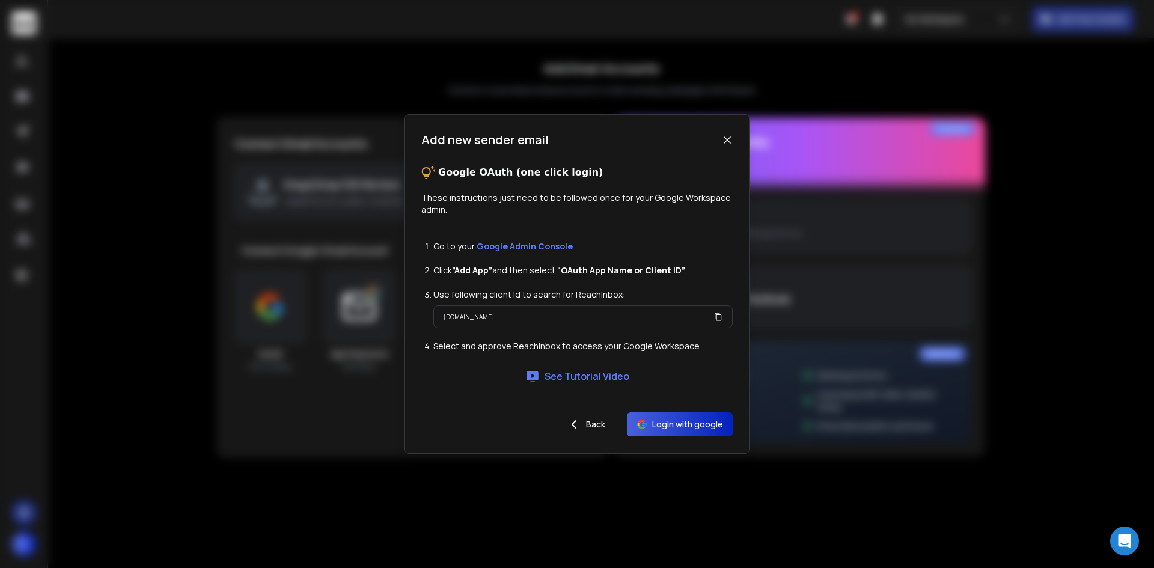
click at [669, 423] on button "Login with google" at bounding box center [680, 424] width 106 height 24
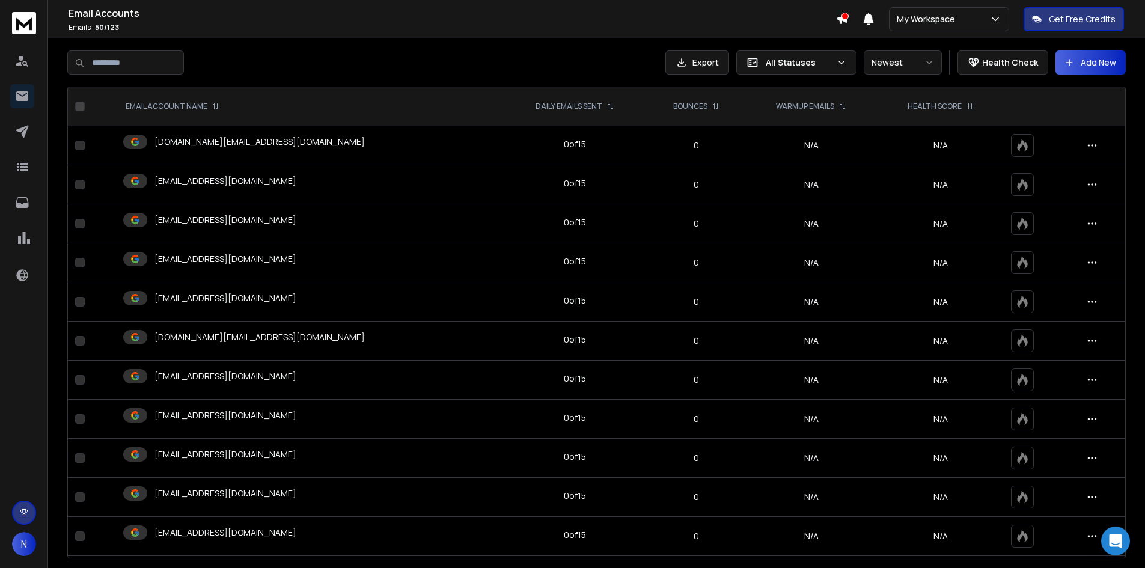
click at [1085, 60] on button "Add New" at bounding box center [1090, 62] width 70 height 24
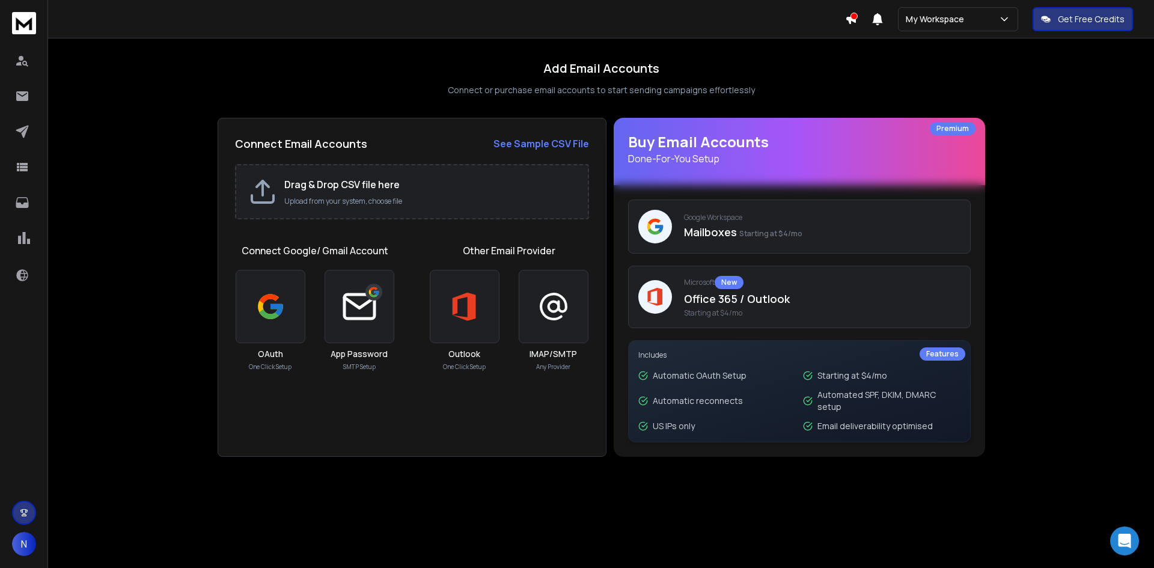
click at [272, 313] on icon at bounding box center [270, 306] width 30 height 36
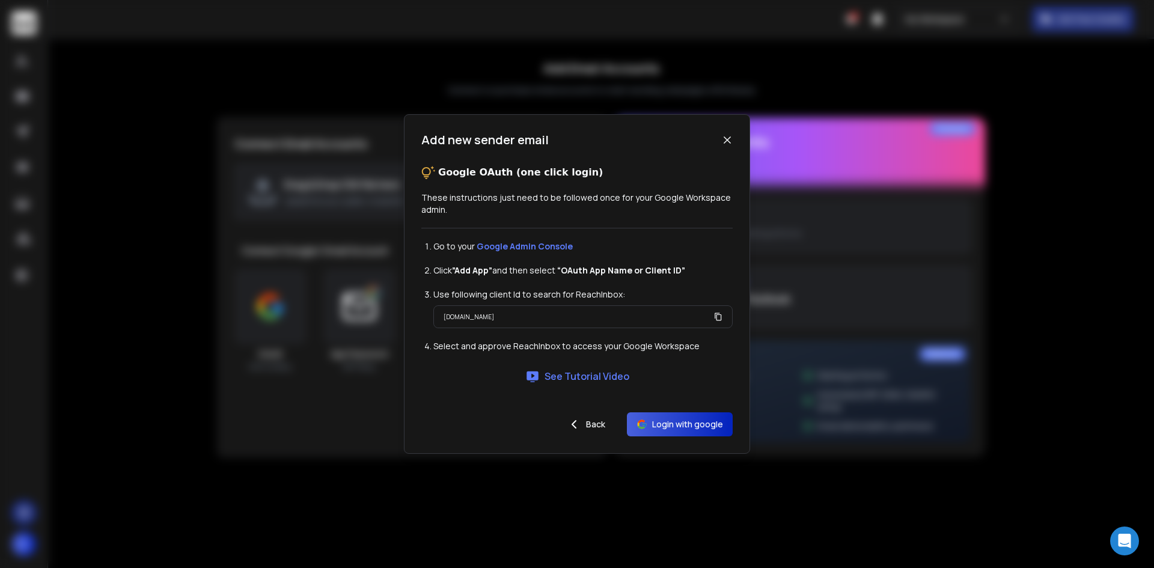
click at [653, 424] on button "Login with google" at bounding box center [680, 424] width 106 height 24
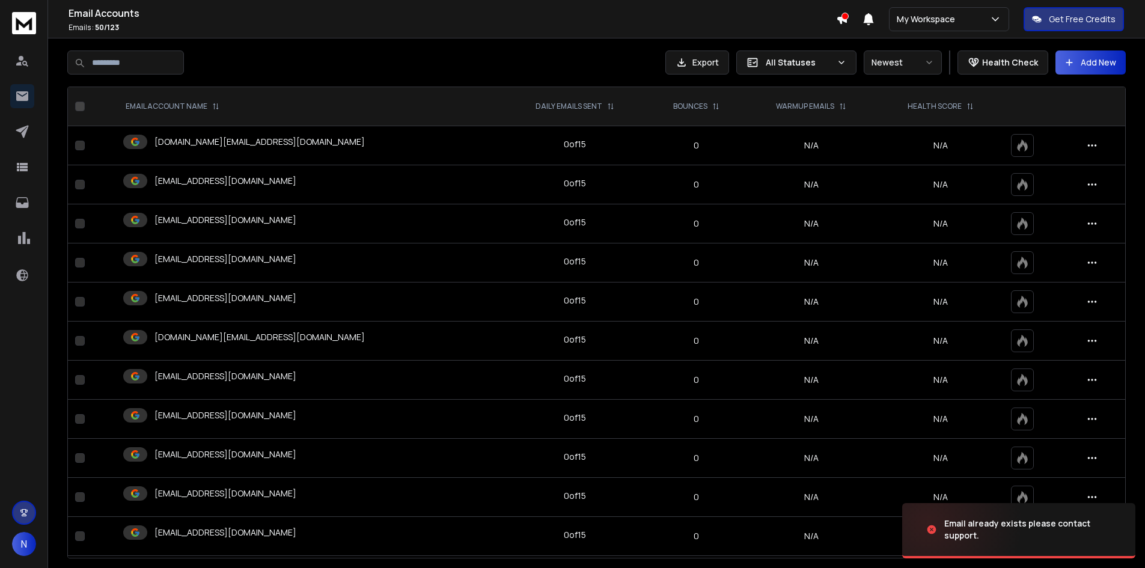
click at [1070, 61] on icon at bounding box center [1069, 62] width 7 height 7
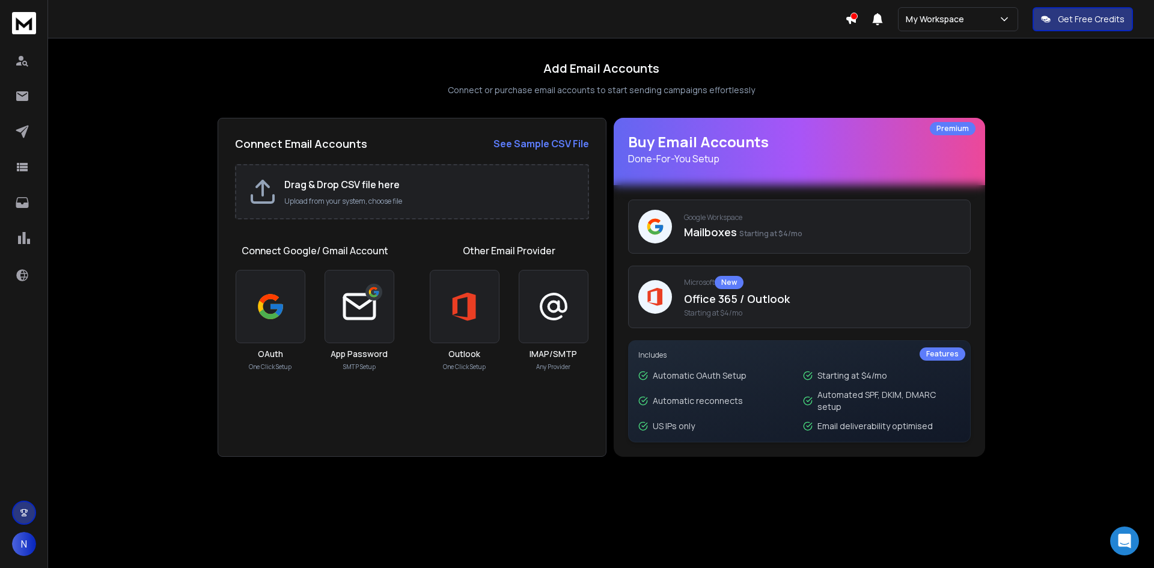
click at [279, 315] on icon at bounding box center [269, 314] width 20 height 10
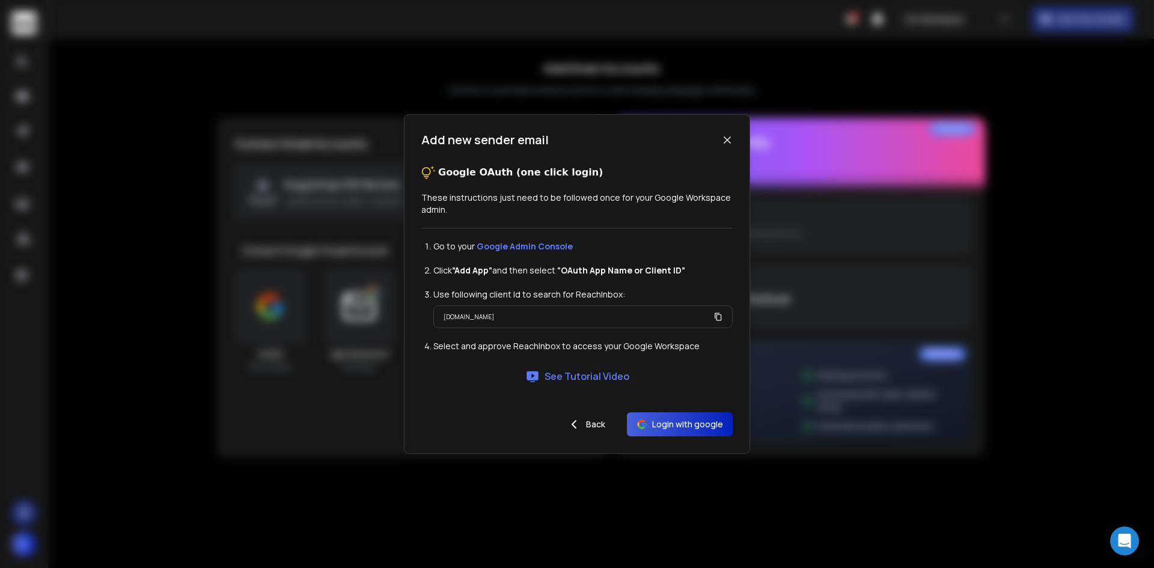
click at [659, 426] on button "Login with google" at bounding box center [680, 424] width 106 height 24
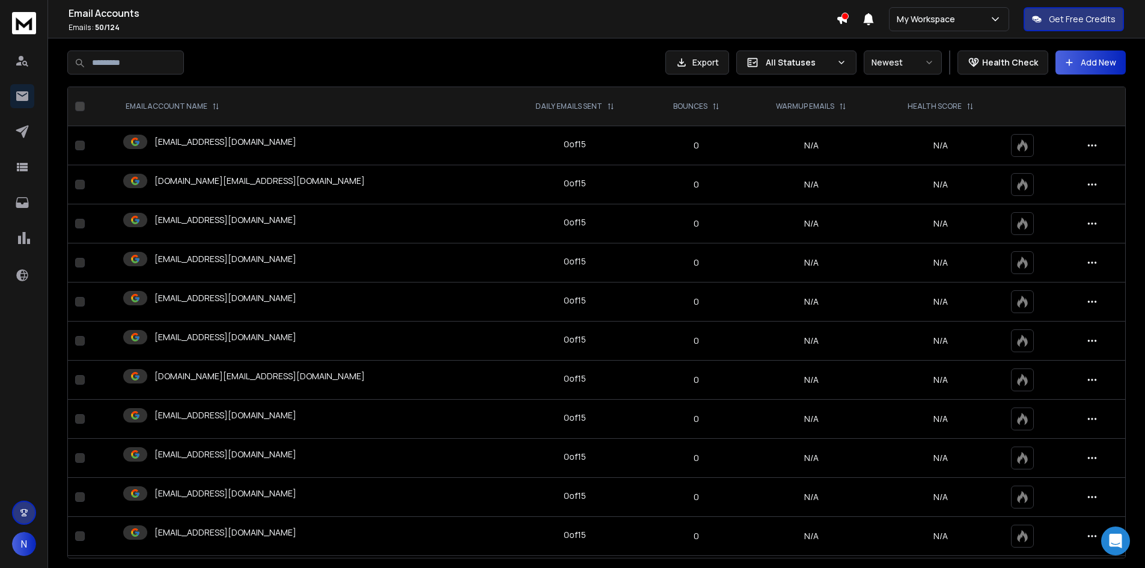
click at [1073, 63] on icon at bounding box center [1069, 62] width 8 height 8
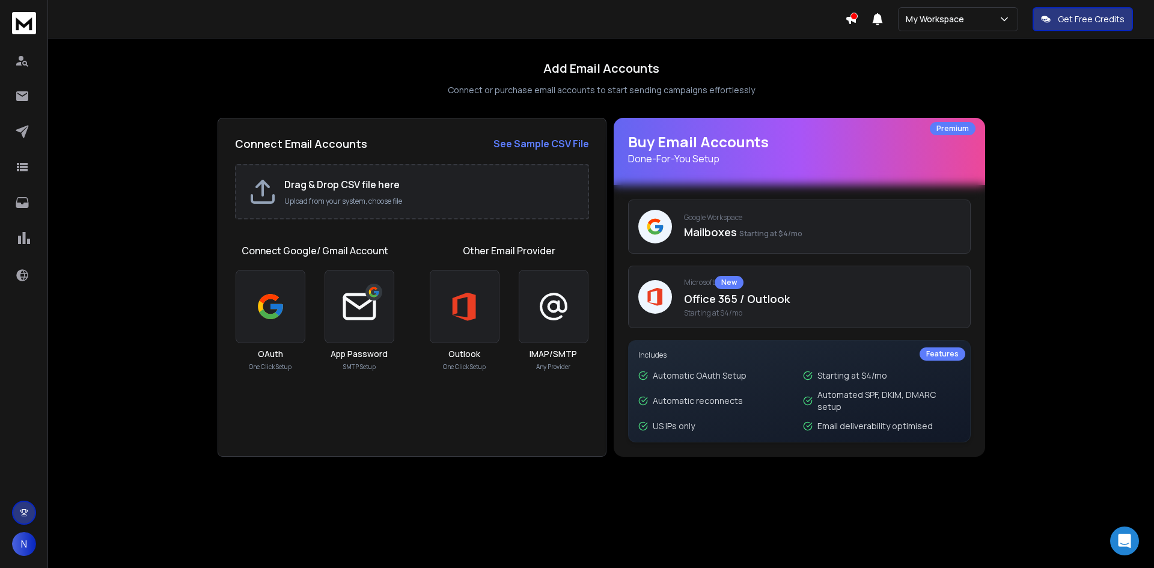
click at [283, 311] on icon at bounding box center [276, 310] width 13 height 12
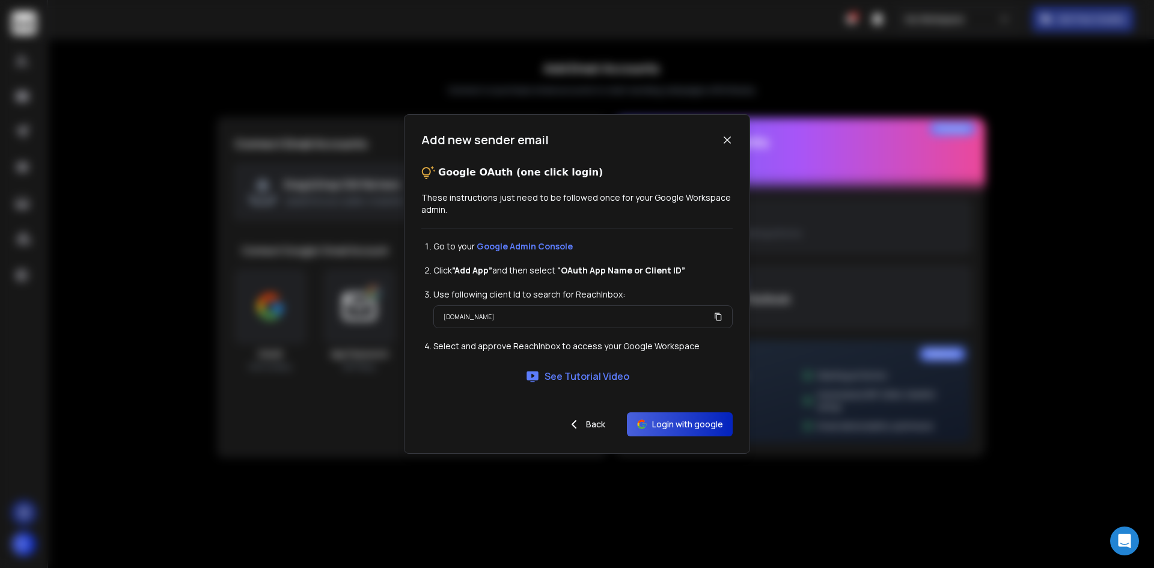
click at [664, 430] on button "Login with google" at bounding box center [680, 424] width 106 height 24
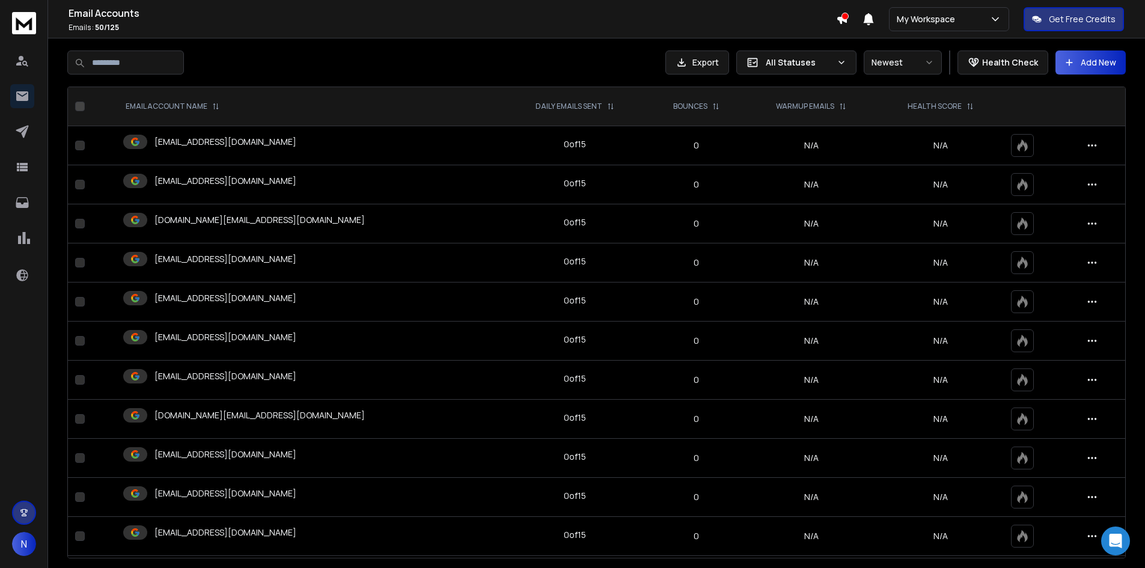
click at [1083, 68] on button "Add New" at bounding box center [1090, 62] width 70 height 24
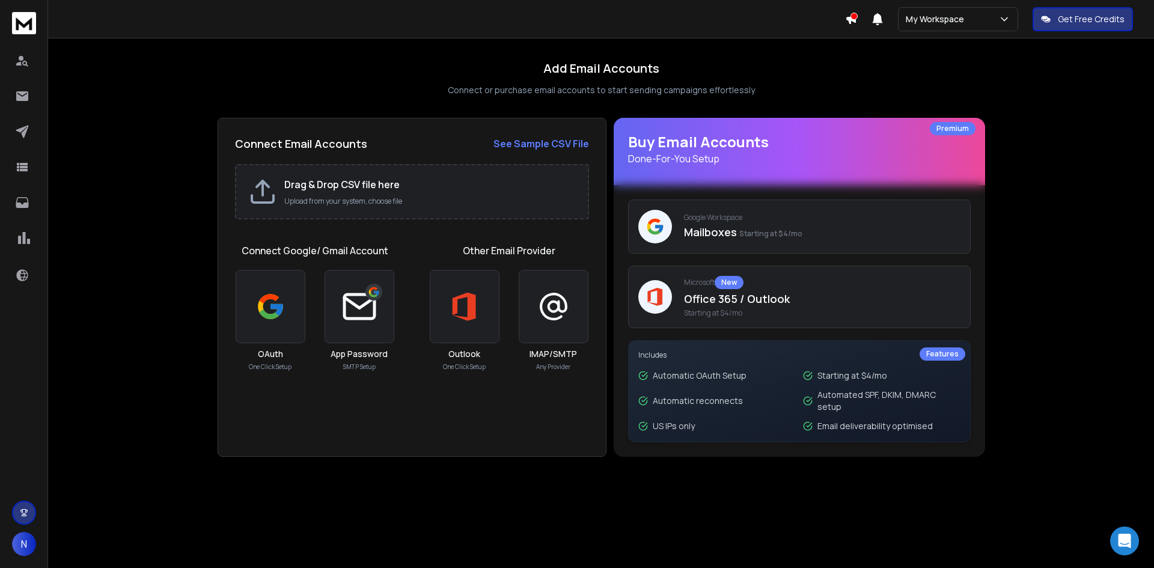
click at [284, 323] on icon at bounding box center [270, 306] width 30 height 36
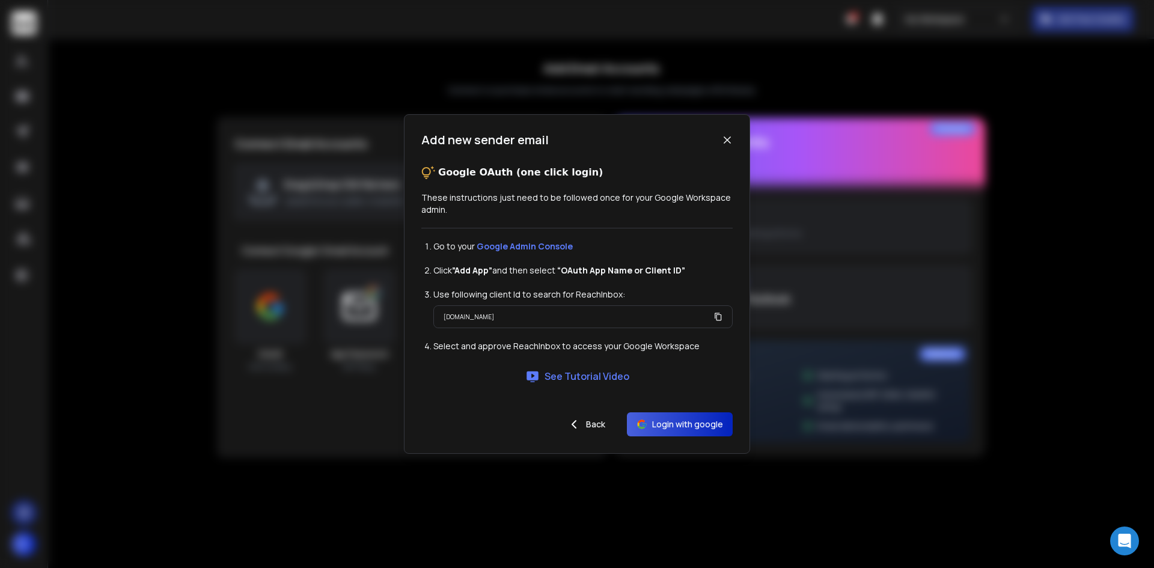
click at [656, 420] on button "Login with google" at bounding box center [680, 424] width 106 height 24
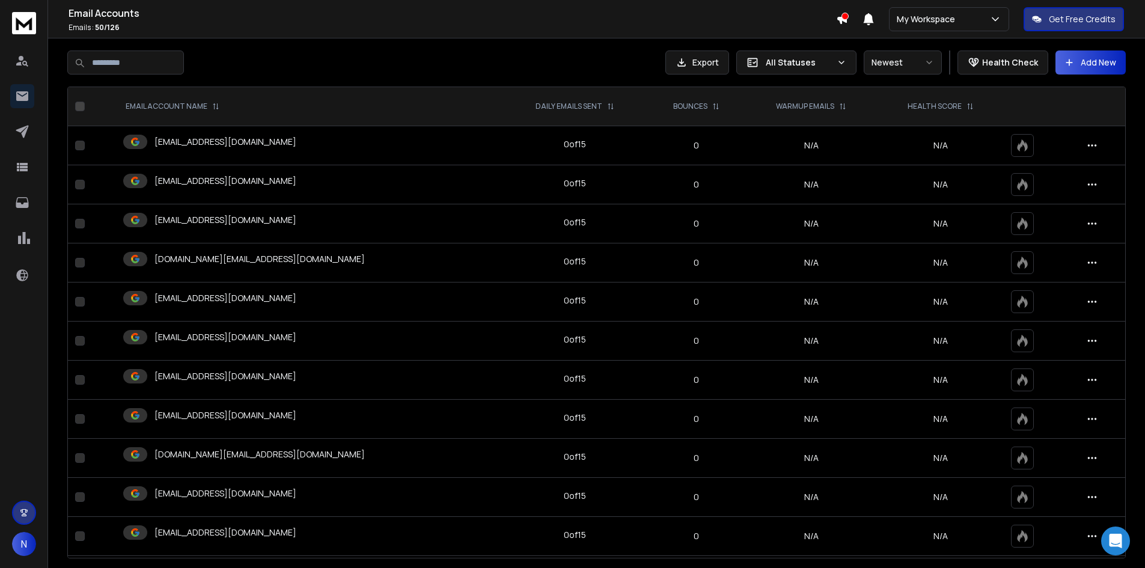
click at [1082, 69] on button "Add New" at bounding box center [1090, 62] width 70 height 24
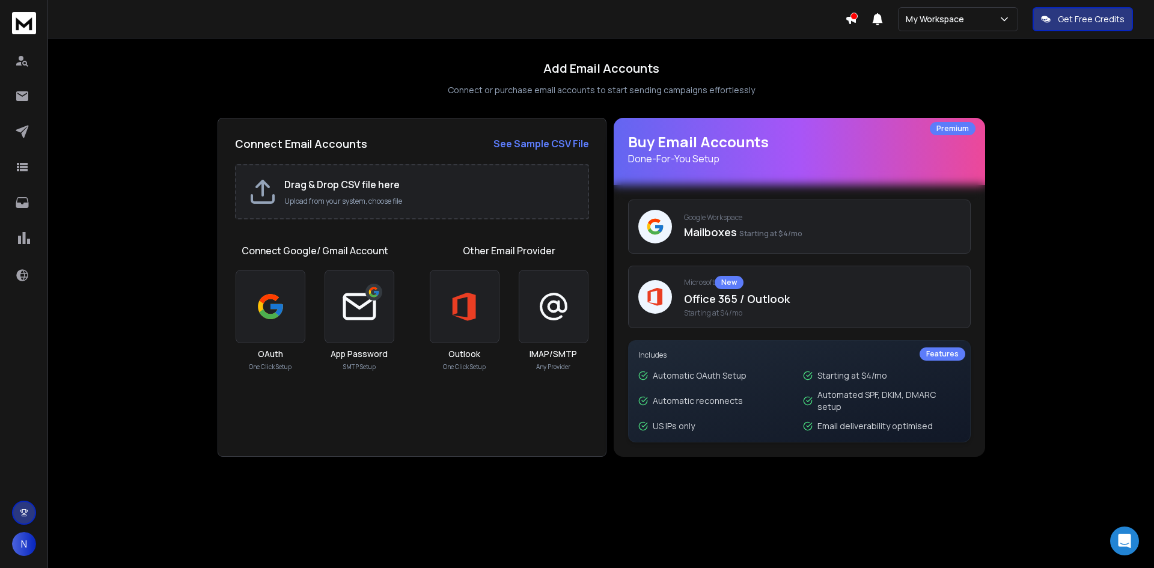
click at [265, 309] on icon at bounding box center [270, 306] width 25 height 25
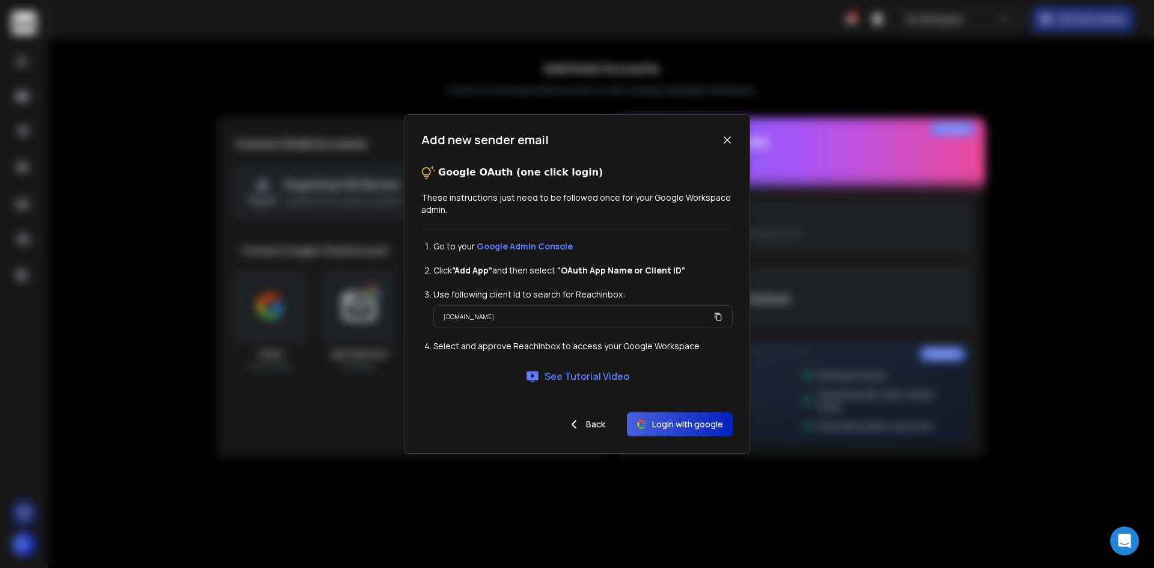
click at [659, 420] on button "Login with google" at bounding box center [680, 424] width 106 height 24
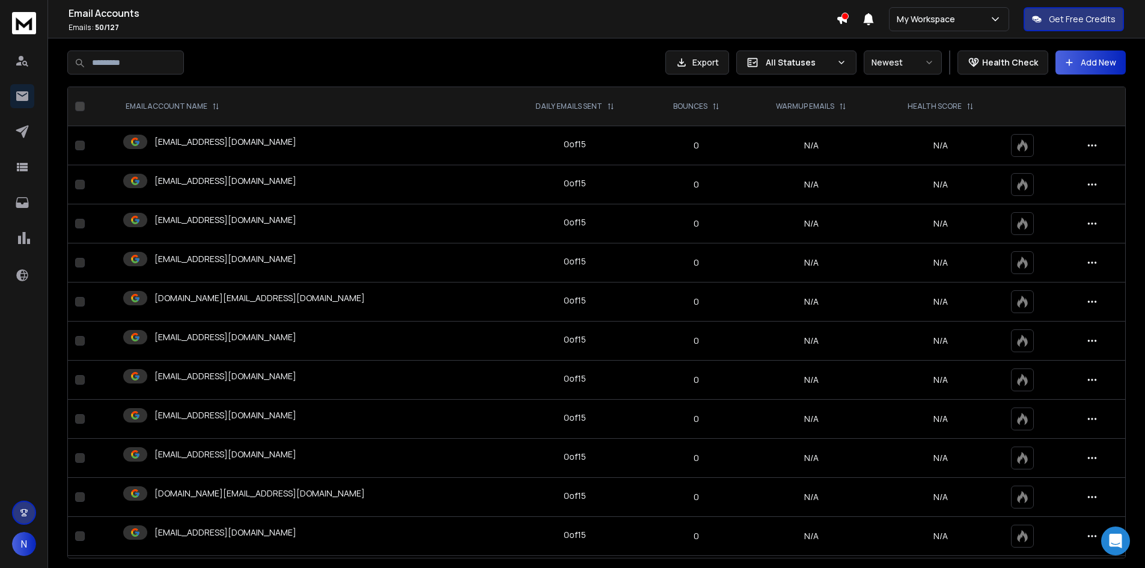
click at [1081, 64] on button "Add New" at bounding box center [1090, 62] width 70 height 24
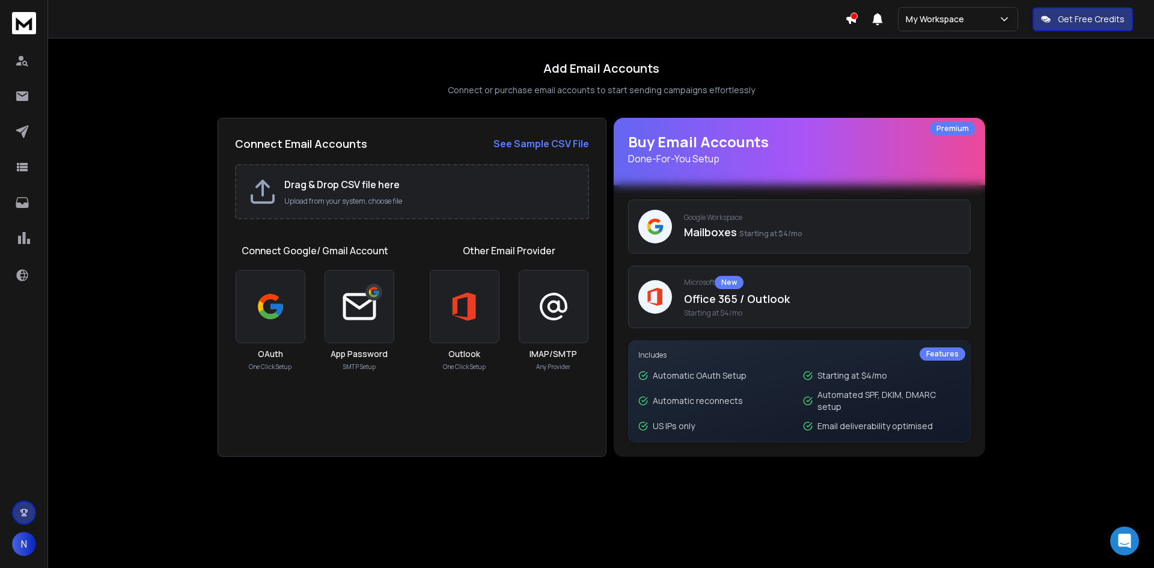
click at [262, 305] on icon at bounding box center [270, 306] width 25 height 25
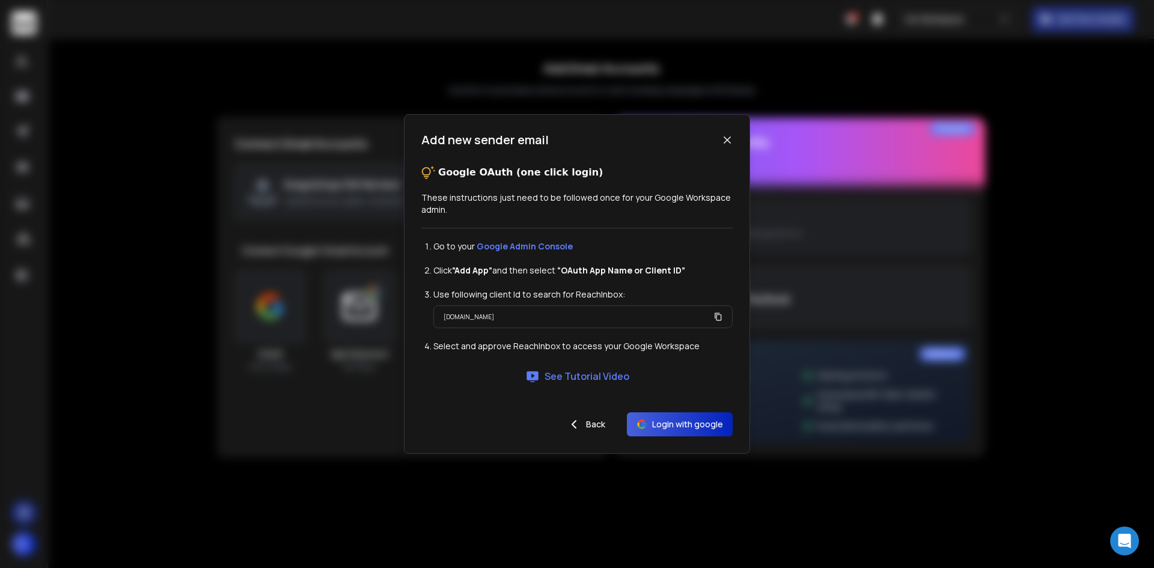
click at [684, 419] on button "Login with google" at bounding box center [680, 424] width 106 height 24
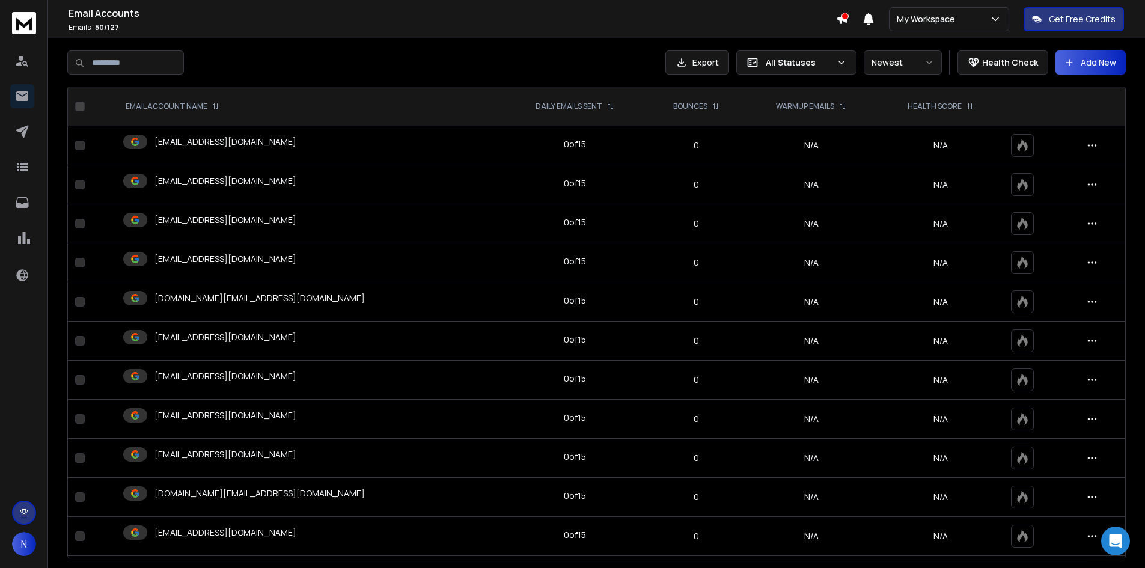
click at [1085, 61] on button "Add New" at bounding box center [1090, 62] width 70 height 24
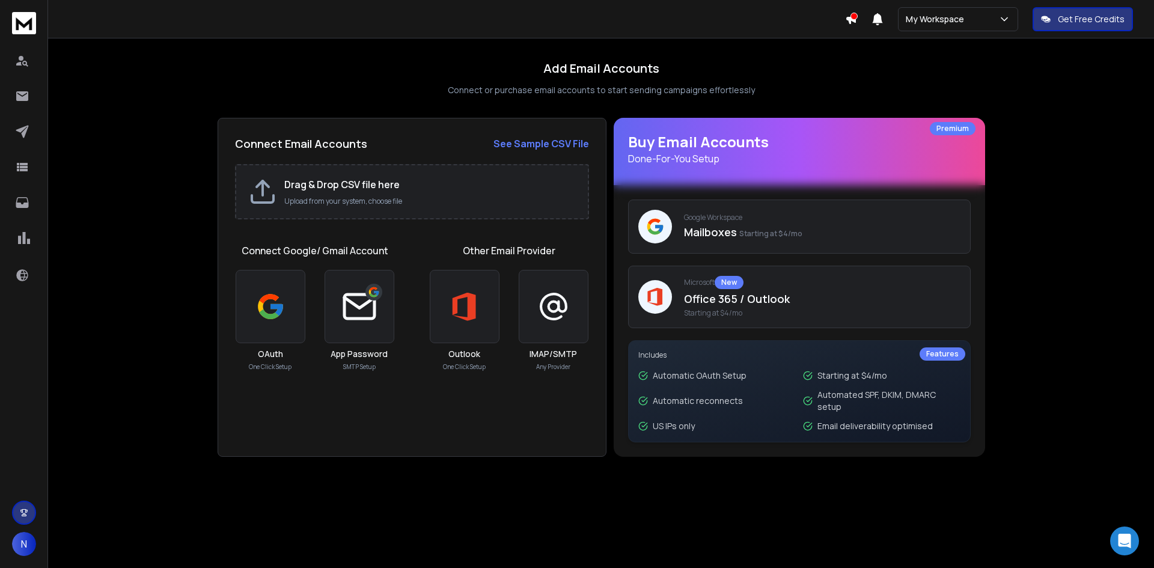
click at [275, 312] on icon at bounding box center [270, 306] width 30 height 36
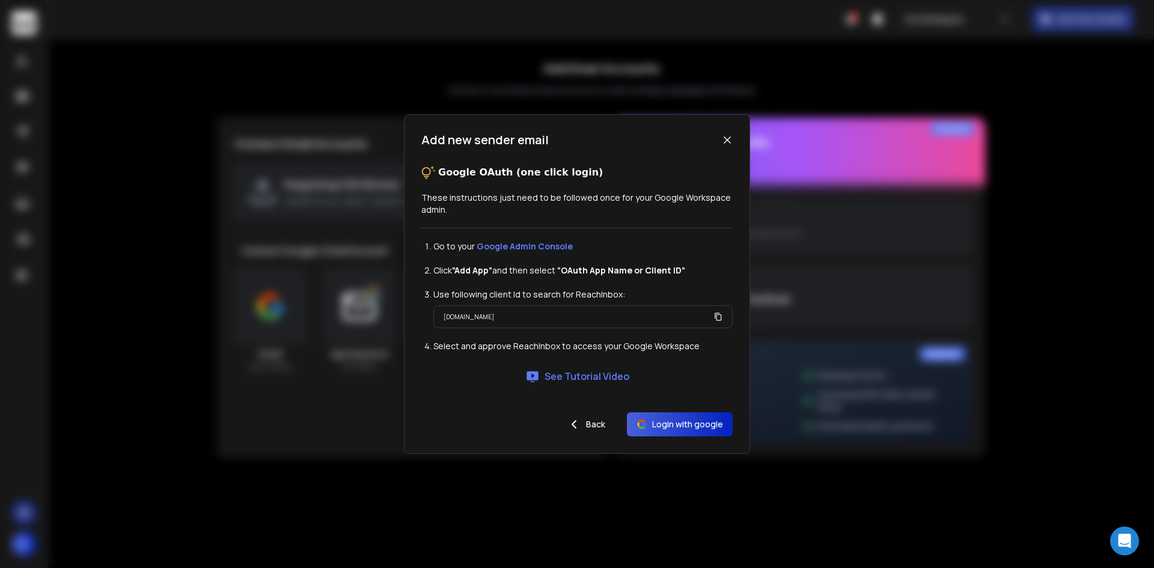
click at [692, 427] on button "Login with google" at bounding box center [680, 424] width 106 height 24
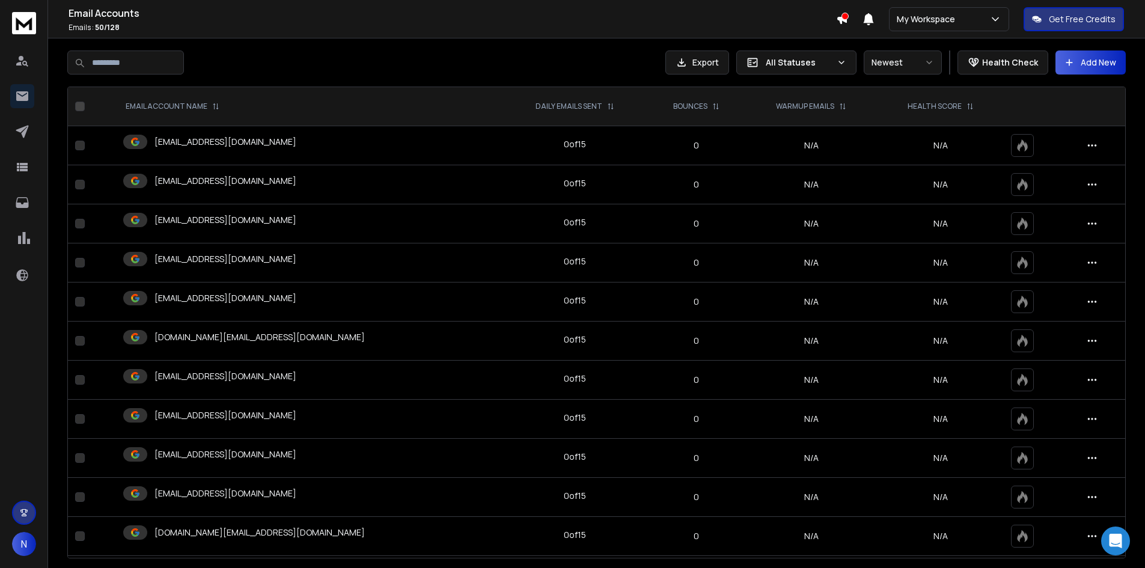
click at [1079, 64] on button "Add New" at bounding box center [1090, 62] width 70 height 24
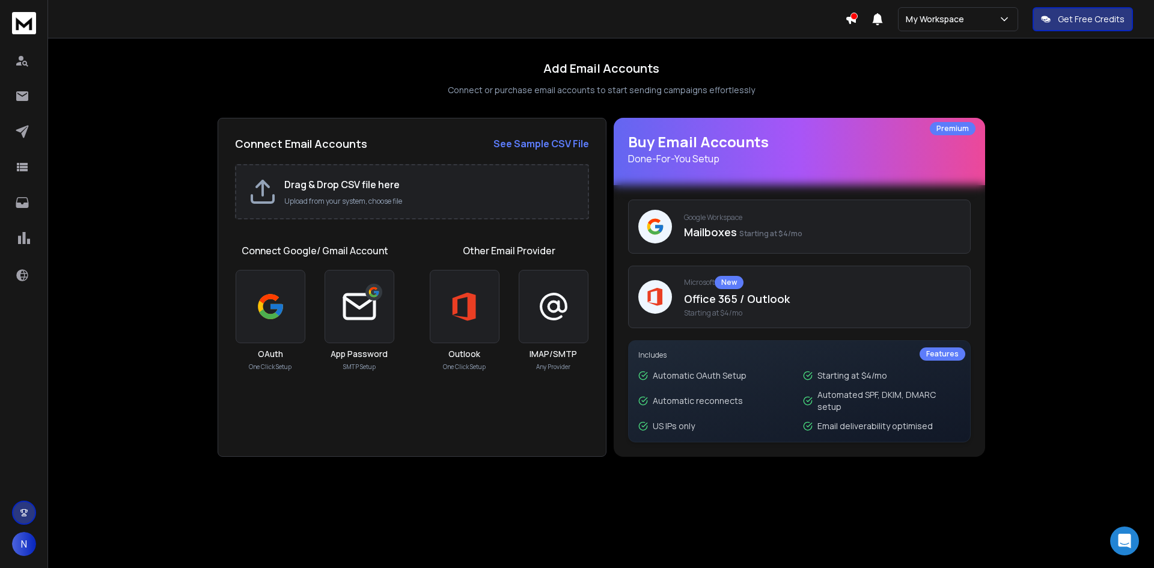
click at [282, 302] on icon at bounding box center [270, 306] width 30 height 36
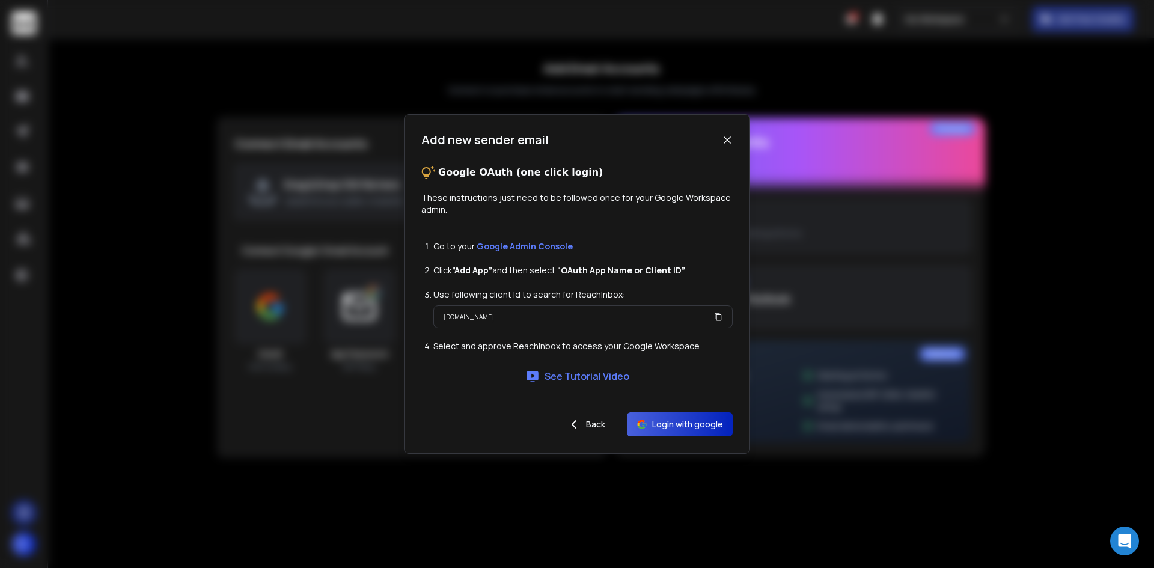
click at [647, 420] on icon at bounding box center [641, 424] width 11 height 11
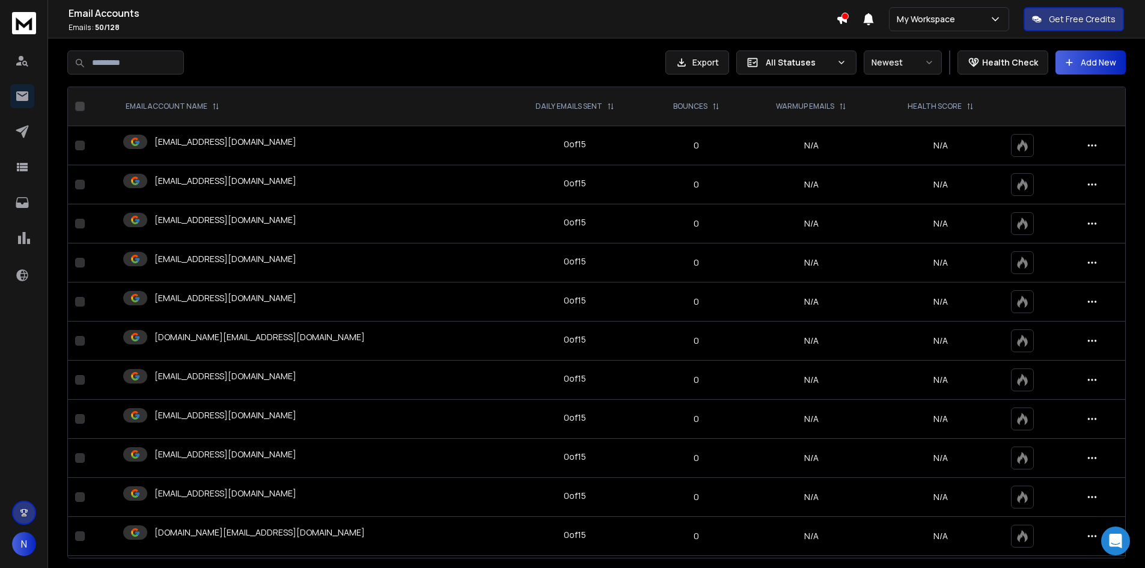
click at [1113, 63] on button "Add New" at bounding box center [1090, 62] width 70 height 24
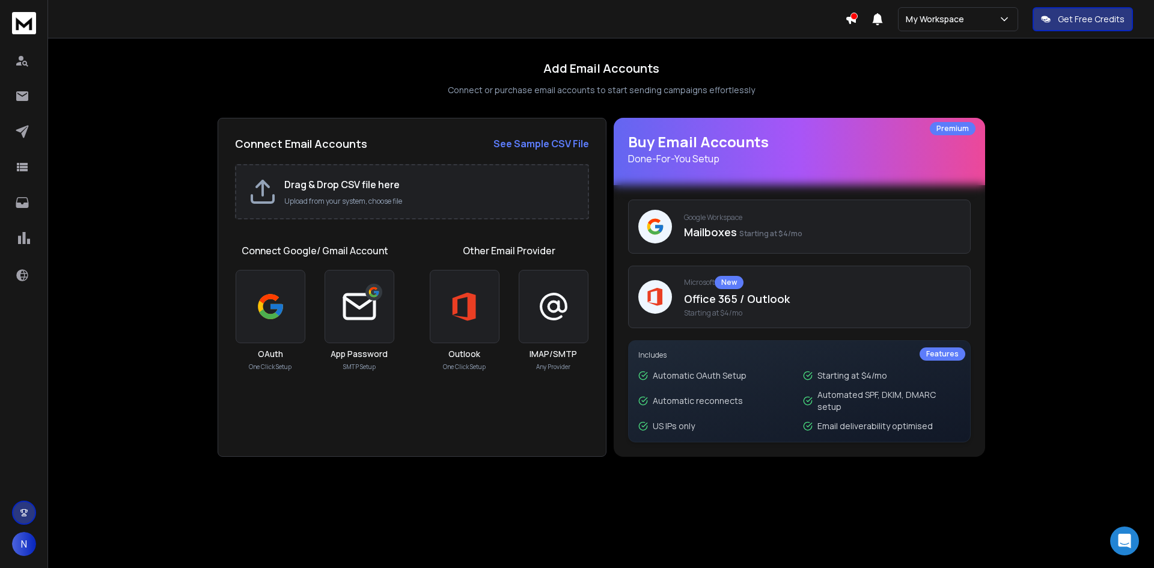
click at [278, 304] on icon at bounding box center [276, 310] width 13 height 12
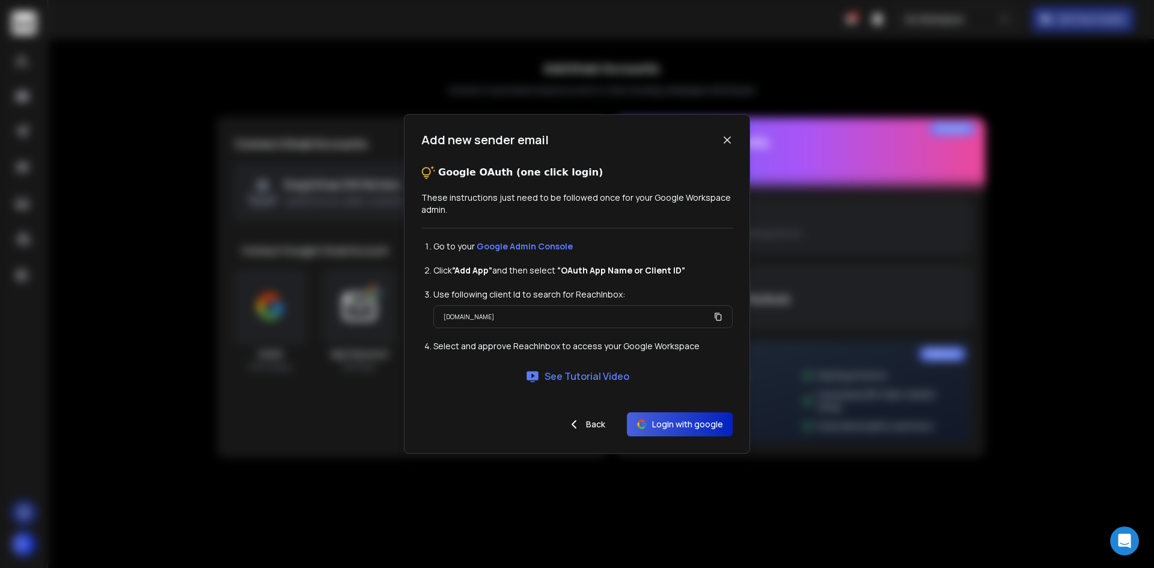
click at [706, 430] on button "Login with google" at bounding box center [680, 424] width 106 height 24
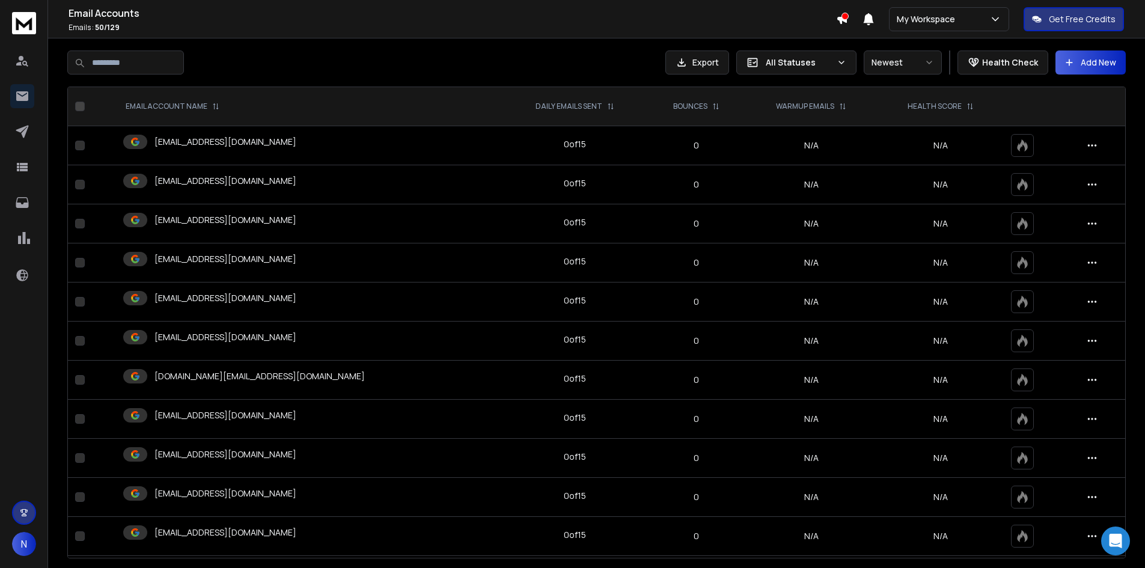
click at [1067, 55] on button "Add New" at bounding box center [1090, 62] width 70 height 24
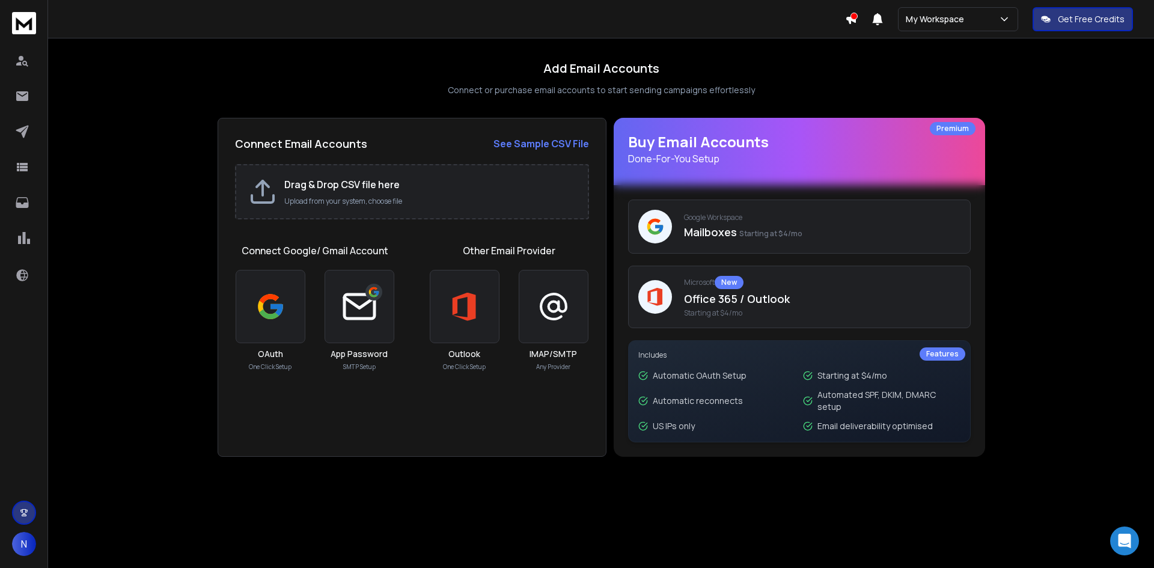
click at [279, 297] on icon at bounding box center [269, 299] width 20 height 10
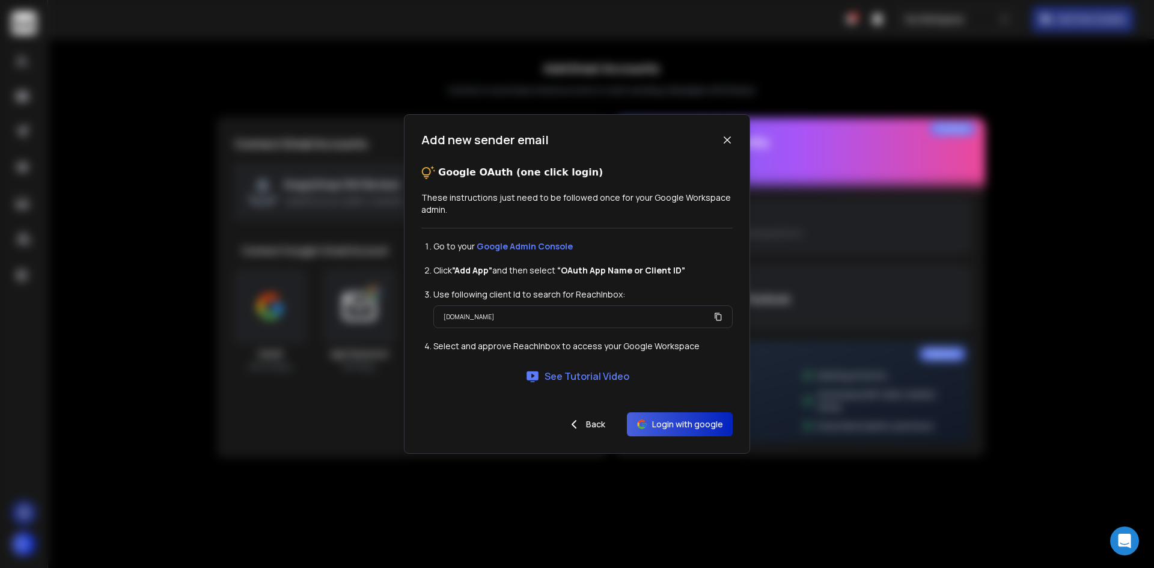
click at [690, 417] on button "Login with google" at bounding box center [680, 424] width 106 height 24
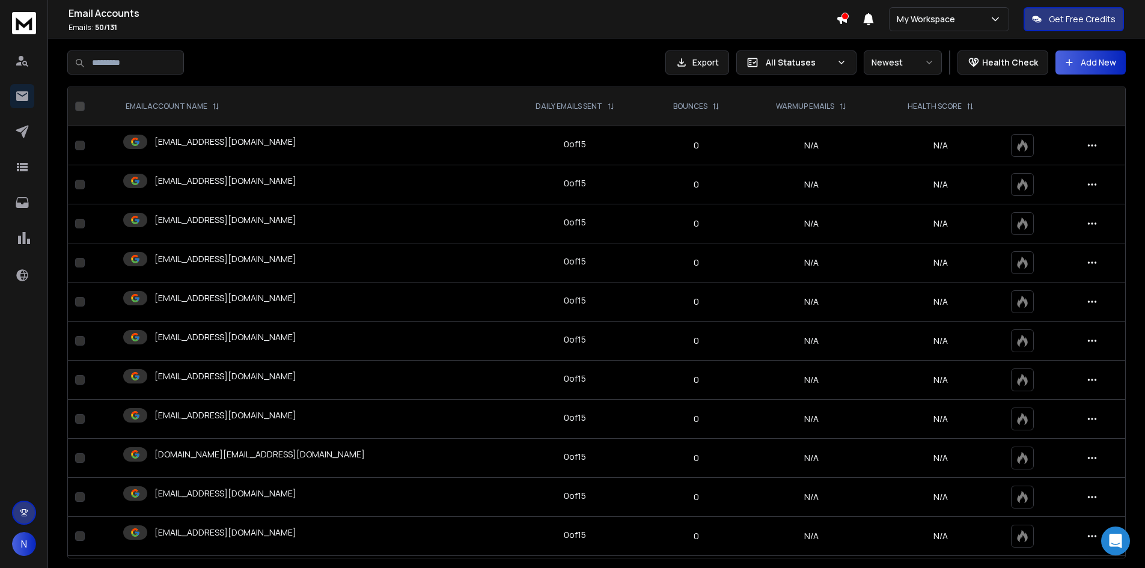
click at [1101, 55] on button "Add New" at bounding box center [1090, 62] width 70 height 24
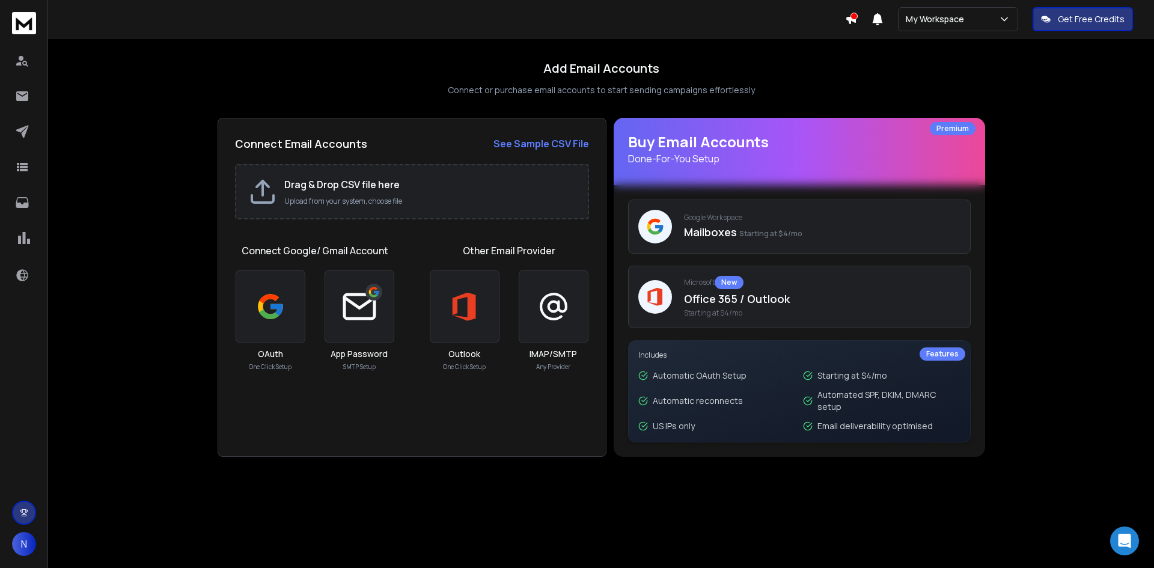
click at [285, 294] on icon at bounding box center [270, 306] width 30 height 36
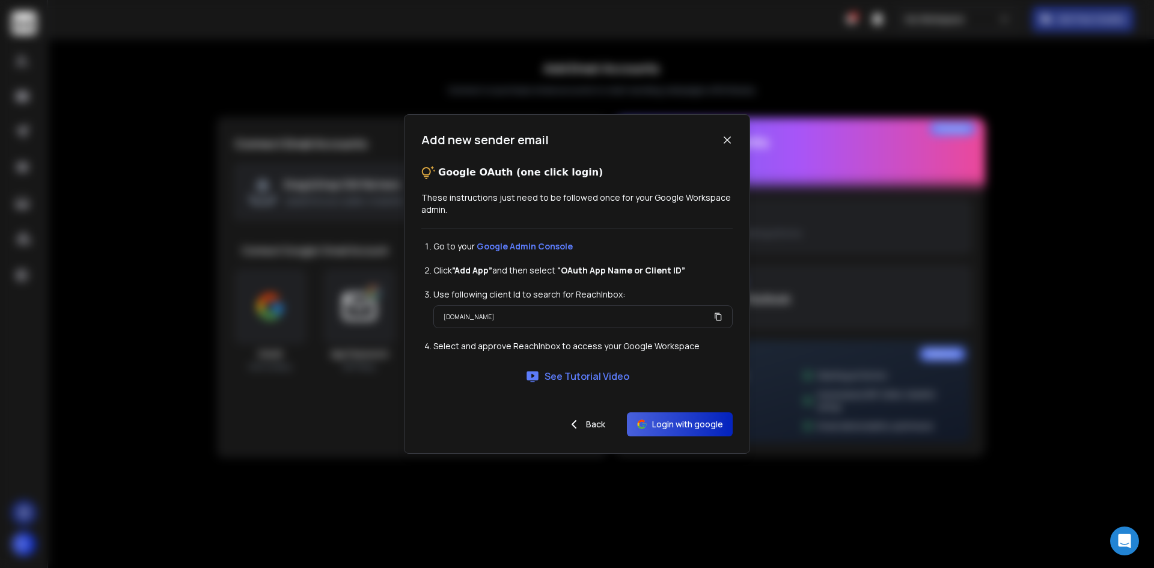
click at [673, 421] on button "Login with google" at bounding box center [680, 424] width 106 height 24
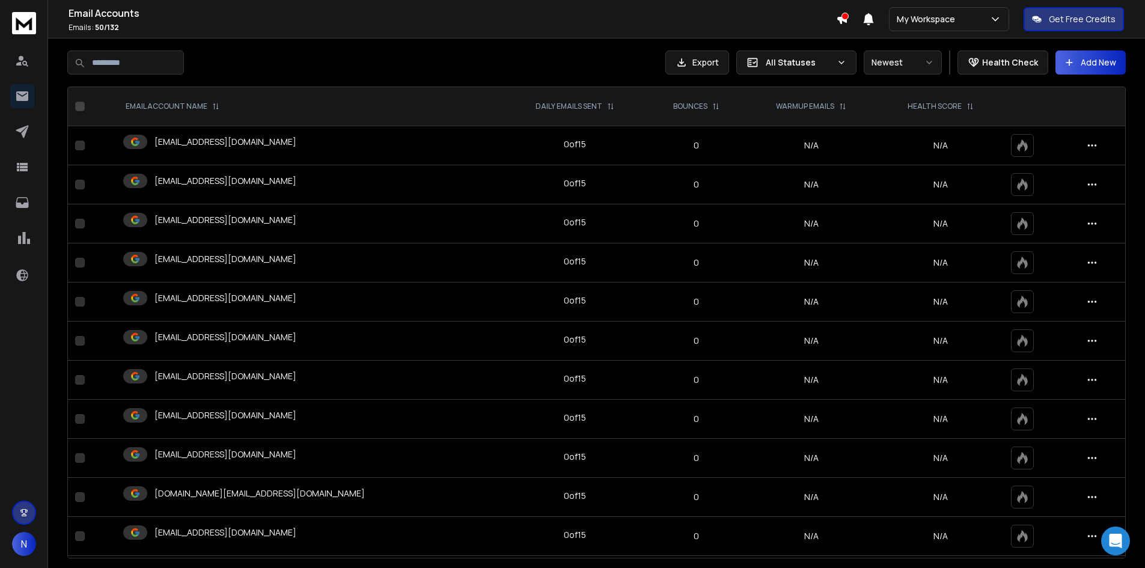
click at [1097, 56] on button "Add New" at bounding box center [1090, 62] width 70 height 24
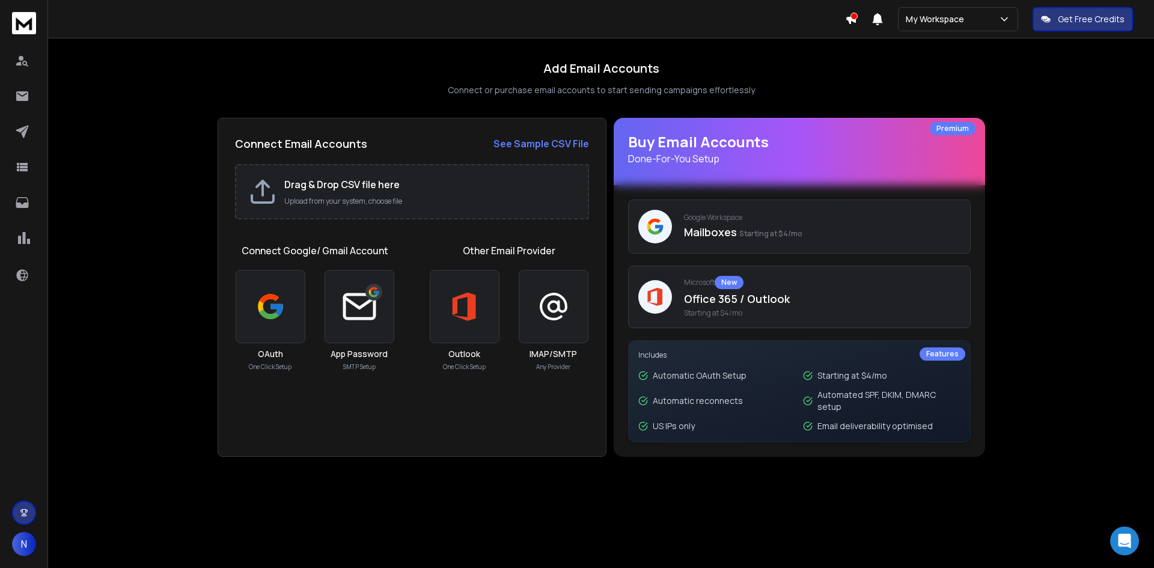
click at [274, 320] on icon at bounding box center [270, 306] width 30 height 36
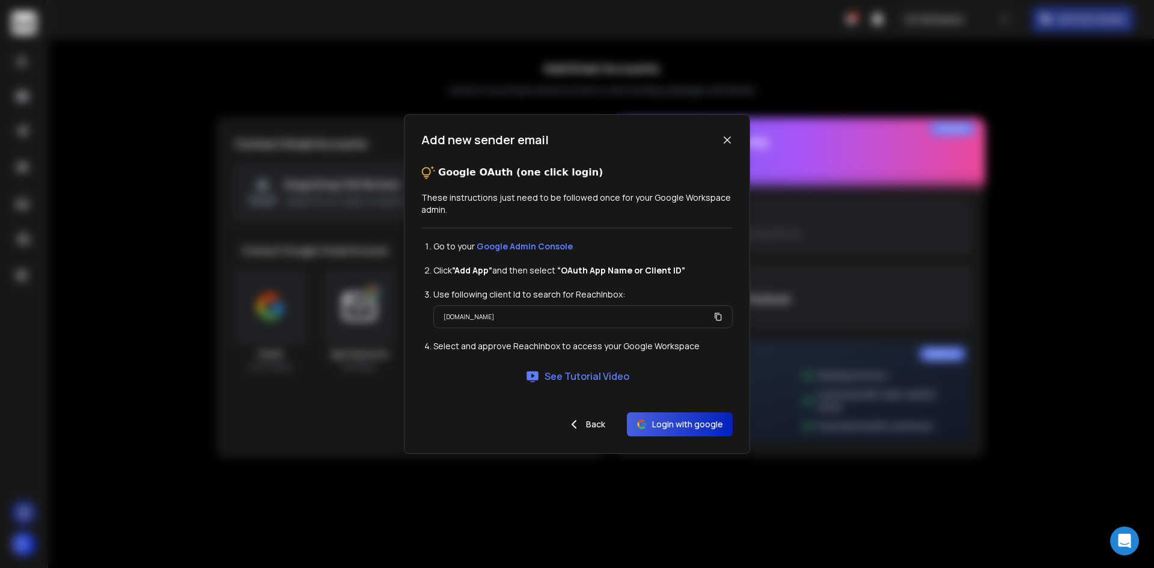
click at [680, 427] on button "Login with google" at bounding box center [680, 424] width 106 height 24
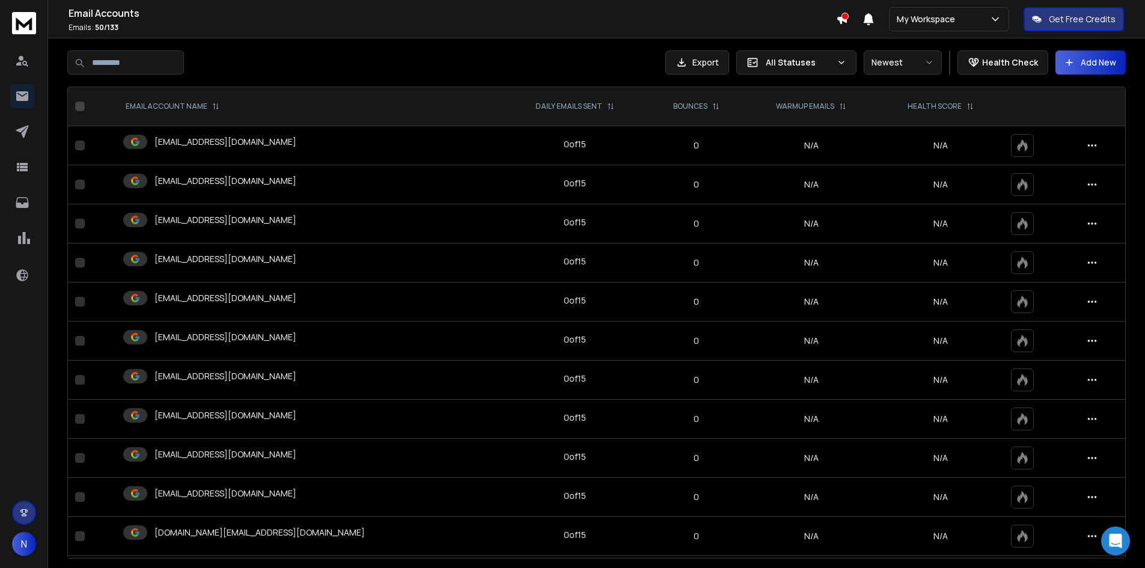
click at [1070, 66] on icon at bounding box center [1069, 62] width 8 height 8
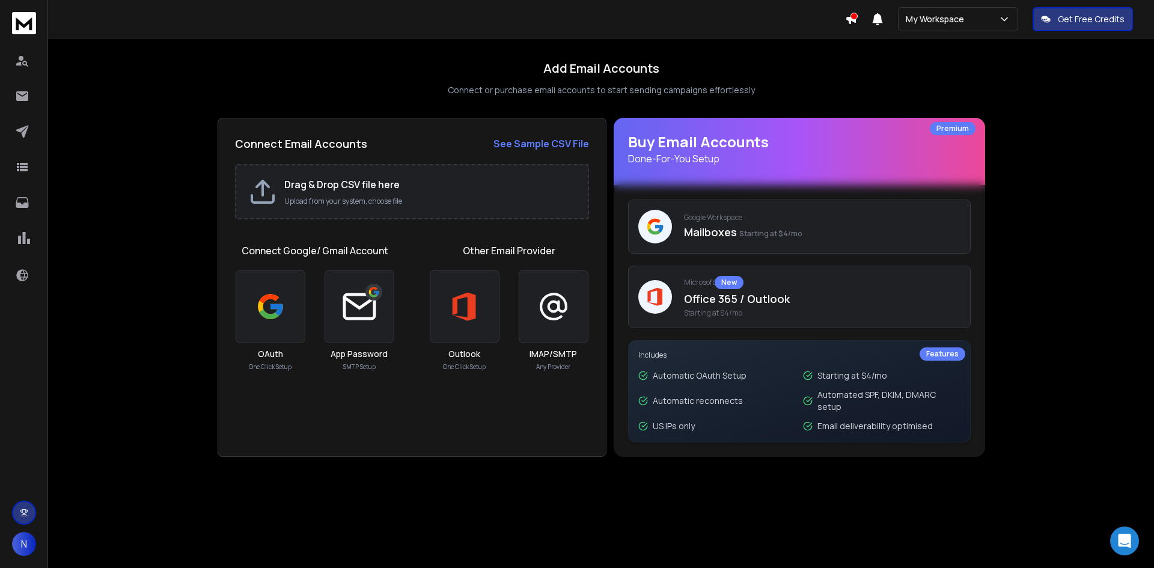
click at [259, 304] on icon at bounding box center [270, 306] width 30 height 36
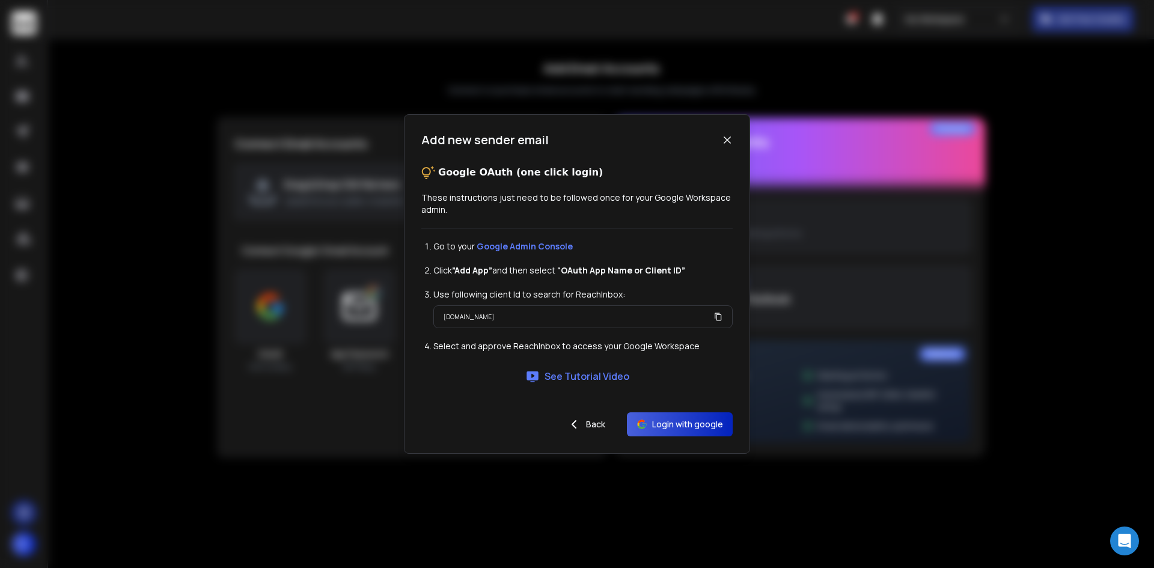
click at [691, 435] on button "Login with google" at bounding box center [680, 424] width 106 height 24
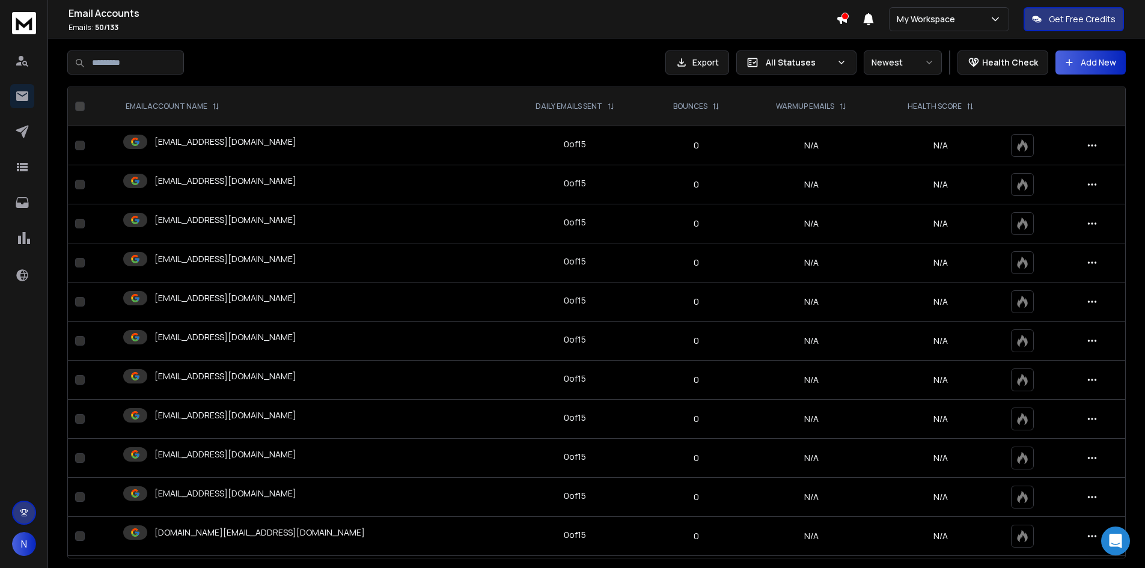
click at [1090, 64] on button "Add New" at bounding box center [1090, 62] width 70 height 24
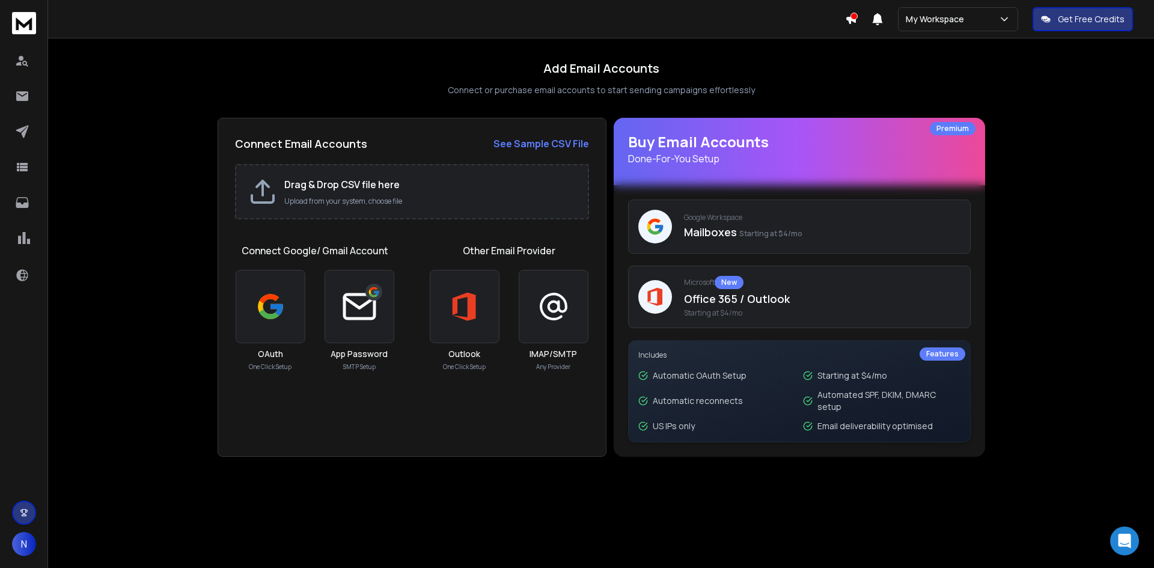
click at [273, 308] on icon at bounding box center [270, 306] width 30 height 36
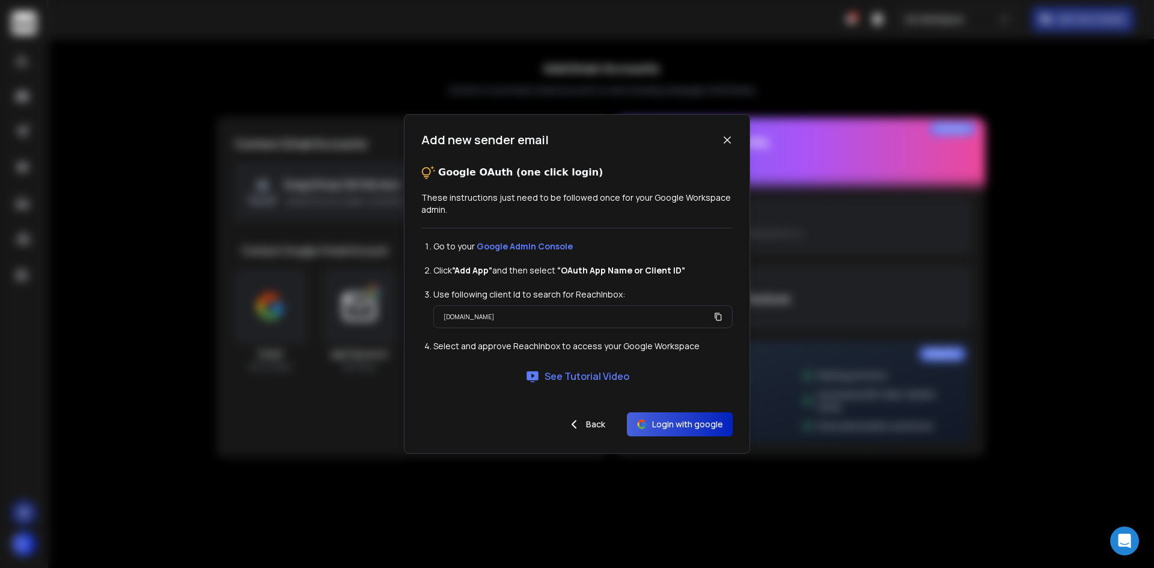
click at [661, 417] on button "Login with google" at bounding box center [680, 424] width 106 height 24
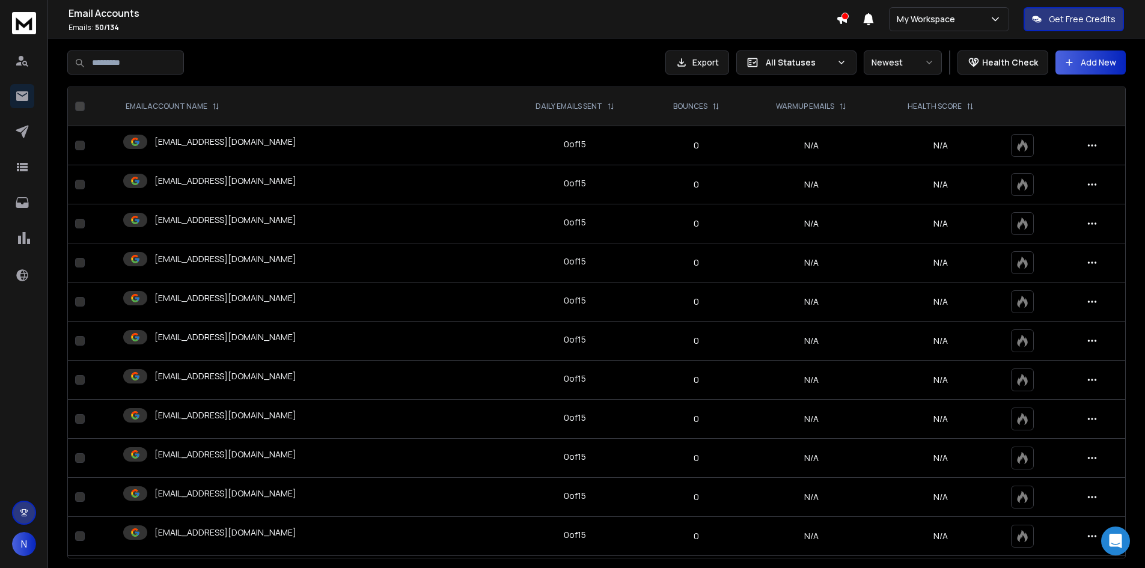
click at [1075, 60] on button "Add New" at bounding box center [1090, 62] width 70 height 24
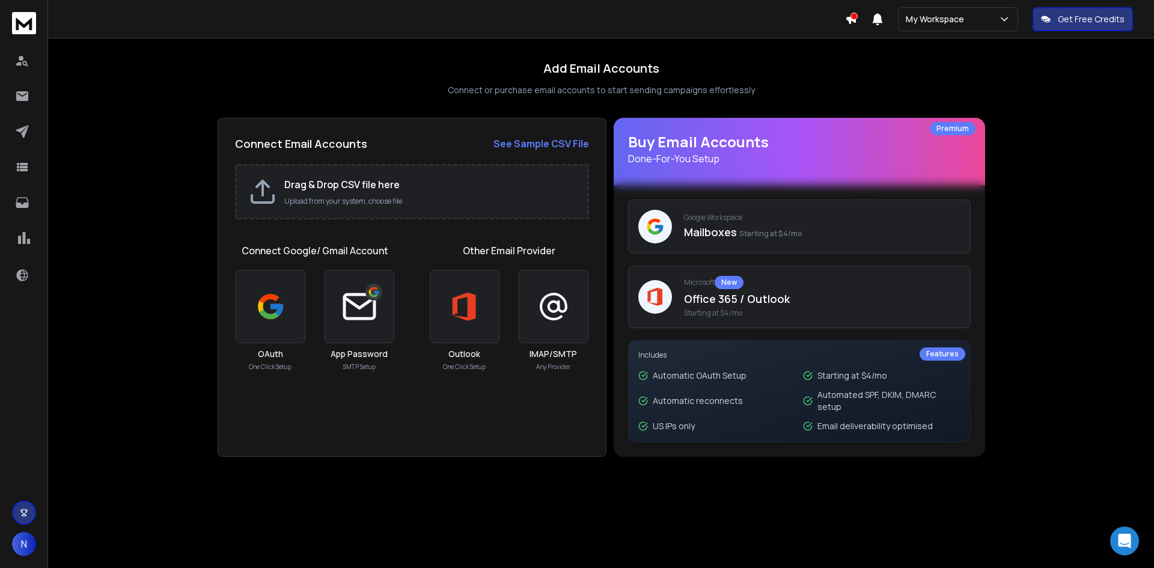
click at [248, 325] on div at bounding box center [271, 306] width 70 height 73
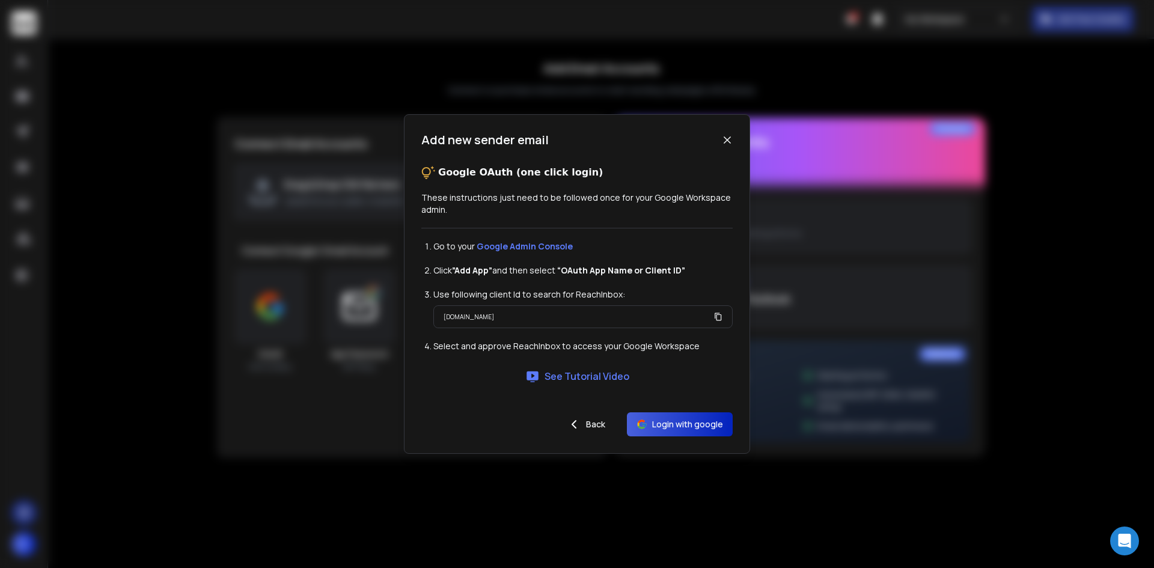
click at [667, 424] on button "Login with google" at bounding box center [680, 424] width 106 height 24
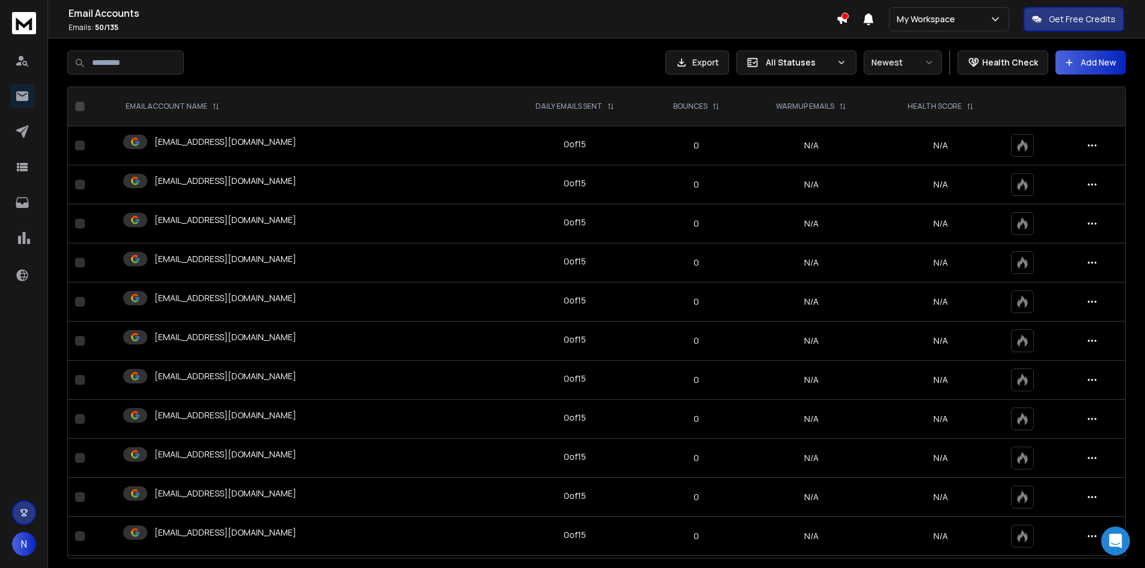
click at [1066, 63] on icon at bounding box center [1069, 62] width 8 height 8
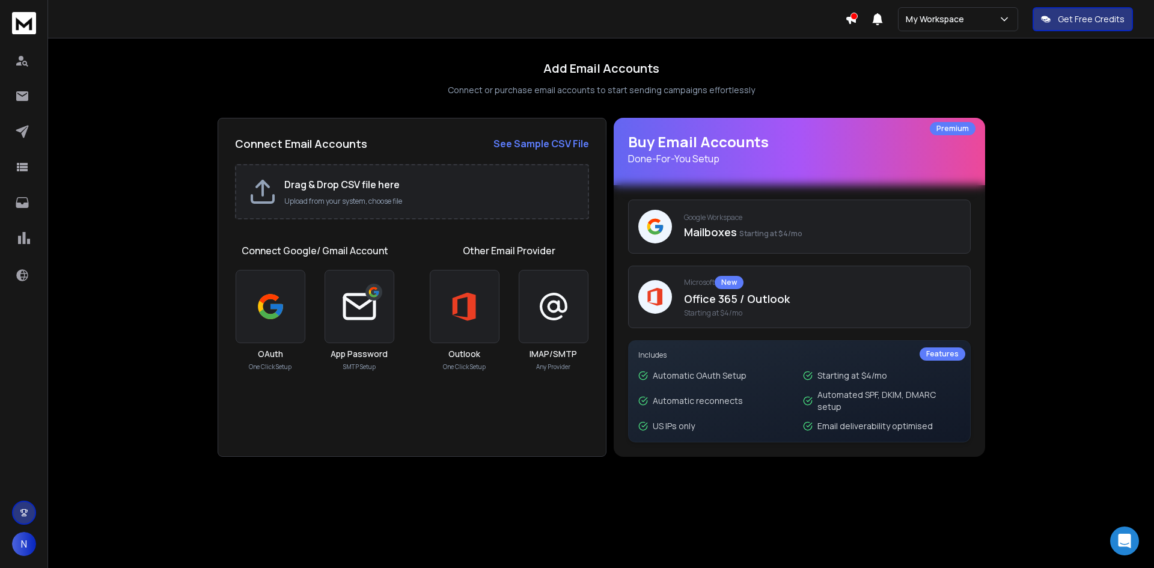
click at [266, 328] on div at bounding box center [271, 306] width 70 height 73
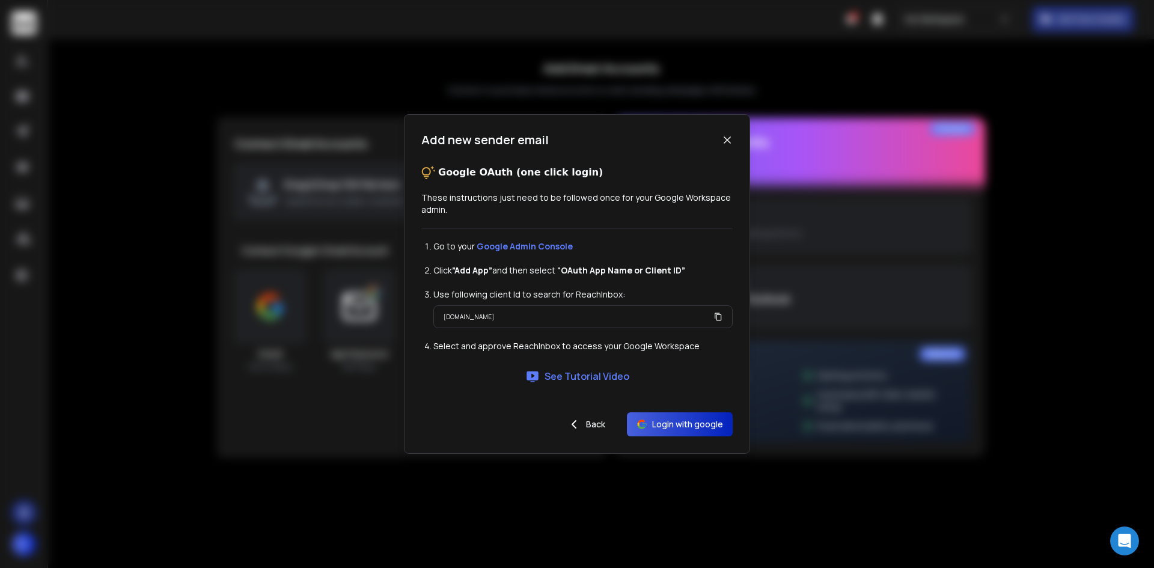
click at [709, 433] on button "Login with google" at bounding box center [680, 424] width 106 height 24
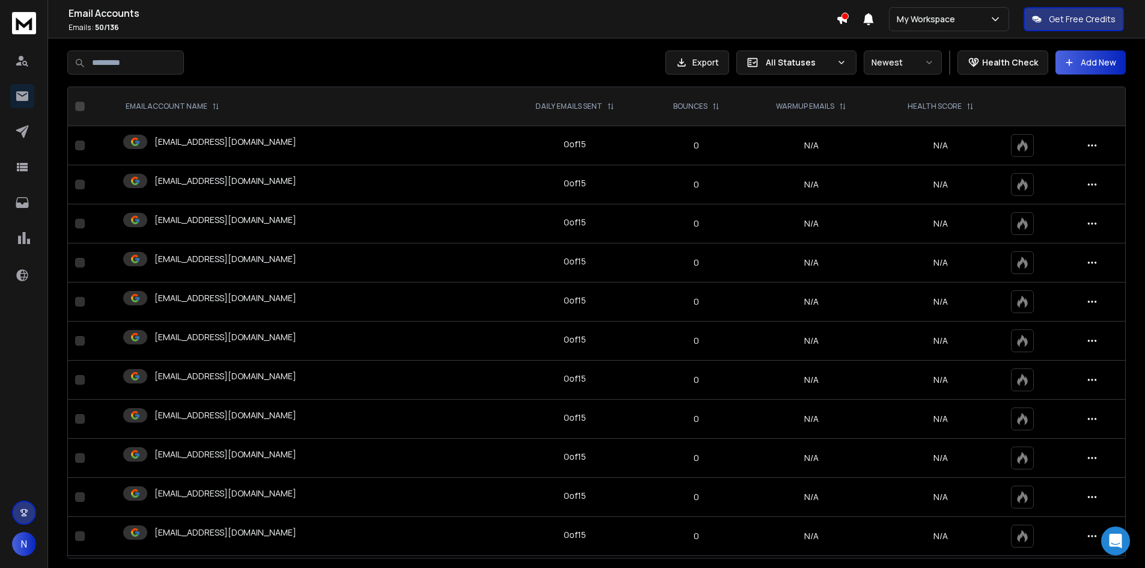
click at [1090, 60] on button "Add New" at bounding box center [1090, 62] width 70 height 24
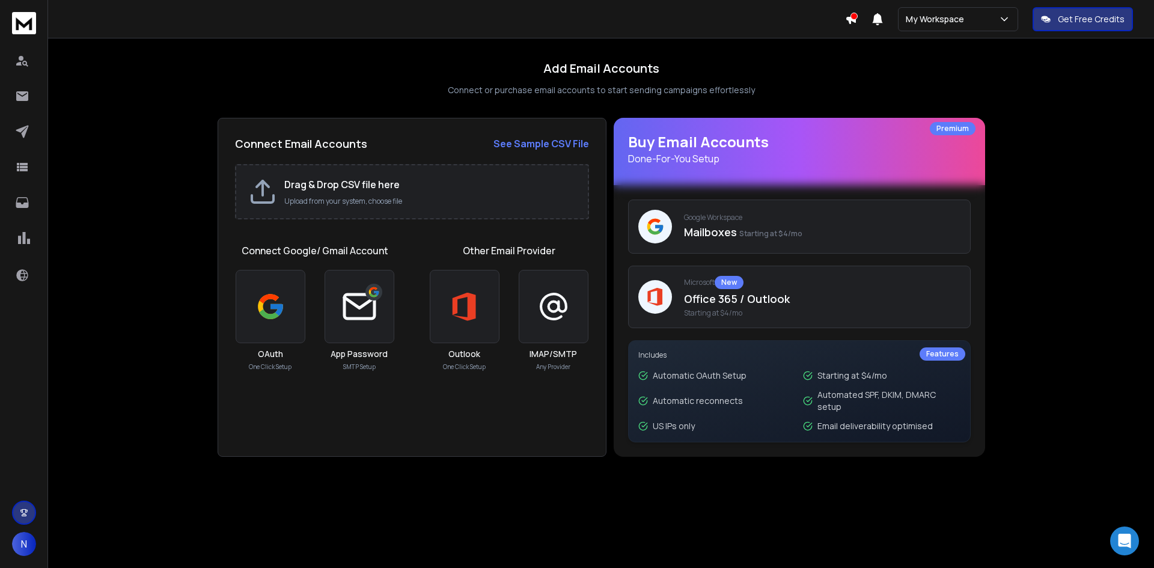
click at [269, 322] on icon at bounding box center [270, 306] width 30 height 36
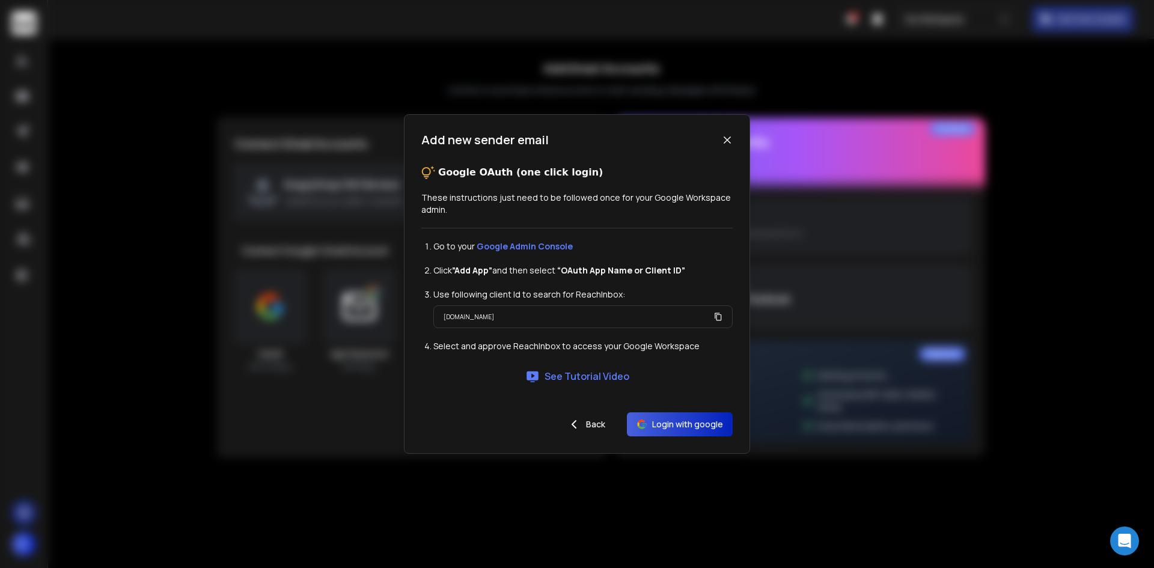
click at [674, 417] on button "Login with google" at bounding box center [680, 424] width 106 height 24
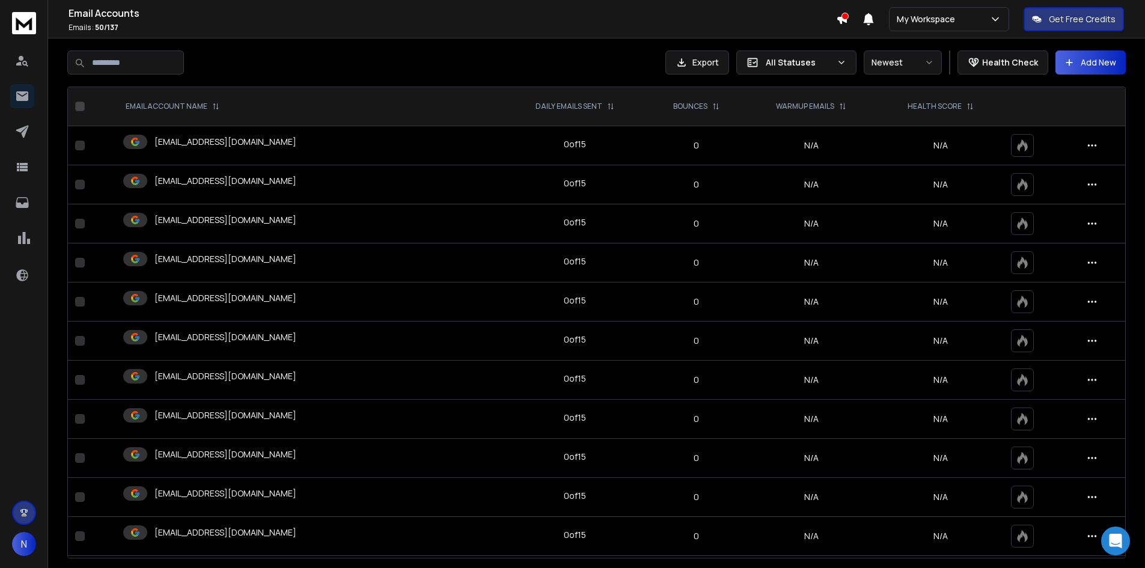
click at [1087, 57] on button "Add New" at bounding box center [1090, 62] width 70 height 24
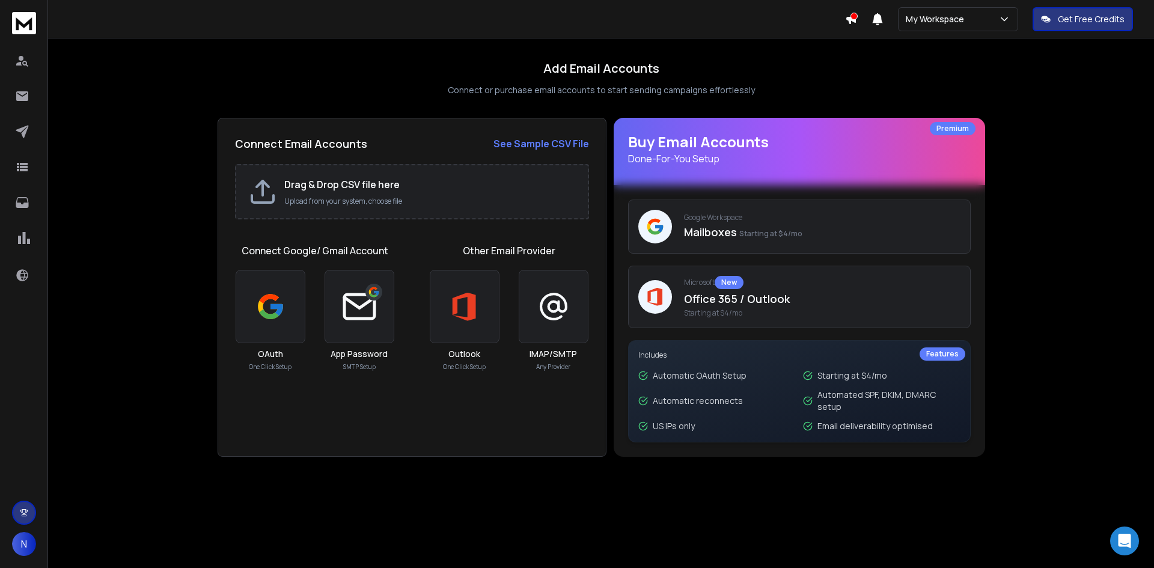
click at [268, 295] on icon at bounding box center [270, 306] width 30 height 36
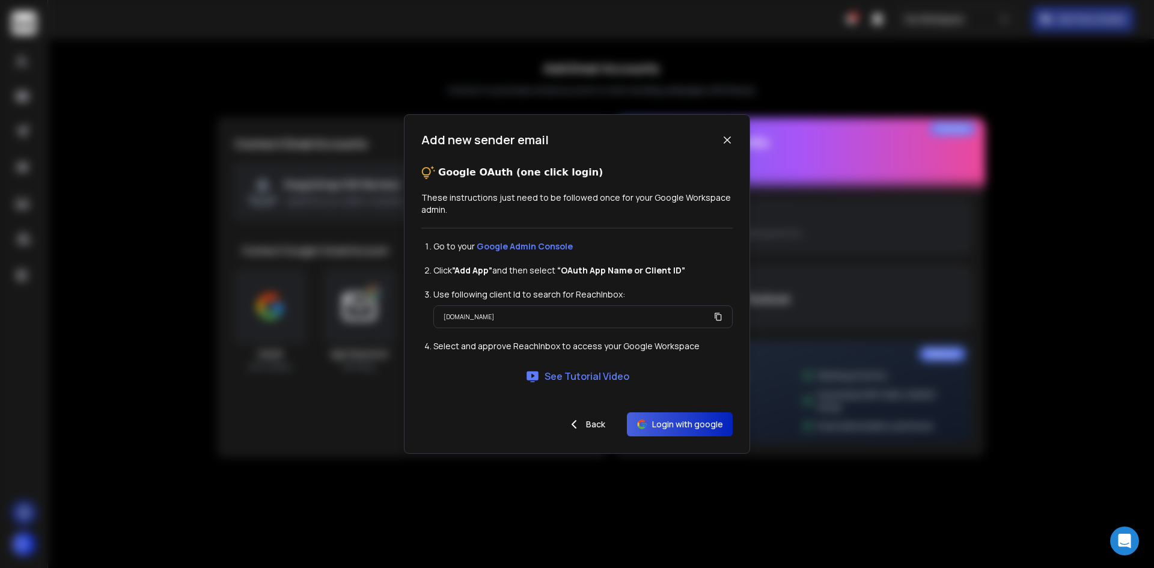
click at [689, 415] on button "Login with google" at bounding box center [680, 424] width 106 height 24
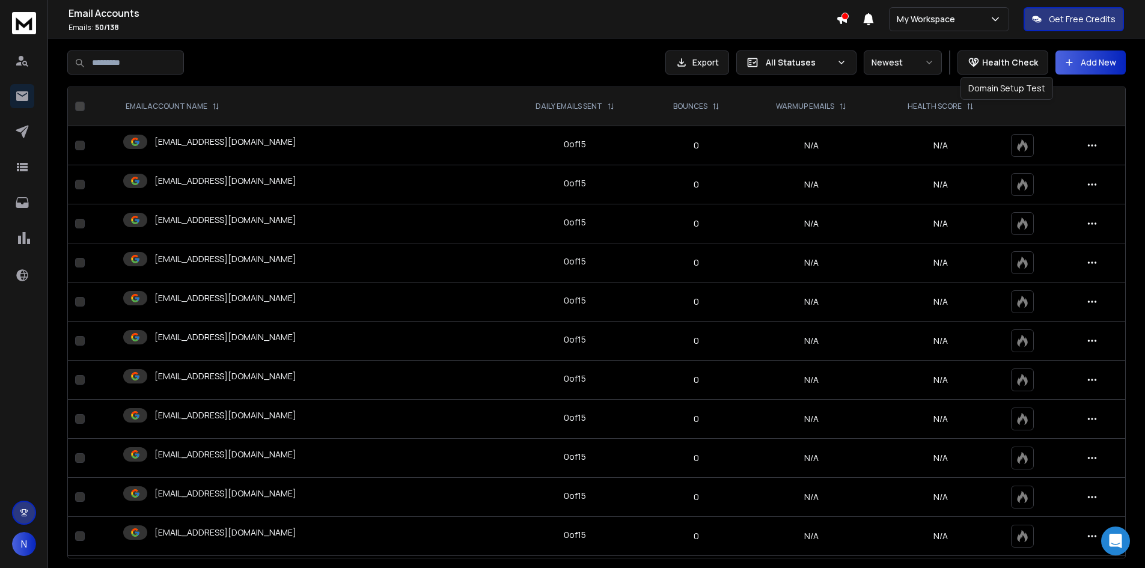
click at [1072, 61] on icon at bounding box center [1069, 62] width 8 height 8
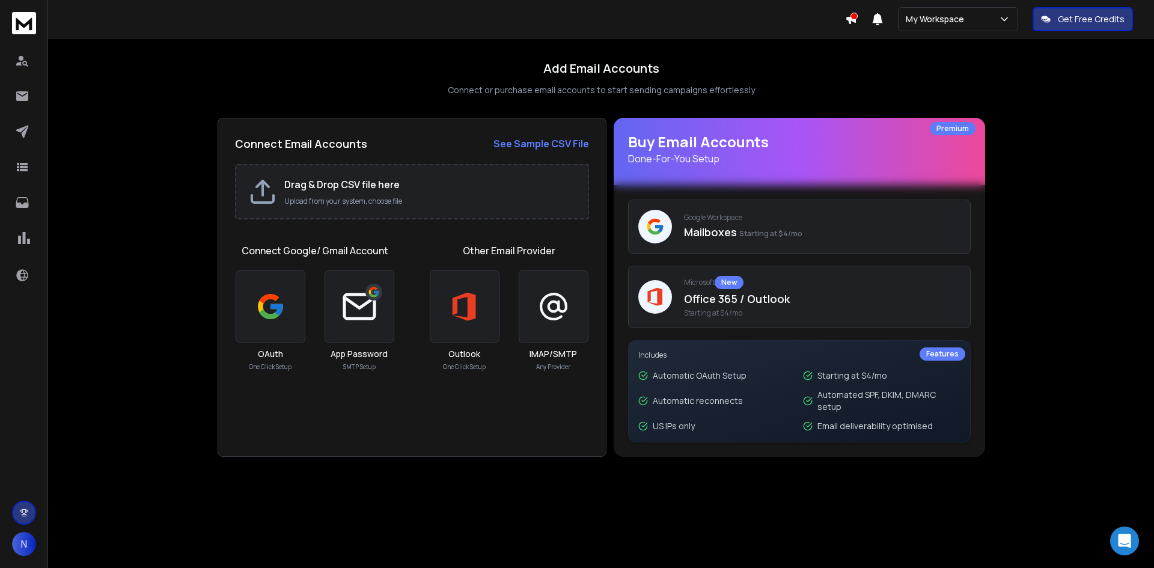
click at [278, 297] on icon at bounding box center [269, 299] width 20 height 10
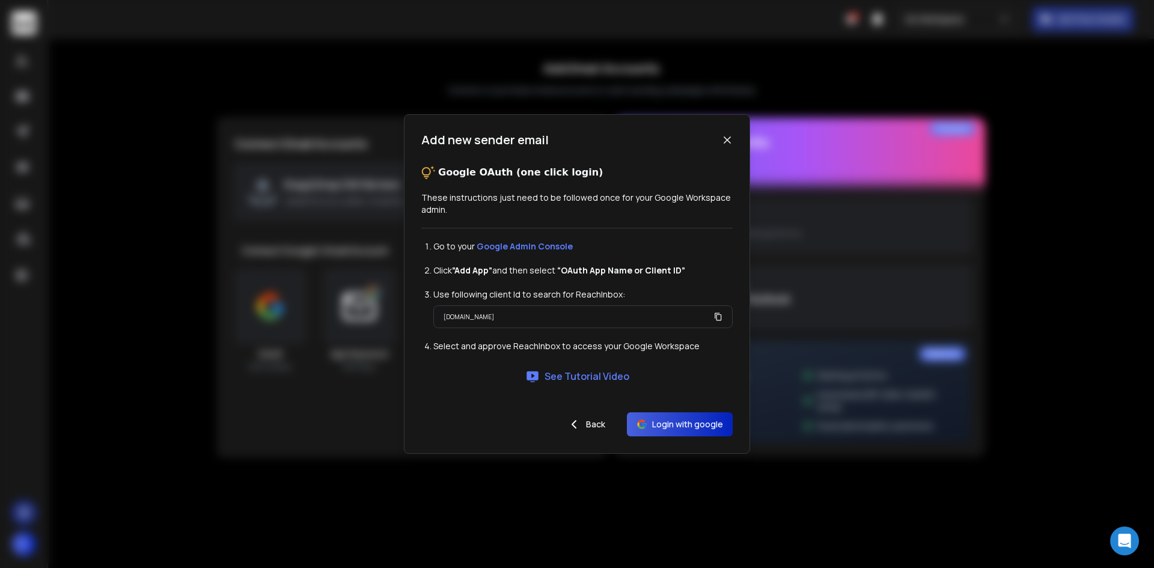
click at [689, 420] on button "Login with google" at bounding box center [680, 424] width 106 height 24
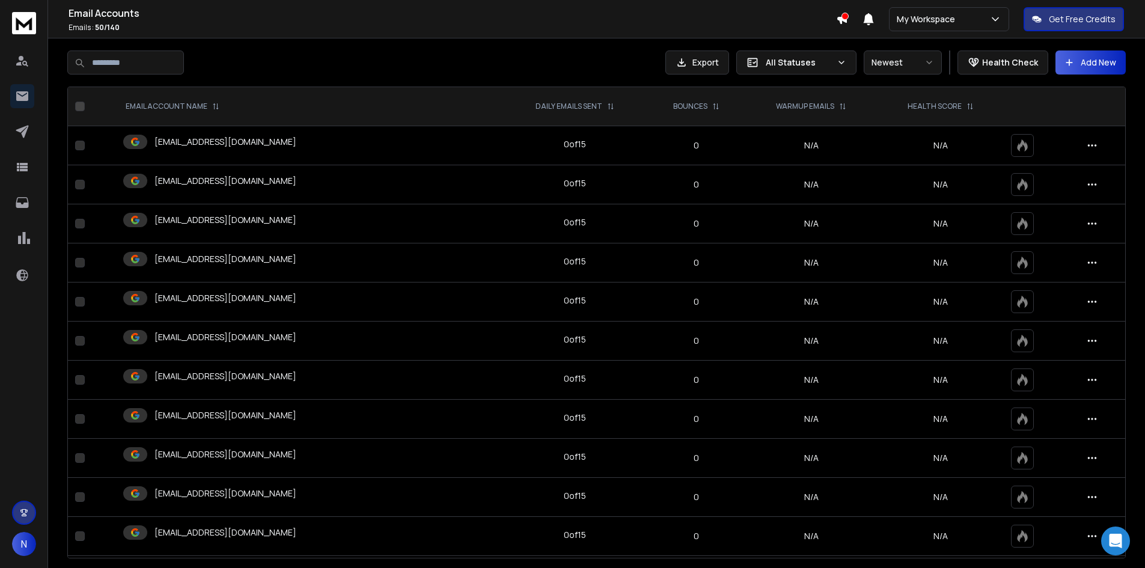
click at [1080, 79] on div "Export All Statuses Newest Health Check Add New EMAIL ACCOUNT NAME DAILY EMAILS…" at bounding box center [596, 304] width 1058 height 508
click at [1080, 76] on div "Export All Statuses Newest Health Check Add New EMAIL ACCOUNT NAME DAILY EMAILS…" at bounding box center [596, 304] width 1058 height 508
click at [1082, 64] on button "Add New" at bounding box center [1090, 62] width 70 height 24
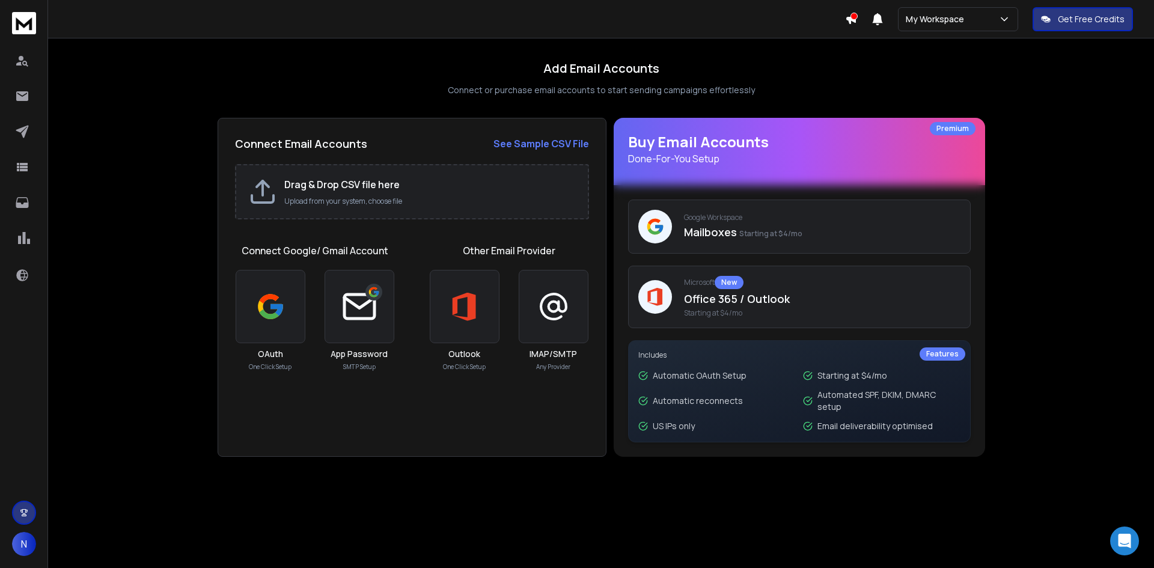
click at [263, 320] on icon at bounding box center [270, 306] width 30 height 36
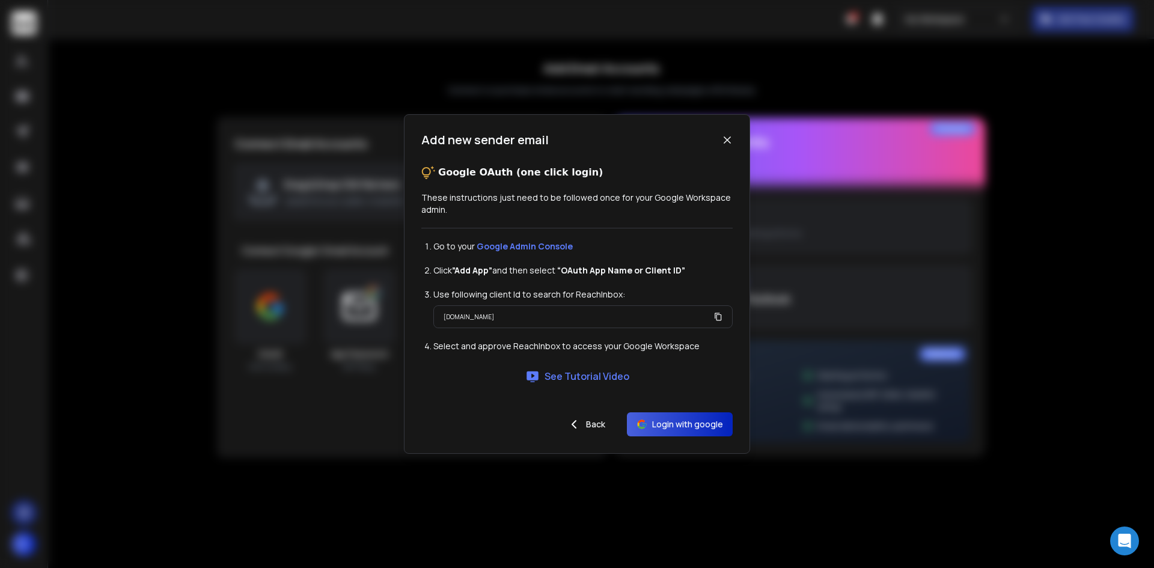
click at [701, 433] on button "Login with google" at bounding box center [680, 424] width 106 height 24
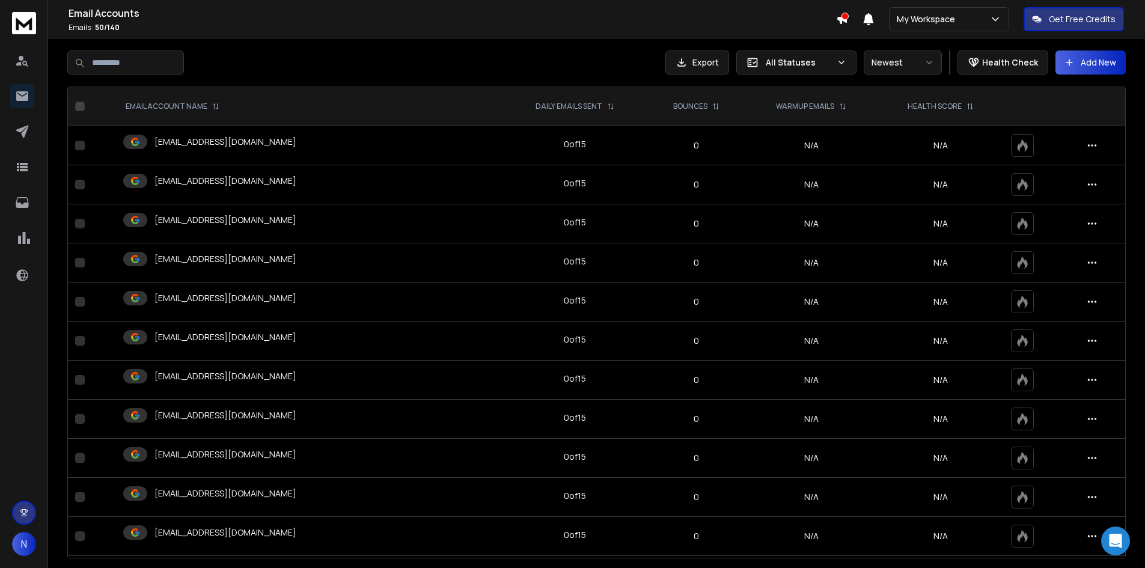
click at [1111, 56] on button "Add New" at bounding box center [1090, 62] width 70 height 24
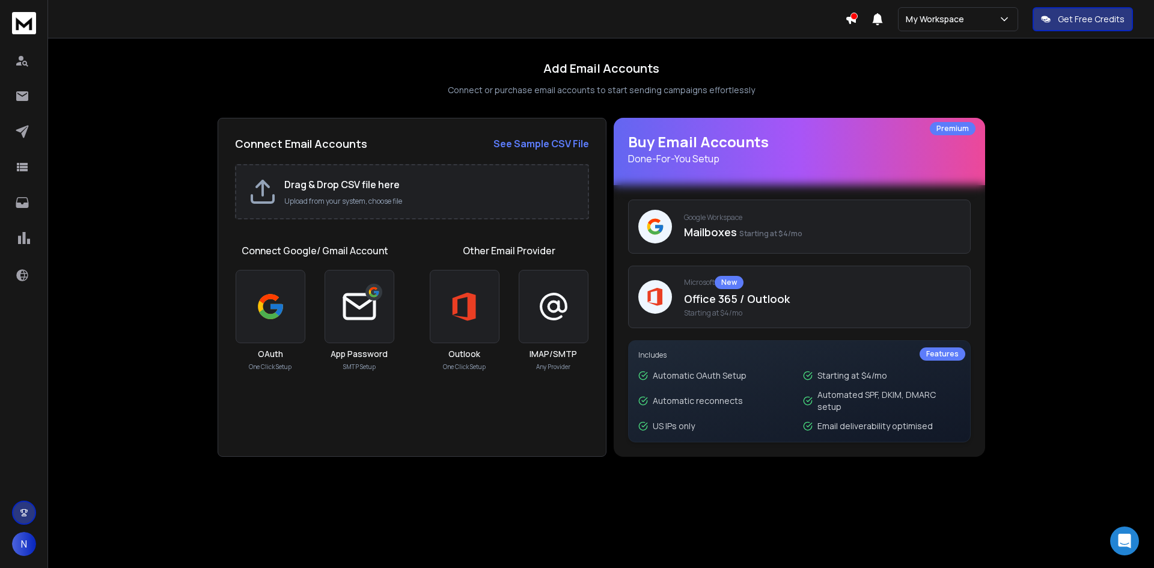
click at [263, 306] on icon at bounding box center [270, 306] width 30 height 36
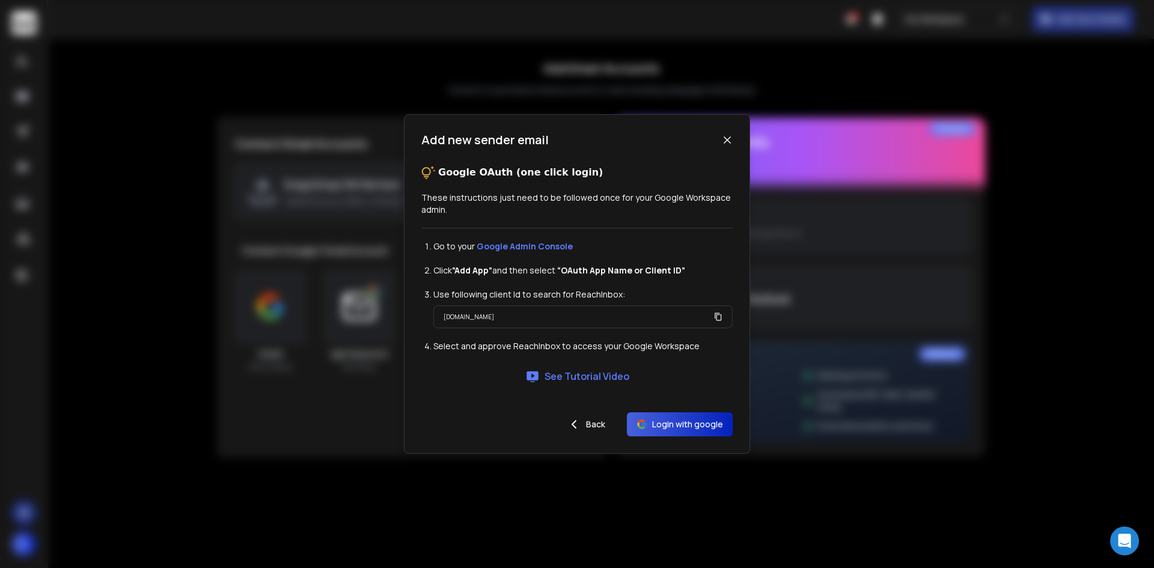
click at [653, 420] on button "Login with google" at bounding box center [680, 424] width 106 height 24
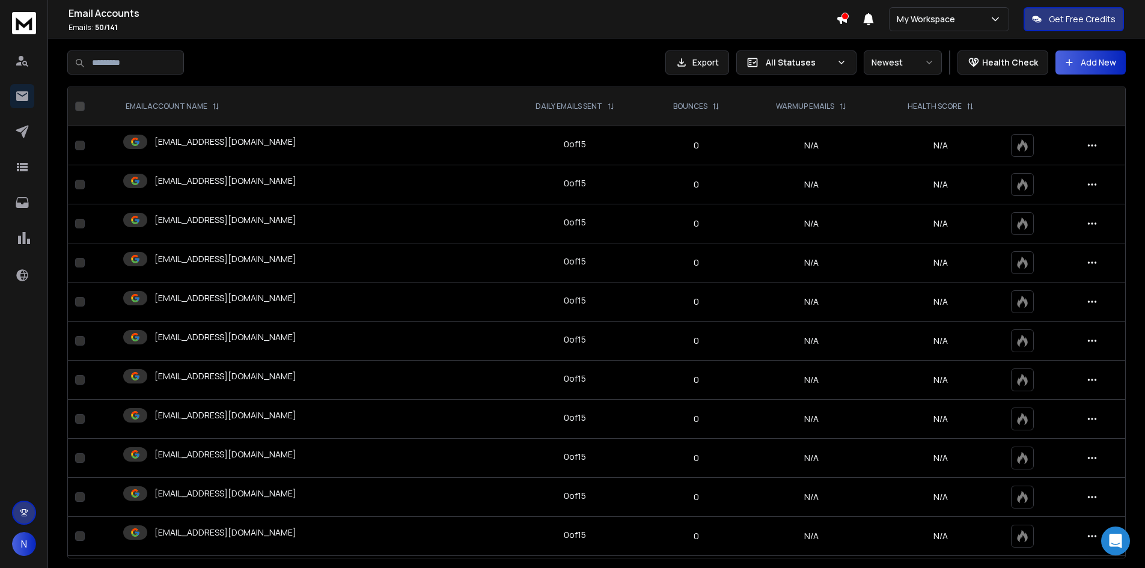
click at [1076, 61] on button "Add New" at bounding box center [1090, 62] width 70 height 24
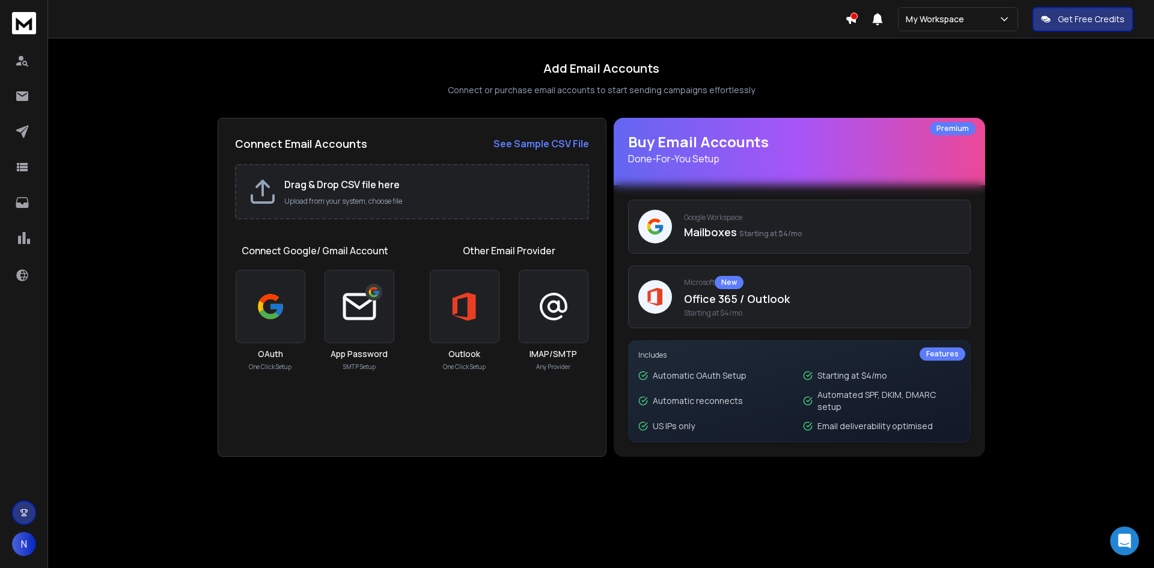
click at [279, 316] on icon at bounding box center [269, 314] width 20 height 10
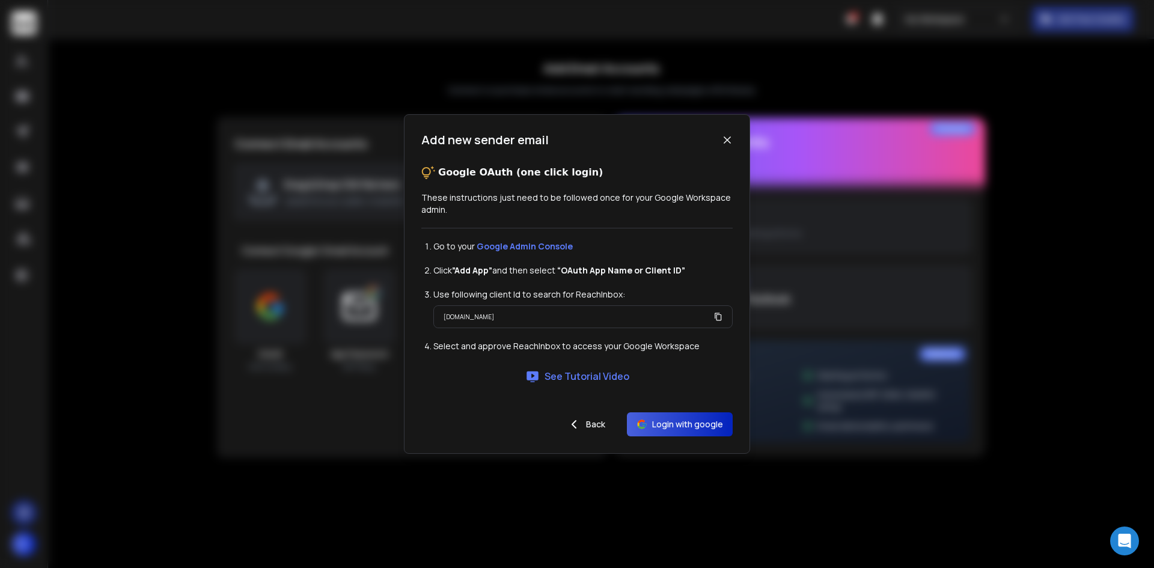
click at [679, 419] on button "Login with google" at bounding box center [680, 424] width 106 height 24
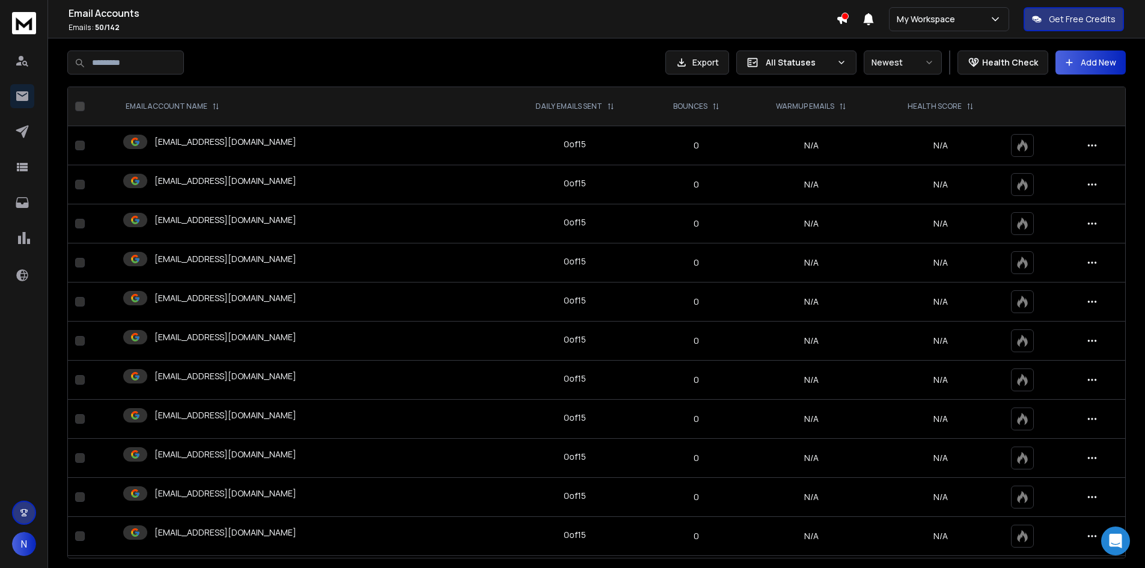
click at [1091, 65] on button "Add New" at bounding box center [1090, 62] width 70 height 24
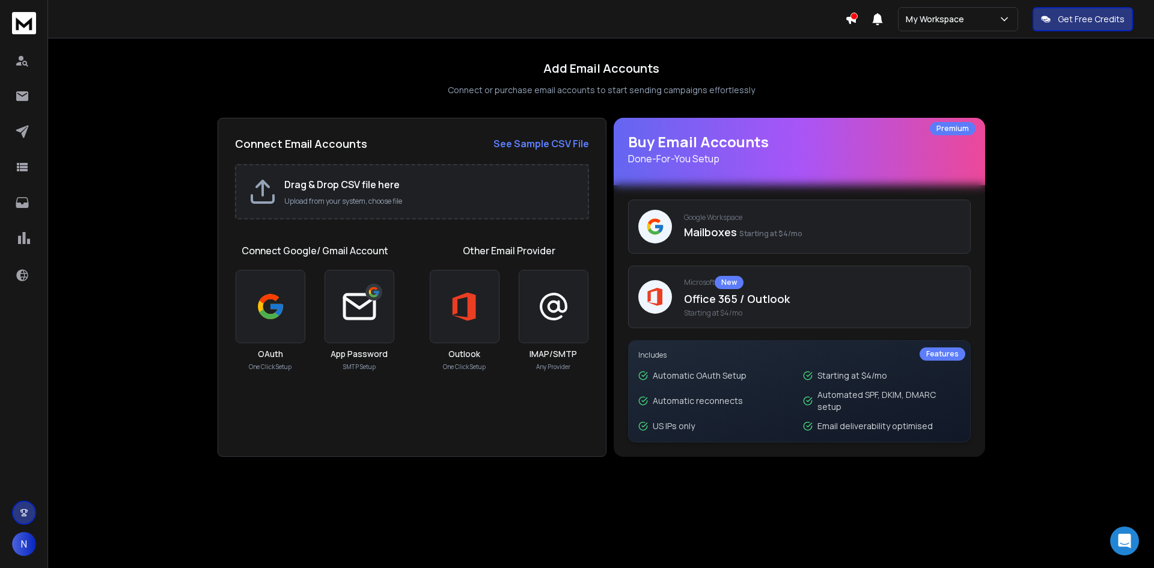
click at [274, 320] on icon at bounding box center [270, 306] width 30 height 36
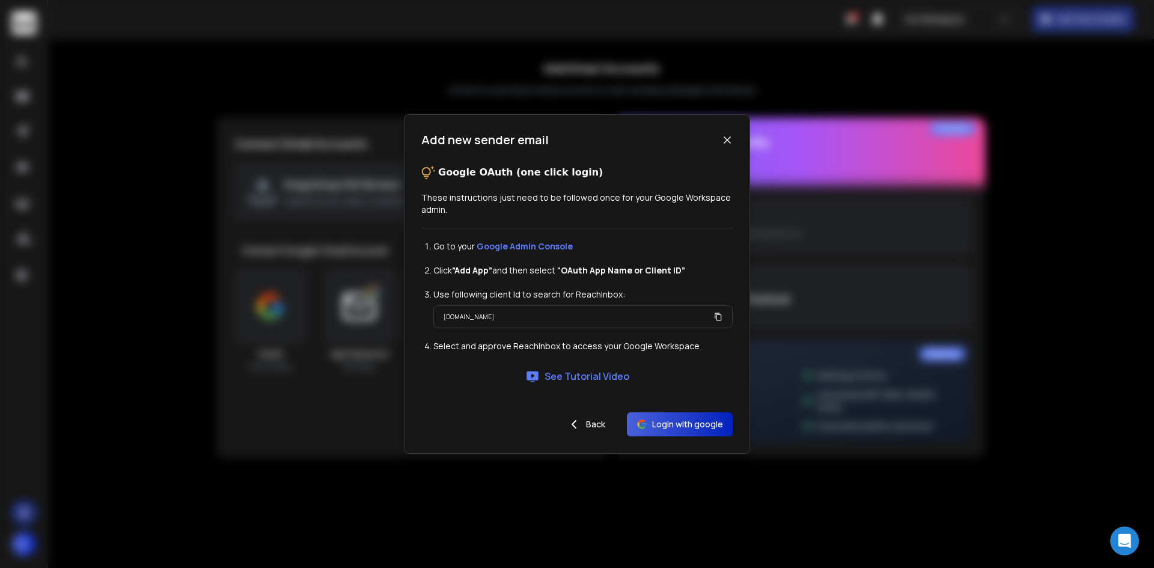
click at [685, 426] on button "Login with google" at bounding box center [680, 424] width 106 height 24
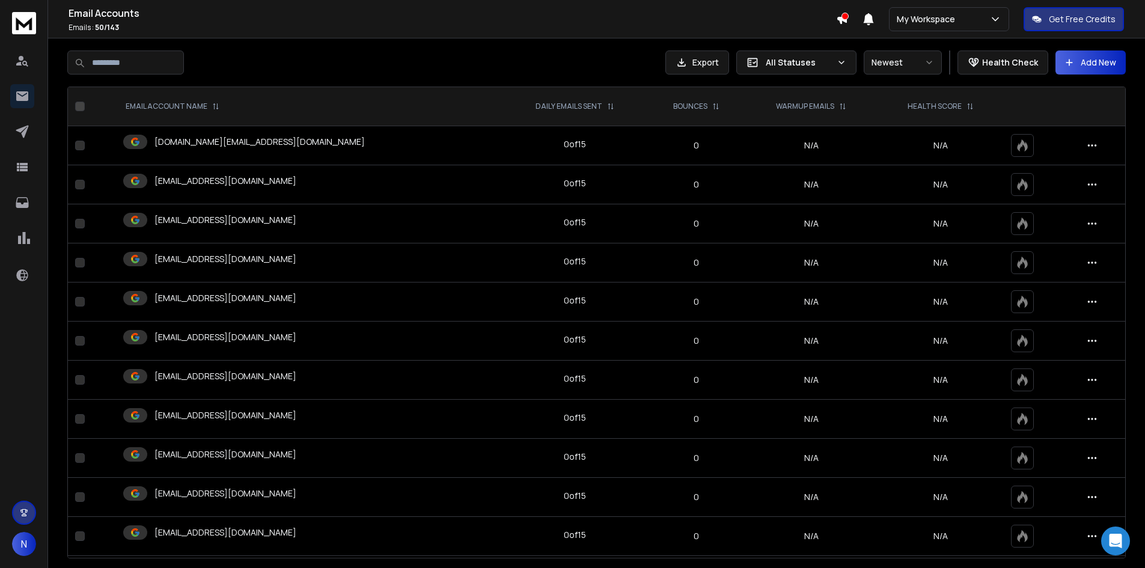
click at [1097, 65] on button "Add New" at bounding box center [1090, 62] width 70 height 24
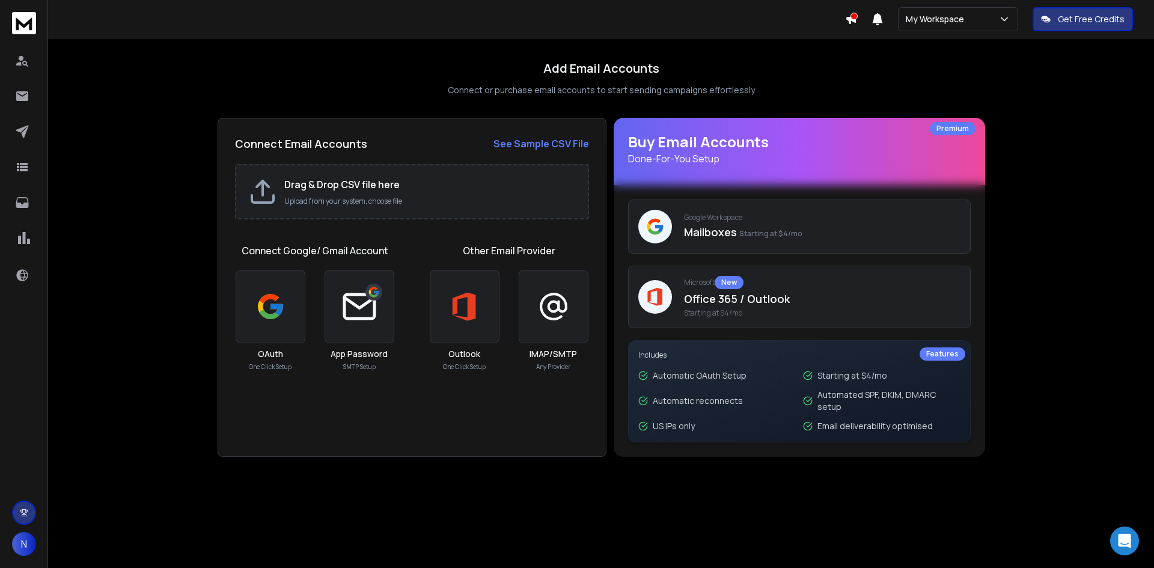
click at [243, 315] on div at bounding box center [271, 306] width 70 height 73
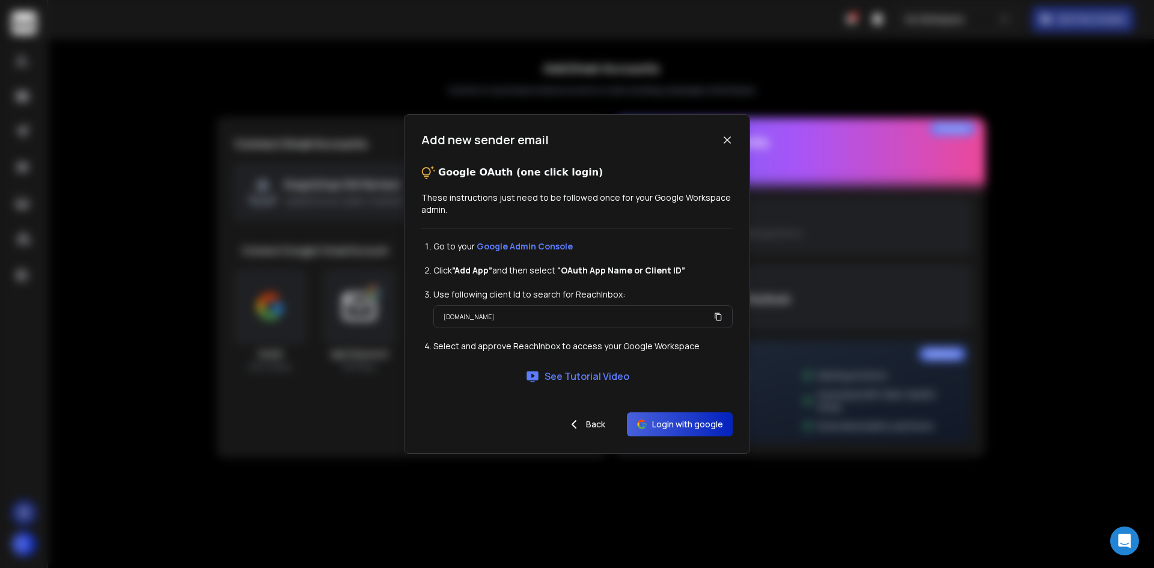
click at [686, 433] on button "Login with google" at bounding box center [680, 424] width 106 height 24
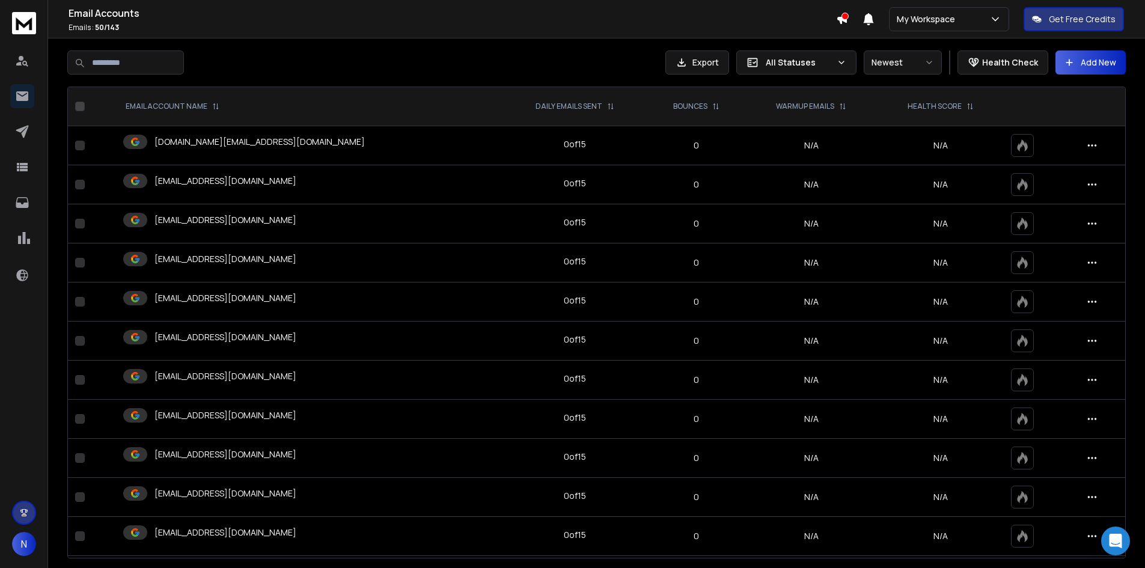
click at [1096, 60] on button "Add New" at bounding box center [1090, 62] width 70 height 24
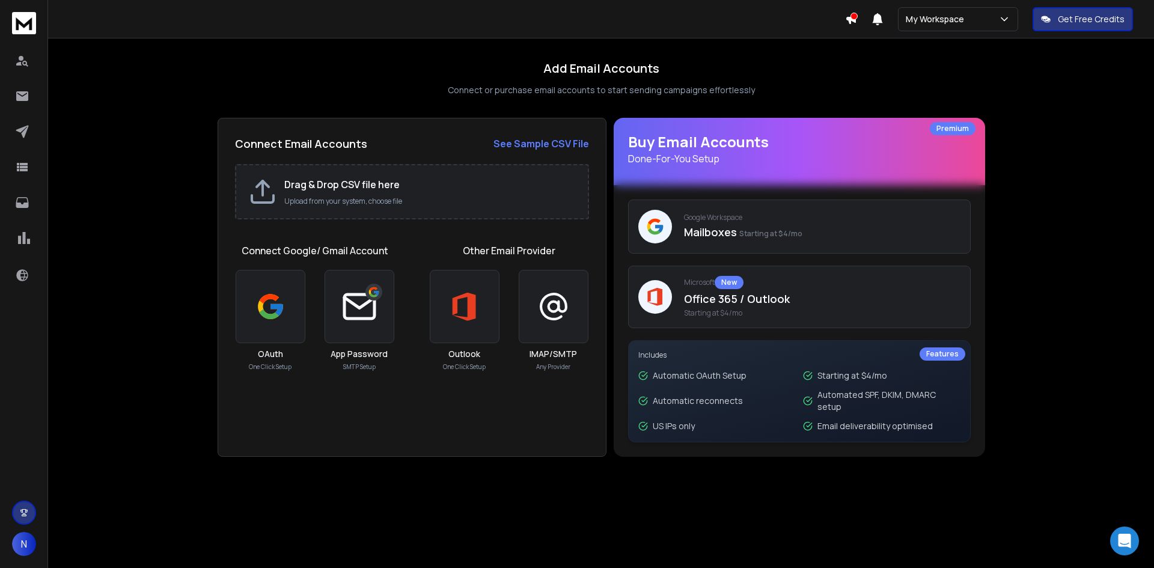
click at [265, 311] on icon at bounding box center [269, 314] width 20 height 10
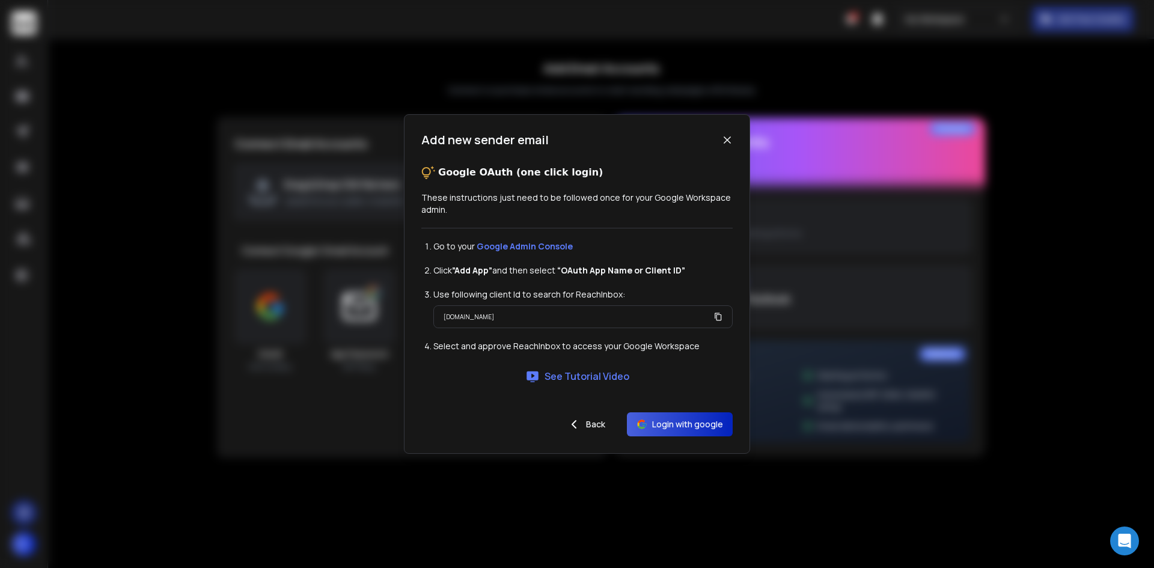
click at [695, 426] on button "Login with google" at bounding box center [680, 424] width 106 height 24
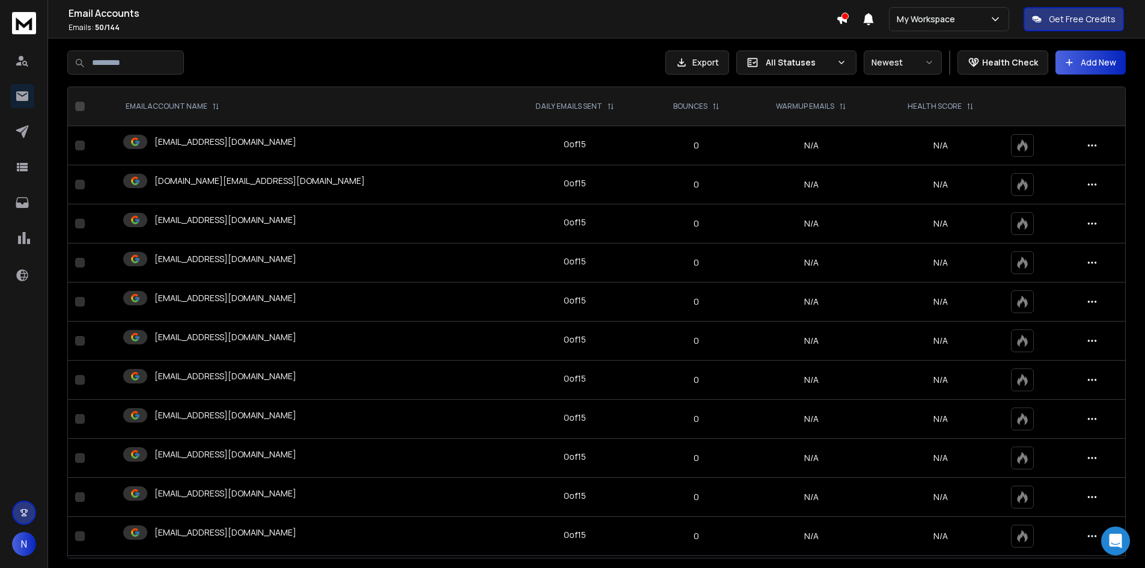
click at [1094, 64] on button "Add New" at bounding box center [1090, 62] width 70 height 24
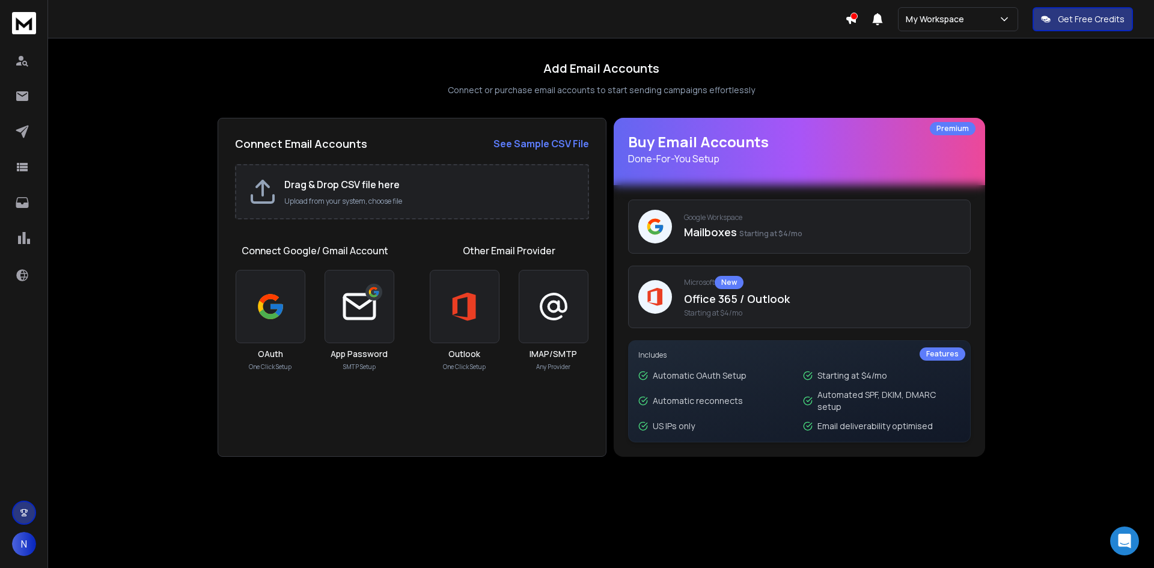
click at [297, 302] on div at bounding box center [271, 306] width 70 height 73
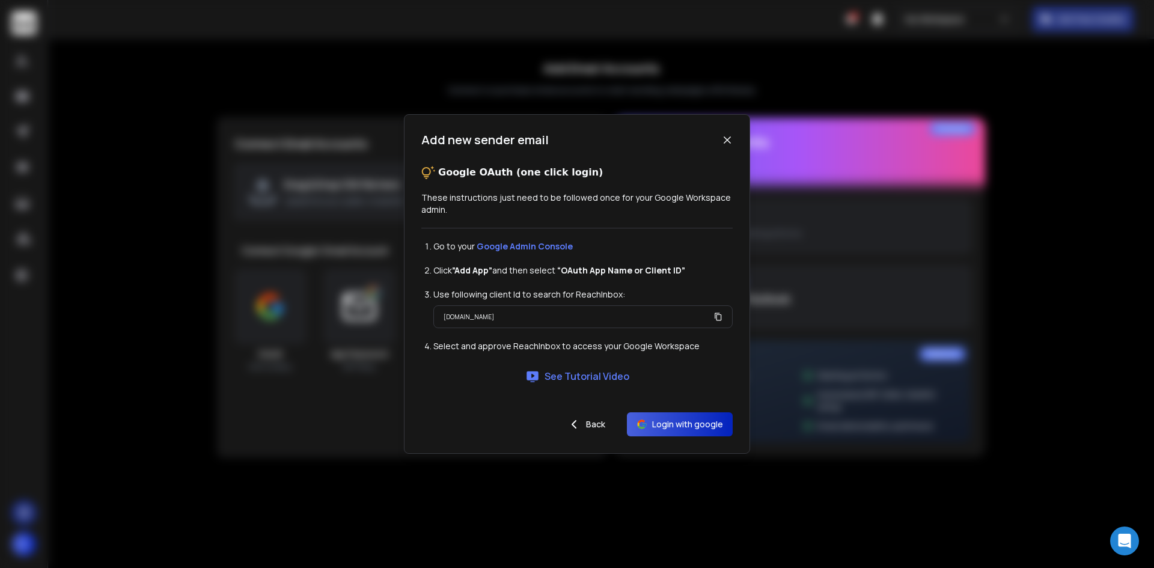
click at [700, 427] on button "Login with google" at bounding box center [680, 424] width 106 height 24
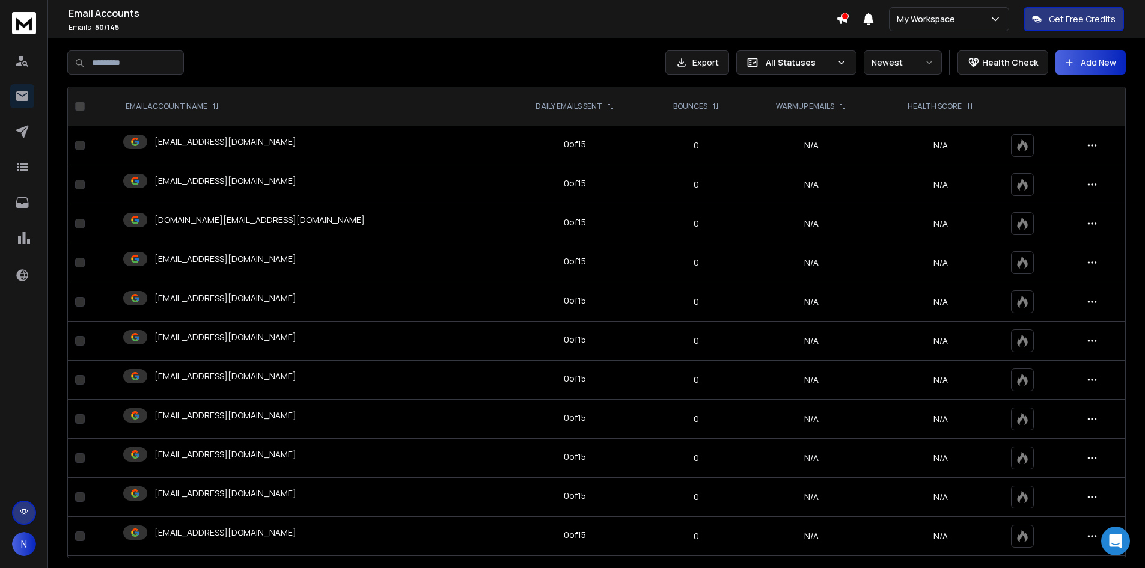
click at [1076, 67] on button "Add New" at bounding box center [1090, 62] width 70 height 24
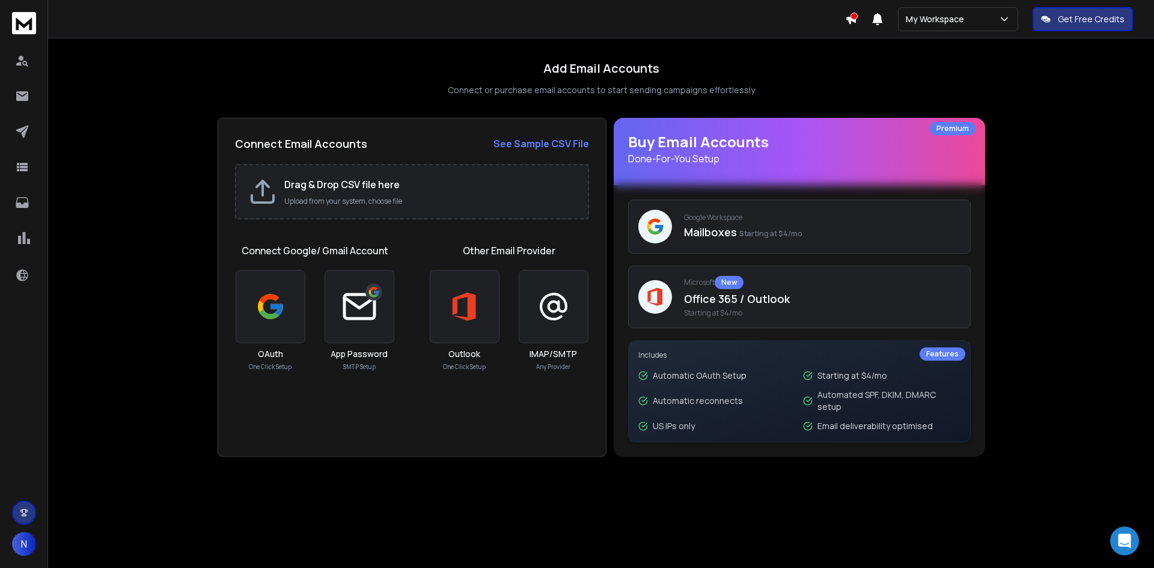
click at [273, 312] on icon at bounding box center [270, 306] width 30 height 36
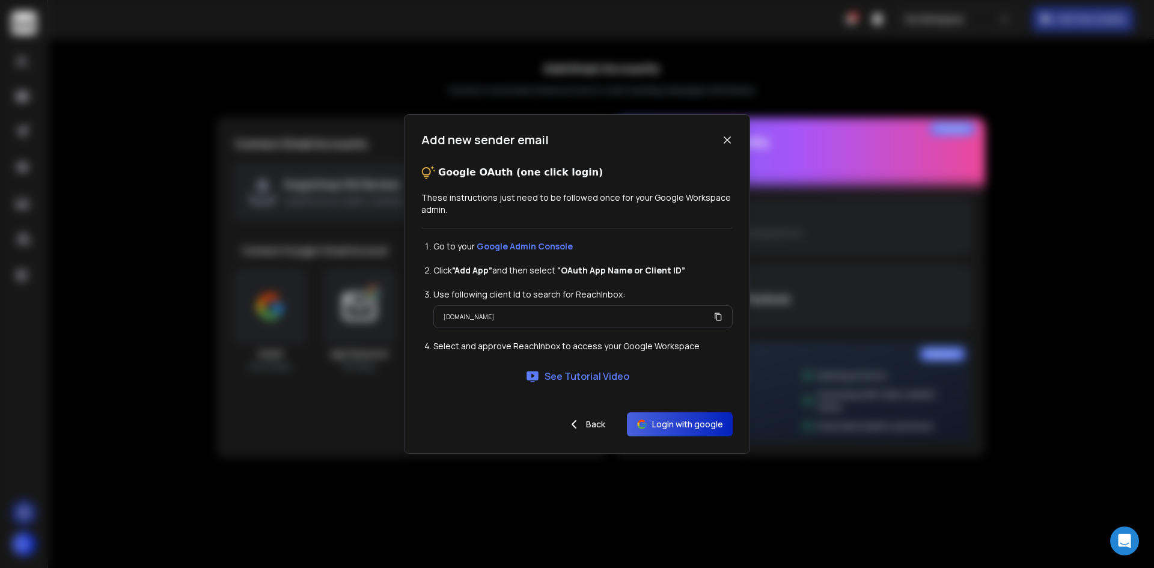
click at [674, 418] on button "Login with google" at bounding box center [680, 424] width 106 height 24
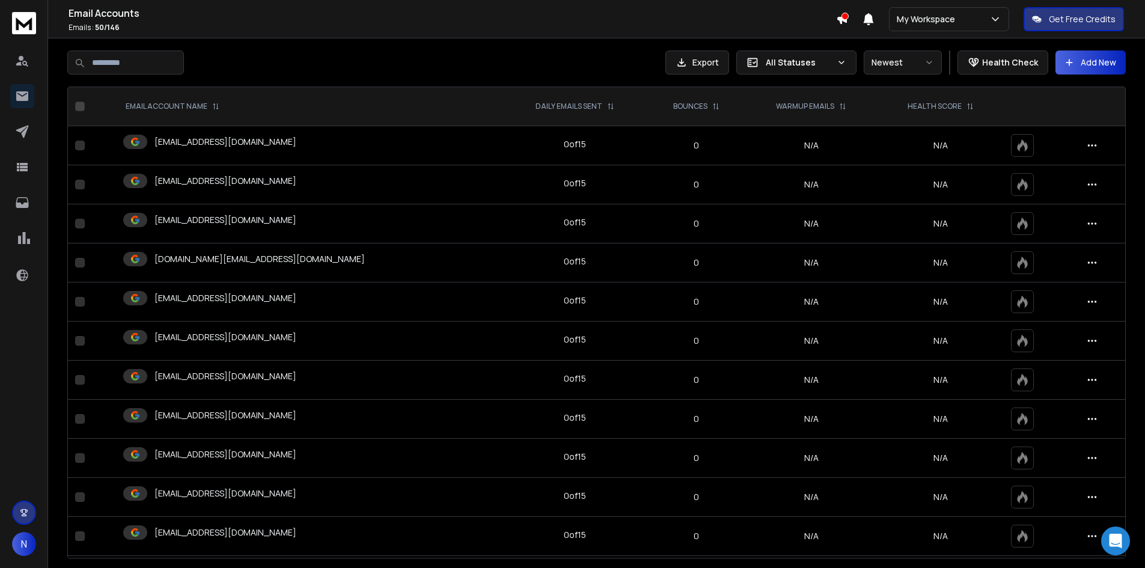
click at [1091, 59] on button "Add New" at bounding box center [1090, 62] width 70 height 24
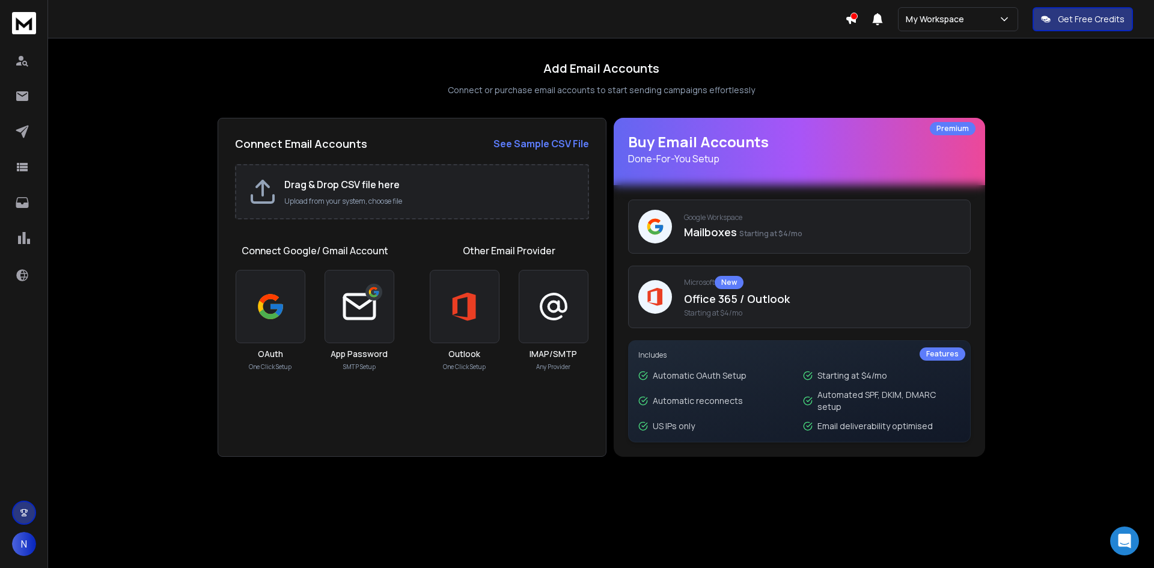
click at [234, 319] on div "Connect Email Accounts See Sample CSV File Drag & Drop CSV file here Upload fro…" at bounding box center [412, 287] width 389 height 339
click at [276, 311] on icon at bounding box center [270, 306] width 30 height 36
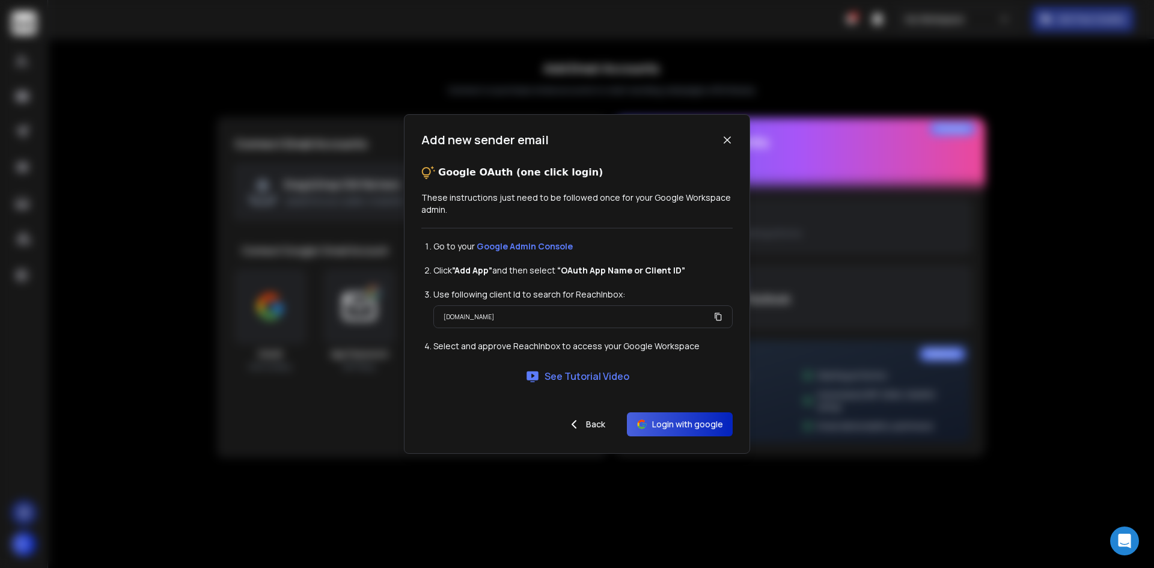
click at [677, 417] on button "Login with google" at bounding box center [680, 424] width 106 height 24
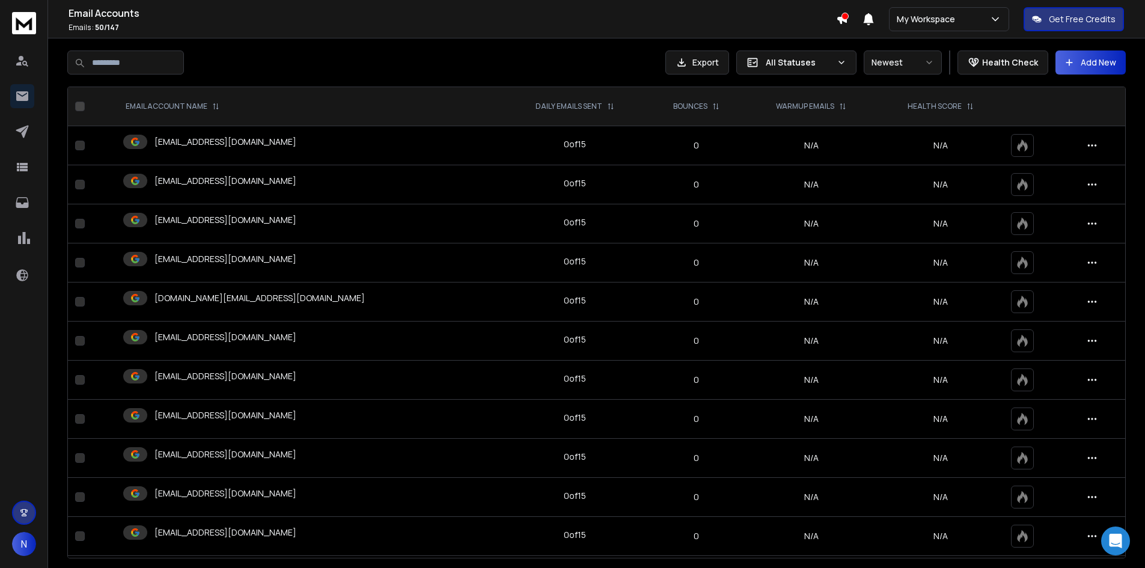
click at [1065, 62] on button "Add New" at bounding box center [1090, 62] width 70 height 24
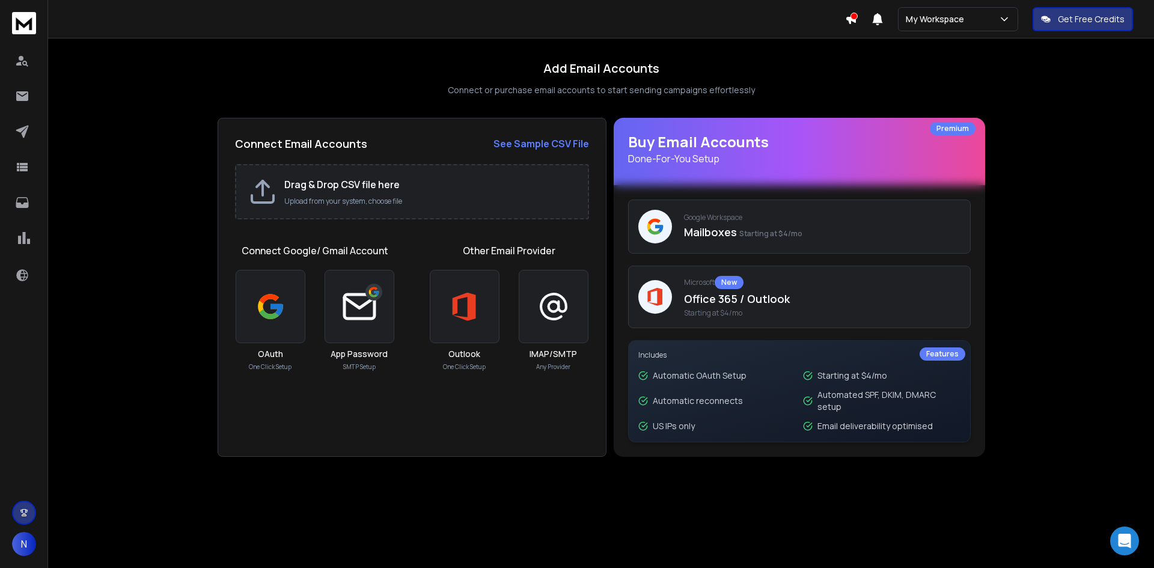
click at [254, 313] on div at bounding box center [271, 306] width 70 height 73
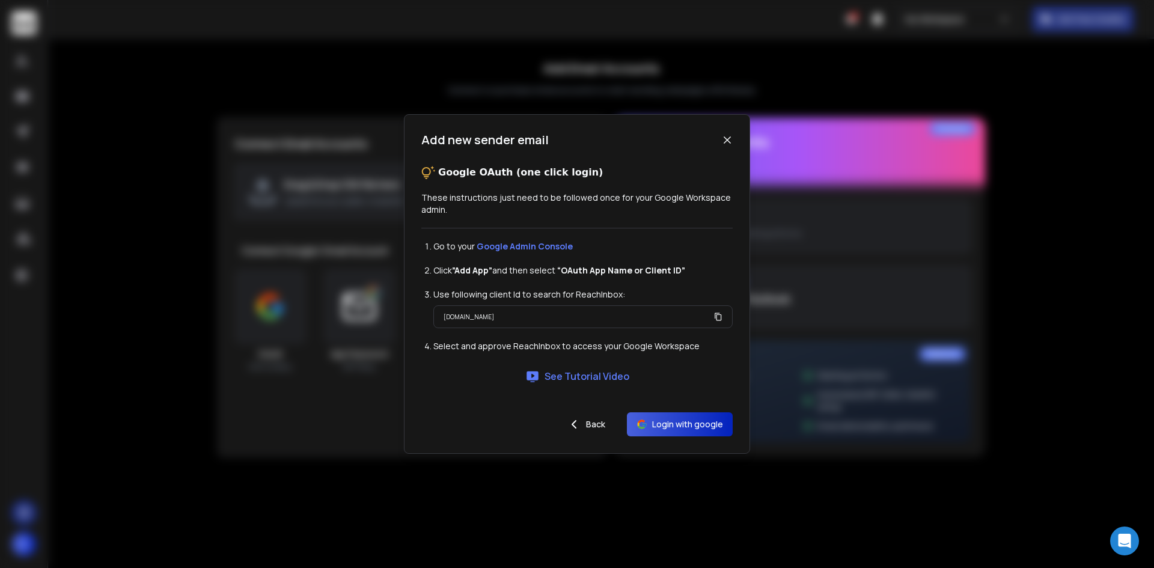
click at [674, 425] on button "Login with google" at bounding box center [680, 424] width 106 height 24
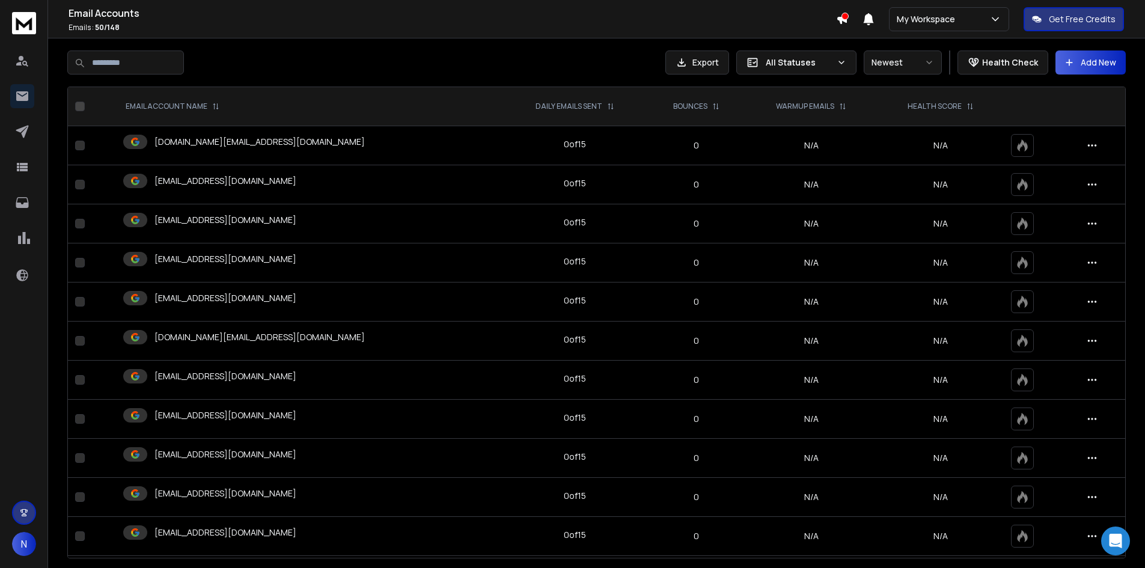
click at [1087, 67] on button "Add New" at bounding box center [1090, 62] width 70 height 24
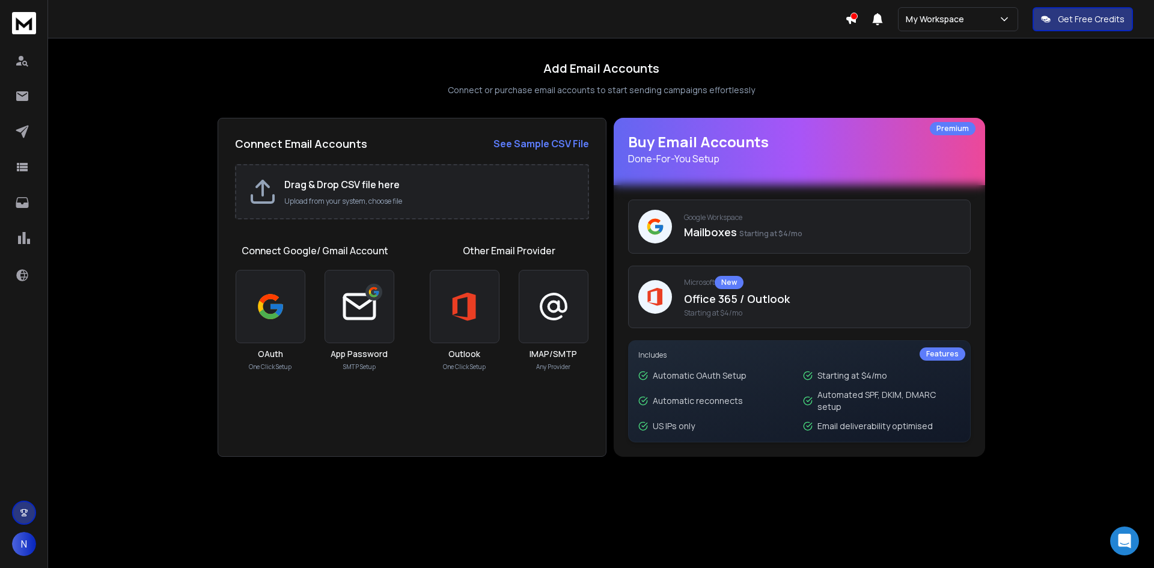
click at [269, 302] on icon at bounding box center [270, 306] width 30 height 36
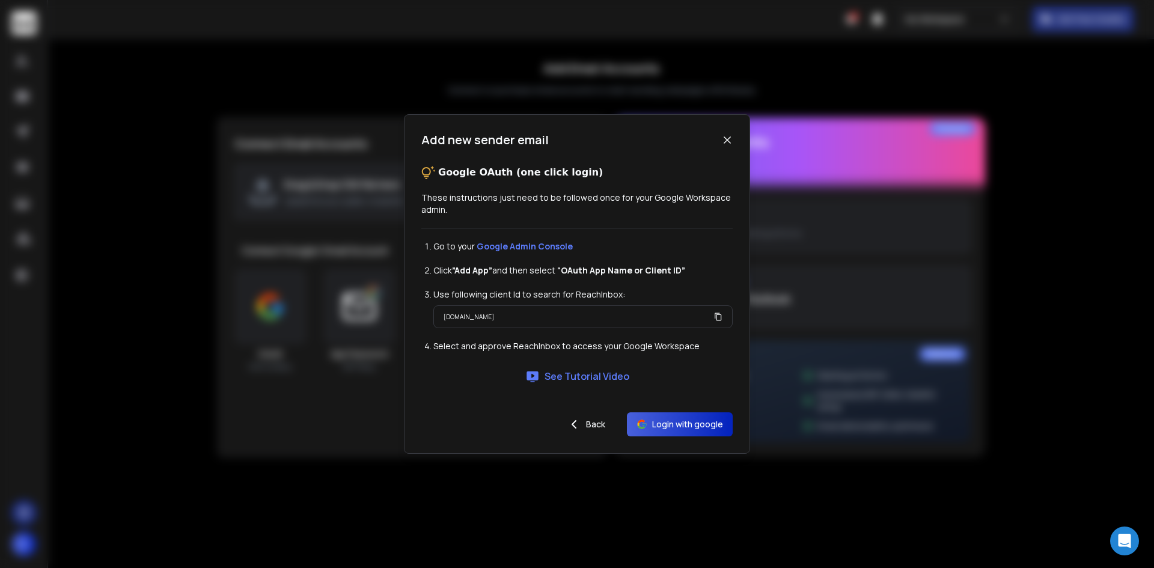
click at [660, 418] on button "Login with google" at bounding box center [680, 424] width 106 height 24
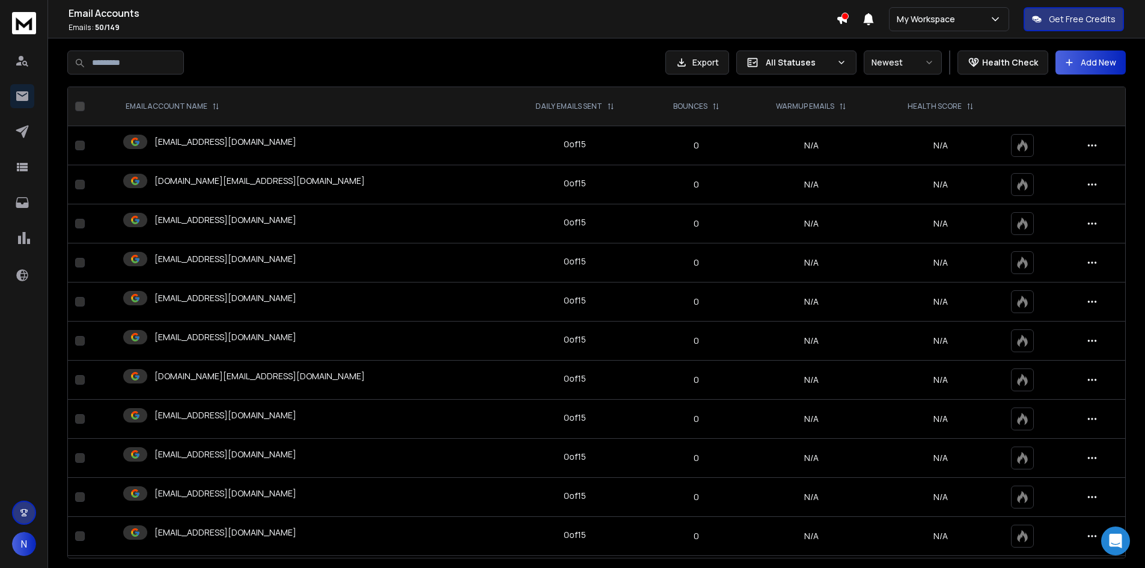
click at [1079, 61] on button "Add New" at bounding box center [1090, 62] width 70 height 24
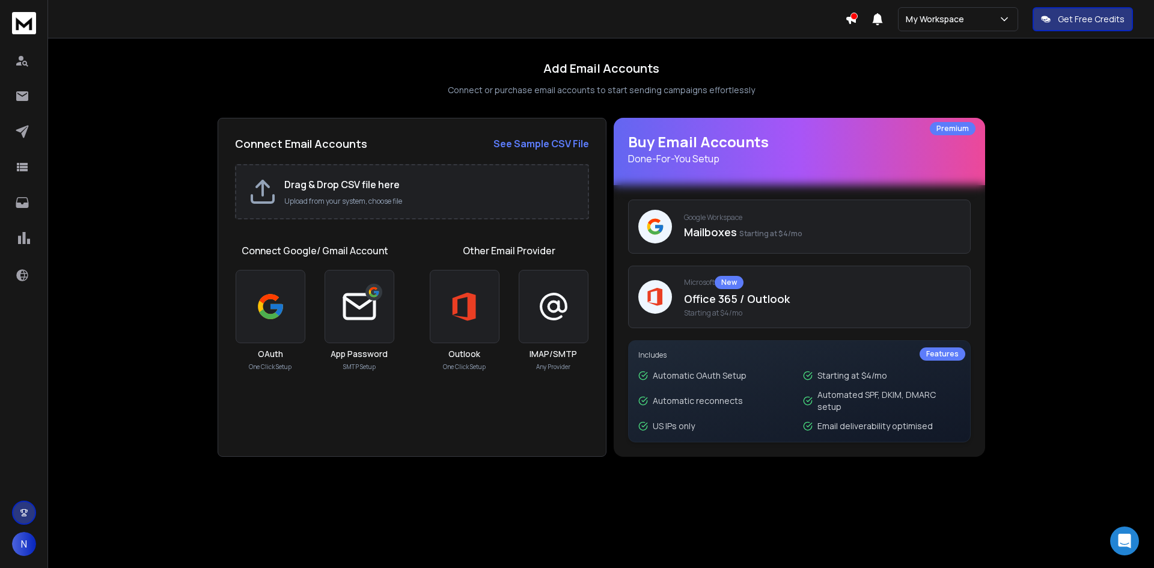
click at [273, 302] on icon at bounding box center [270, 306] width 30 height 36
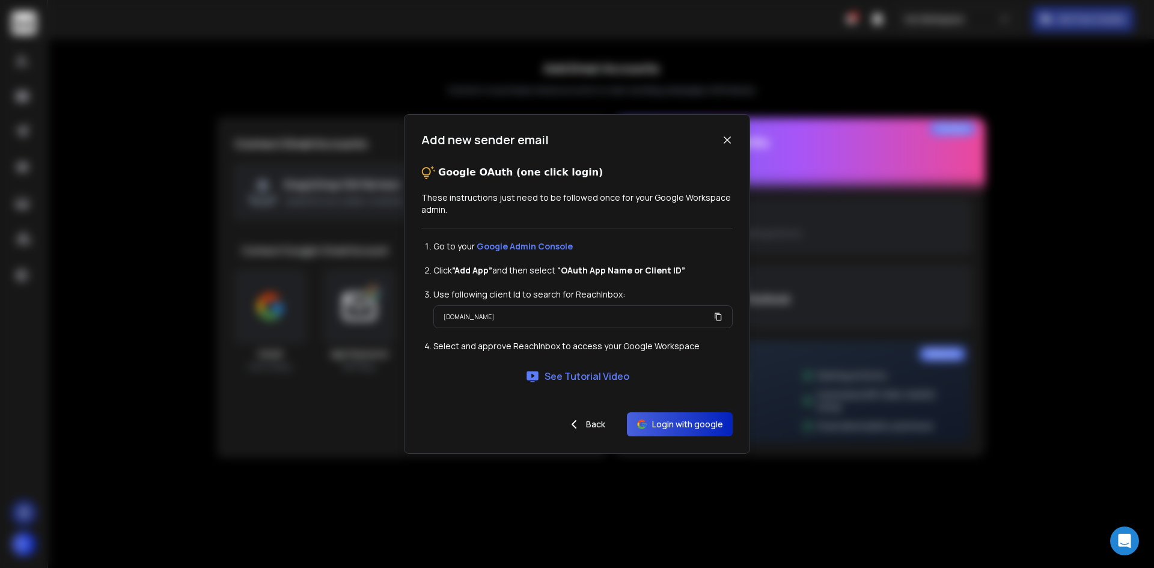
click at [692, 423] on button "Login with google" at bounding box center [680, 424] width 106 height 24
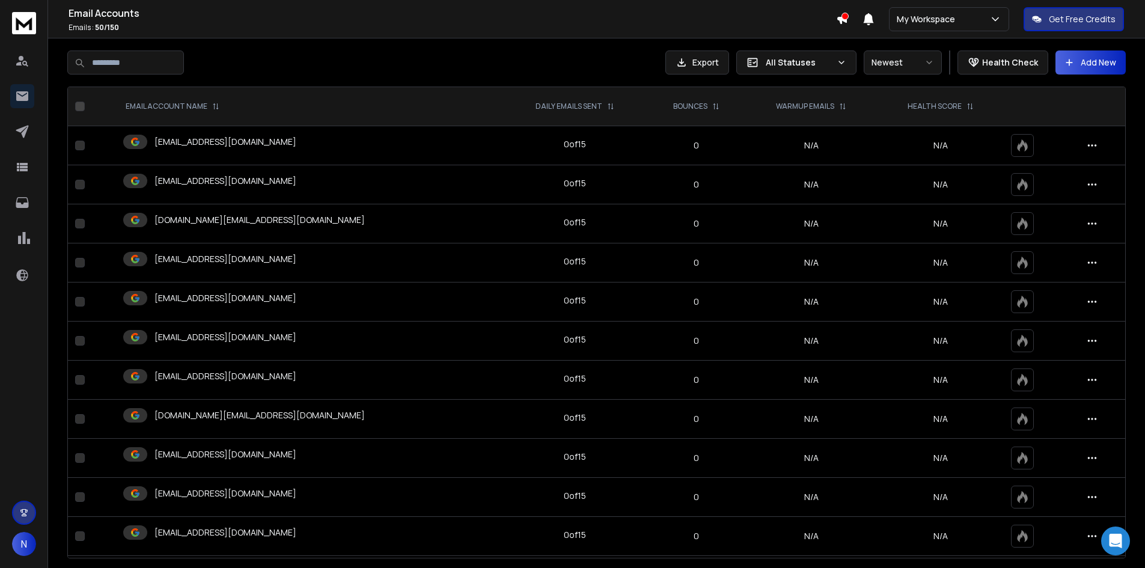
click at [1004, 99] on th at bounding box center [1031, 106] width 55 height 39
